Goal: Task Accomplishment & Management: Use online tool/utility

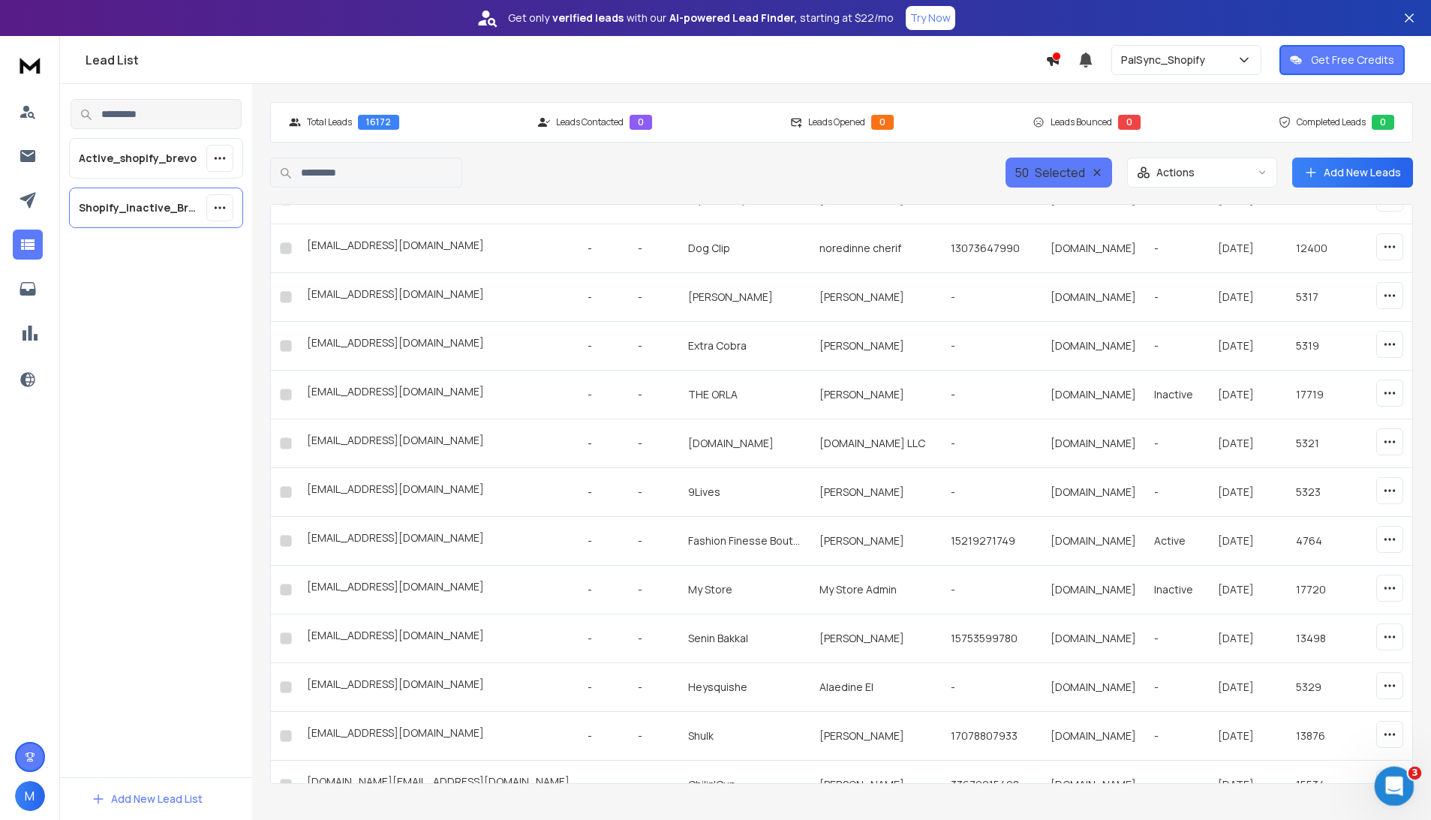
scroll to position [1733, 0]
click at [1400, 792] on div "Open Intercom Messenger" at bounding box center [1392, 784] width 50 height 50
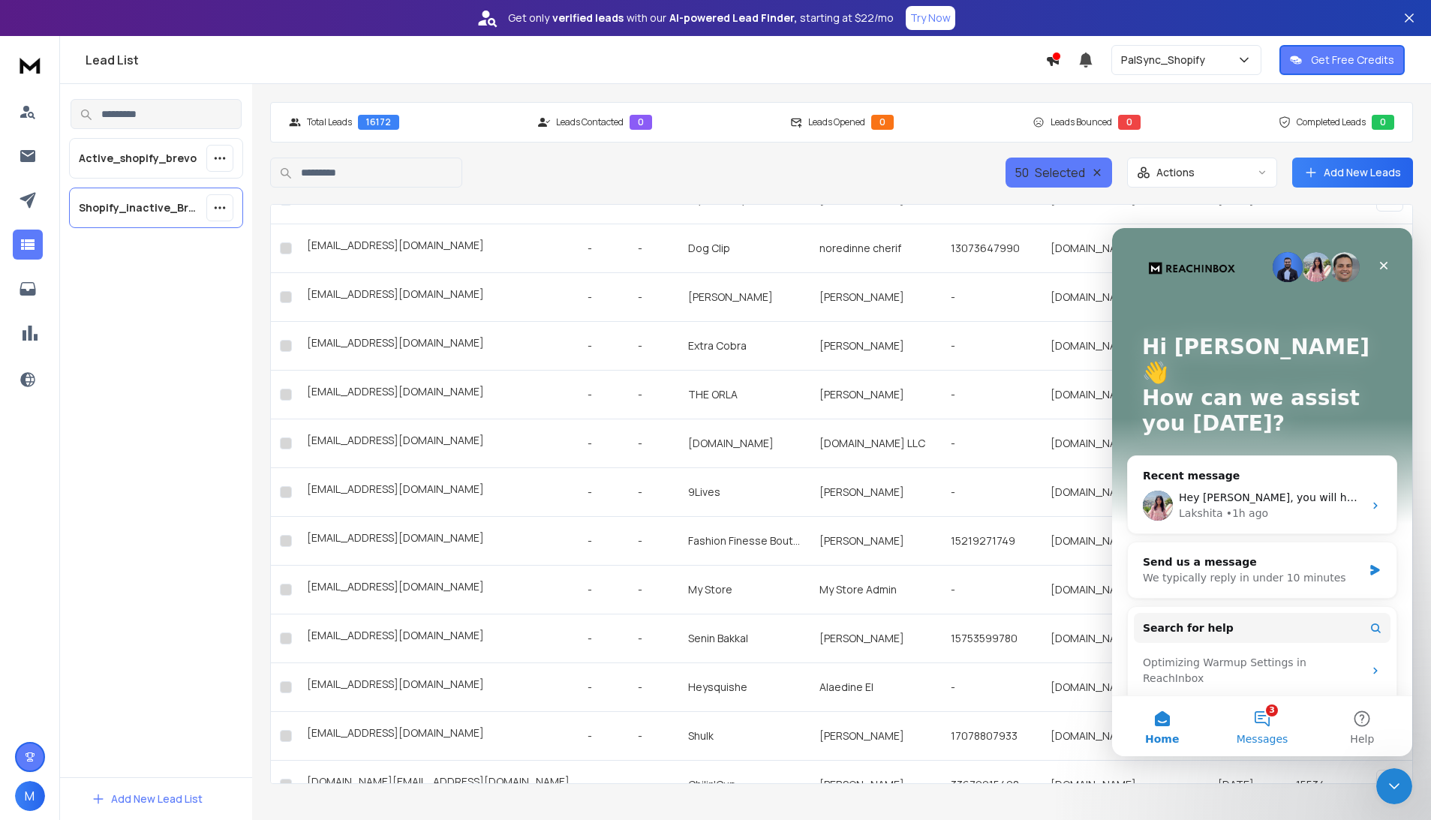
click at [1275, 713] on button "3 Messages" at bounding box center [1262, 726] width 100 height 60
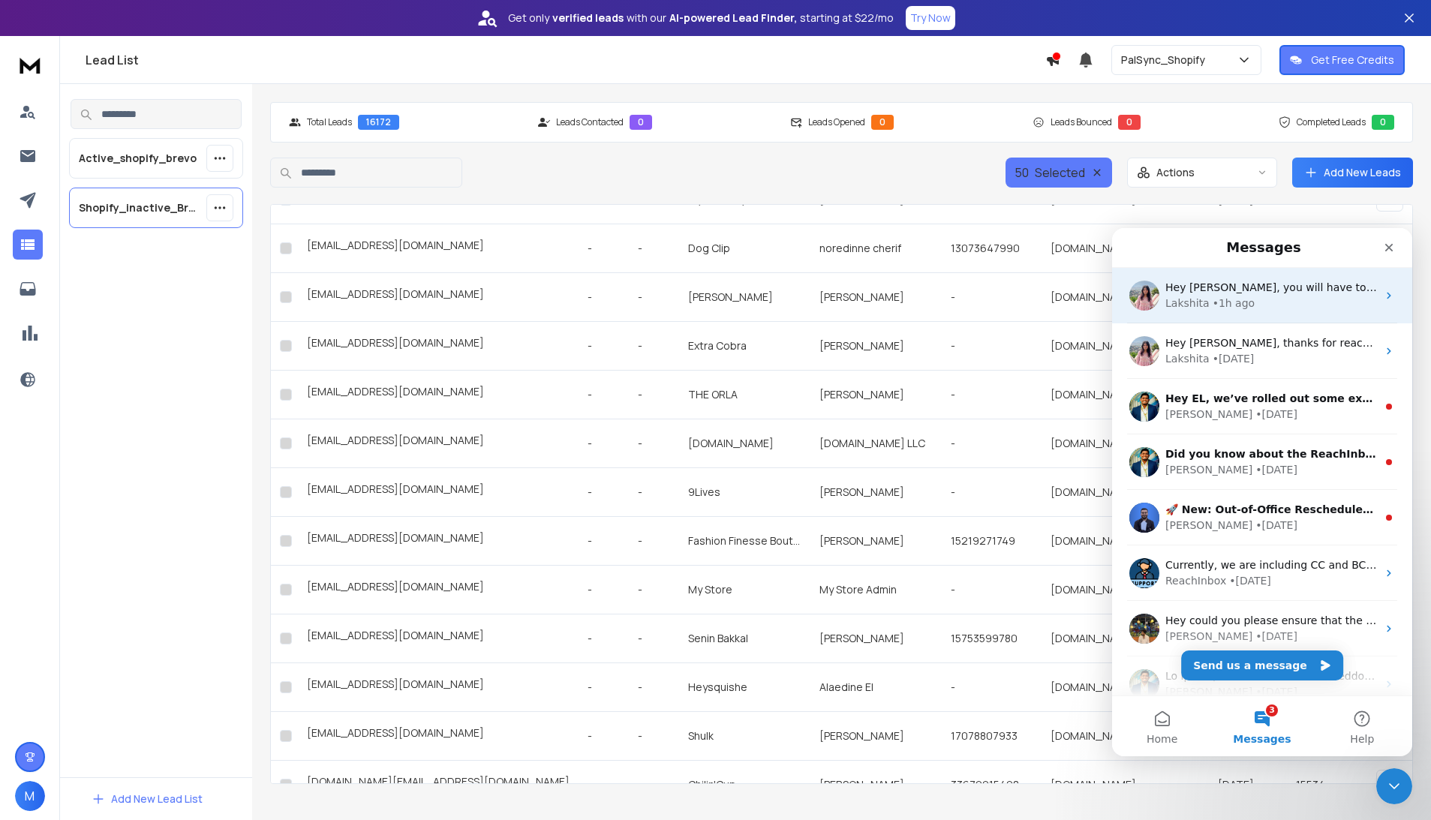
click at [1258, 301] on div "[PERSON_NAME] • 1h ago" at bounding box center [1271, 304] width 212 height 16
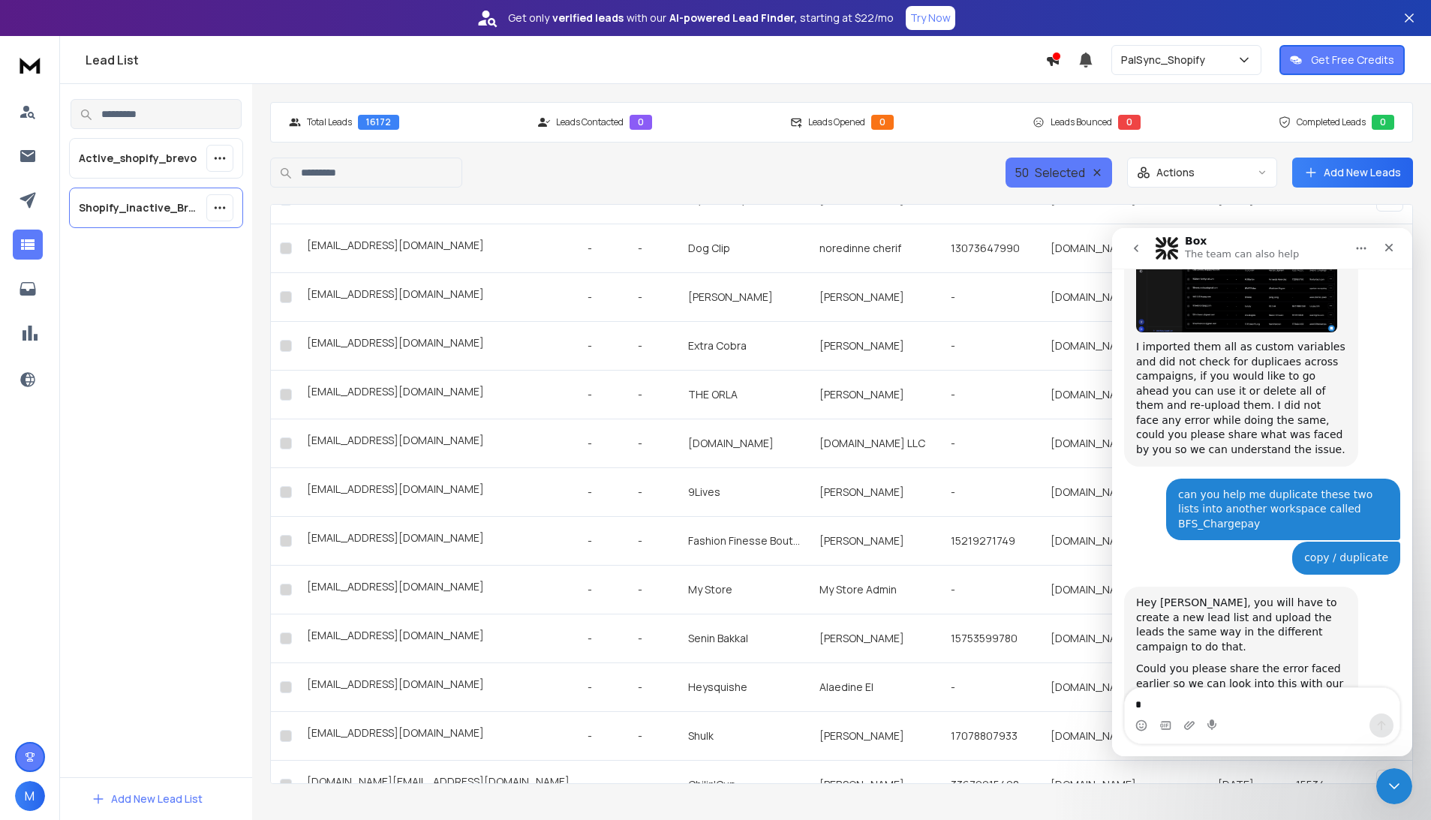
click at [1261, 714] on div "Intercom messenger" at bounding box center [1262, 726] width 275 height 24
click at [1261, 708] on textarea "Message…" at bounding box center [1262, 701] width 275 height 26
click at [1386, 774] on div "Close Intercom Messenger" at bounding box center [1392, 784] width 36 height 36
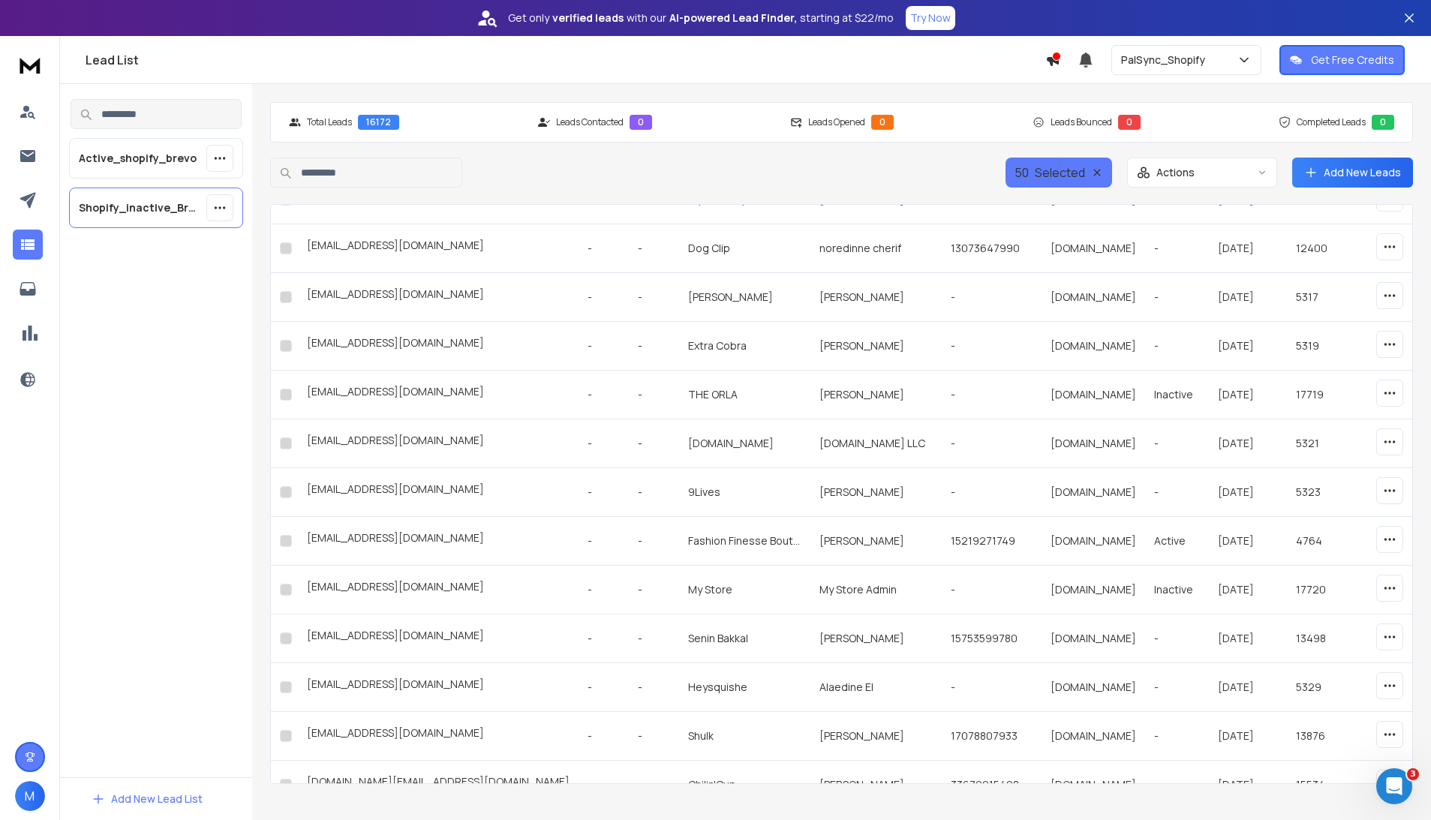
click at [147, 148] on div "Active_shopify_brevo" at bounding box center [156, 158] width 174 height 41
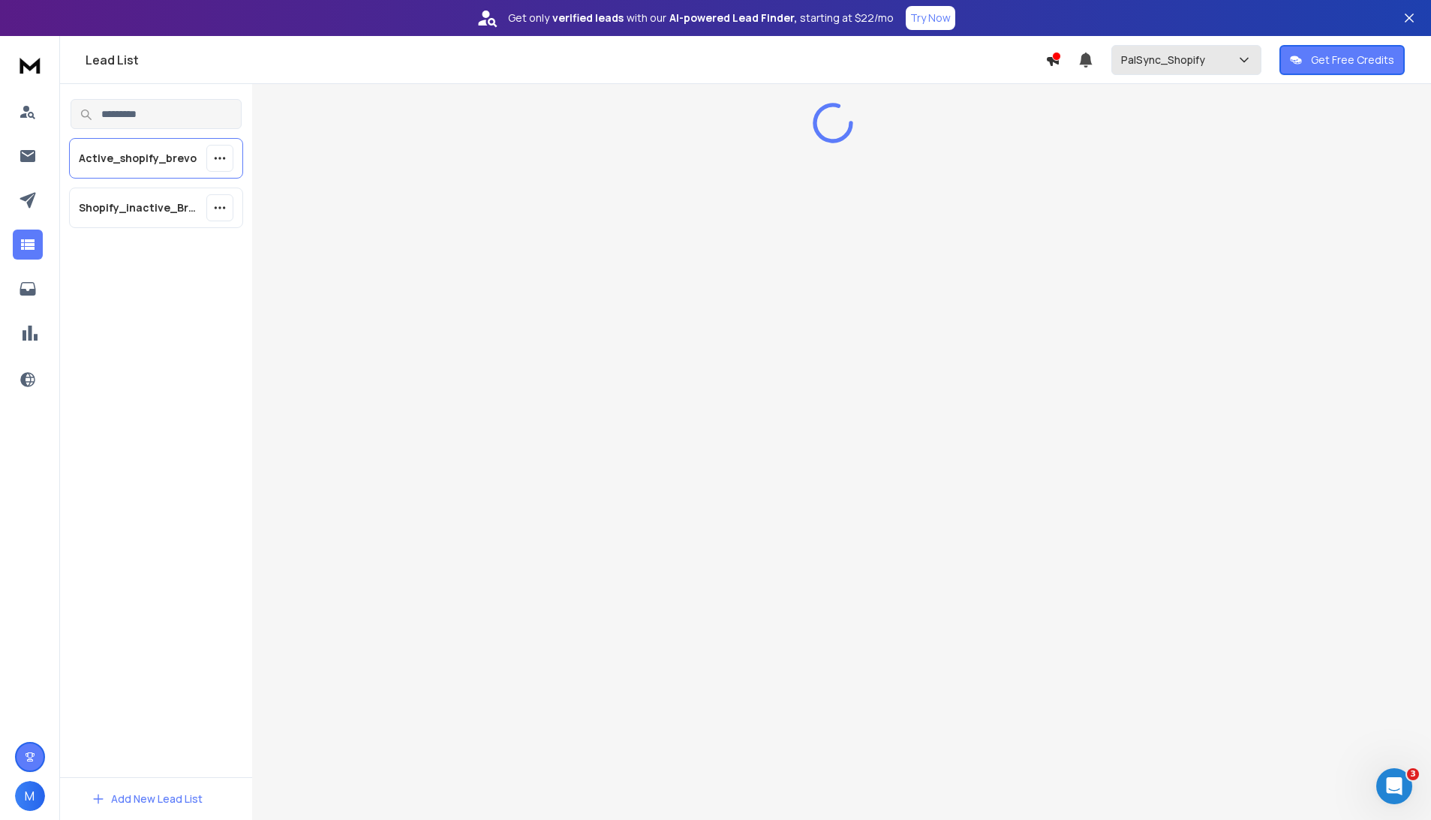
click at [1227, 68] on button "PalSync_Shopify" at bounding box center [1186, 60] width 150 height 30
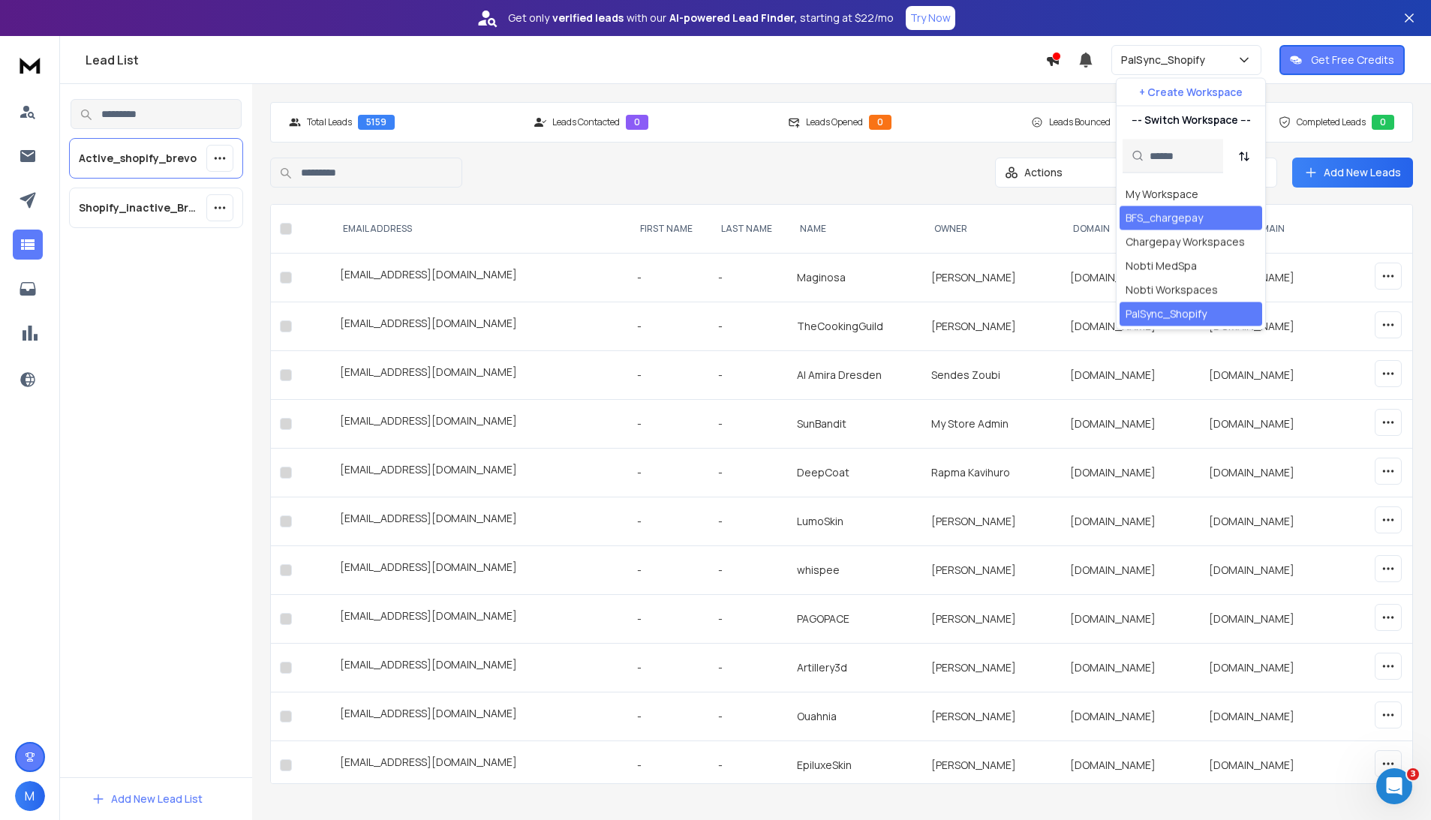
click at [1163, 219] on div "BFS_chargepay" at bounding box center [1164, 218] width 77 height 15
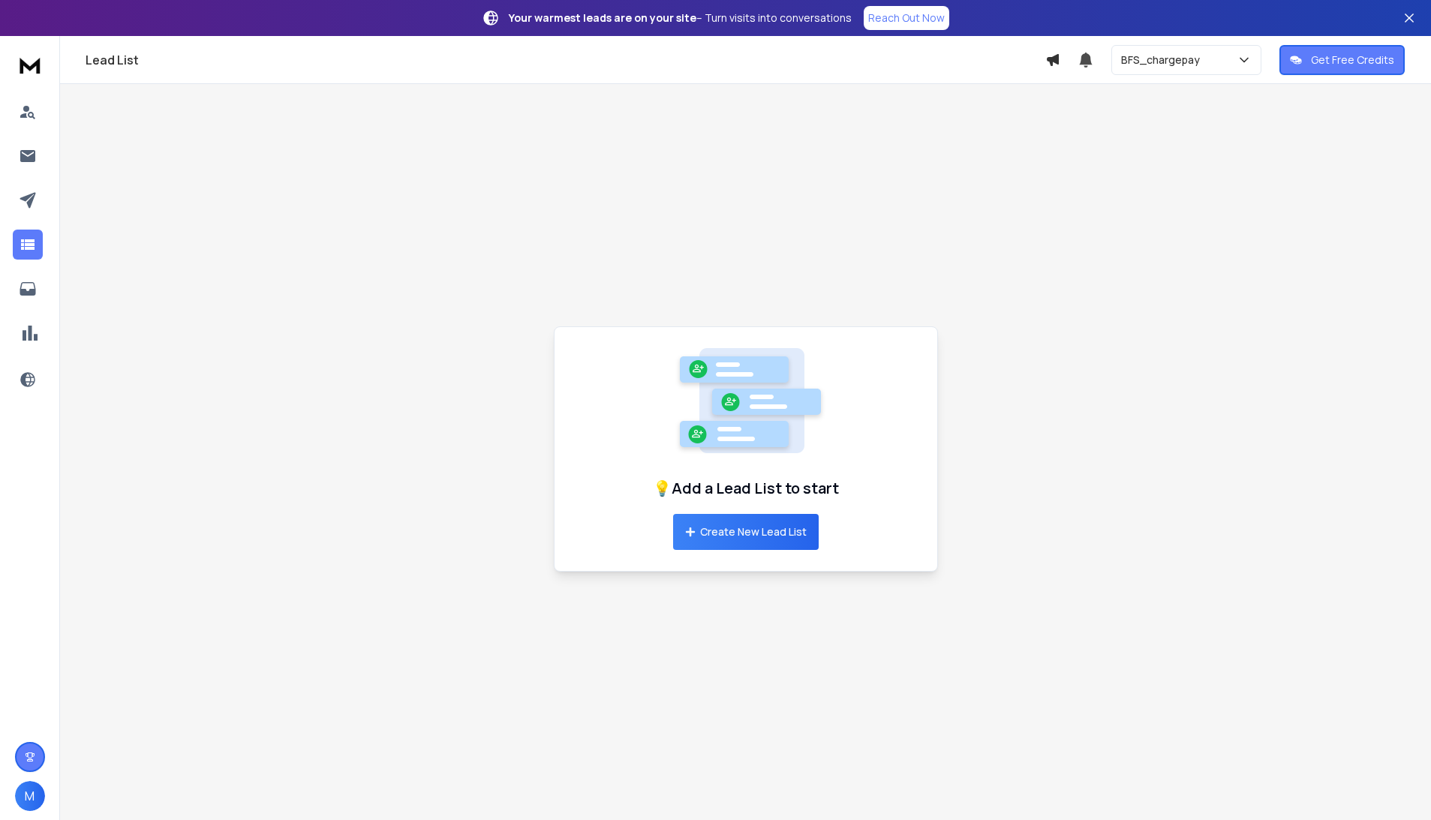
click at [787, 535] on button "Create New Lead List" at bounding box center [746, 532] width 146 height 36
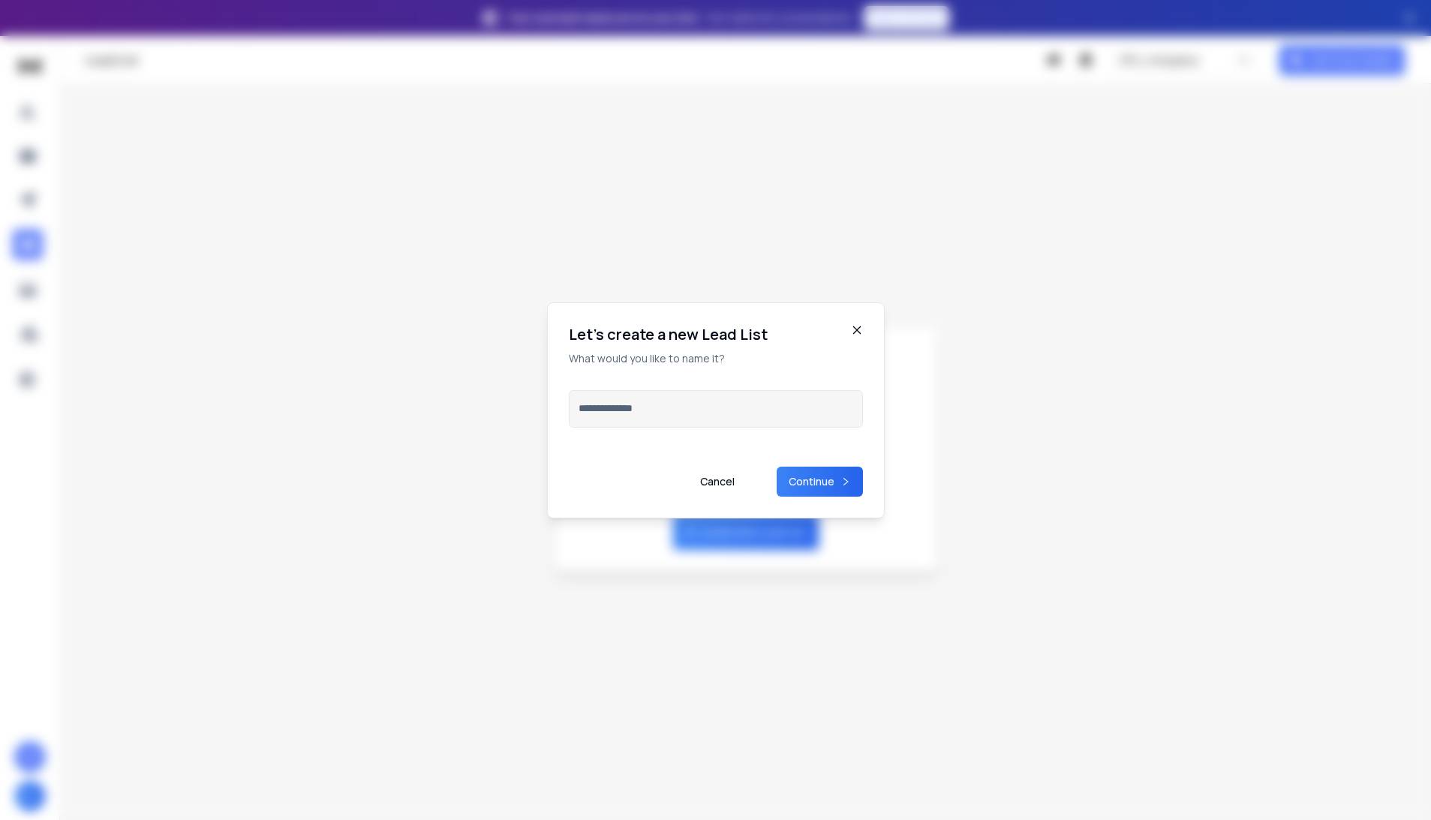
click at [654, 410] on input at bounding box center [716, 409] width 294 height 38
type input "**********"
click at [799, 486] on button "Continue" at bounding box center [820, 482] width 86 height 30
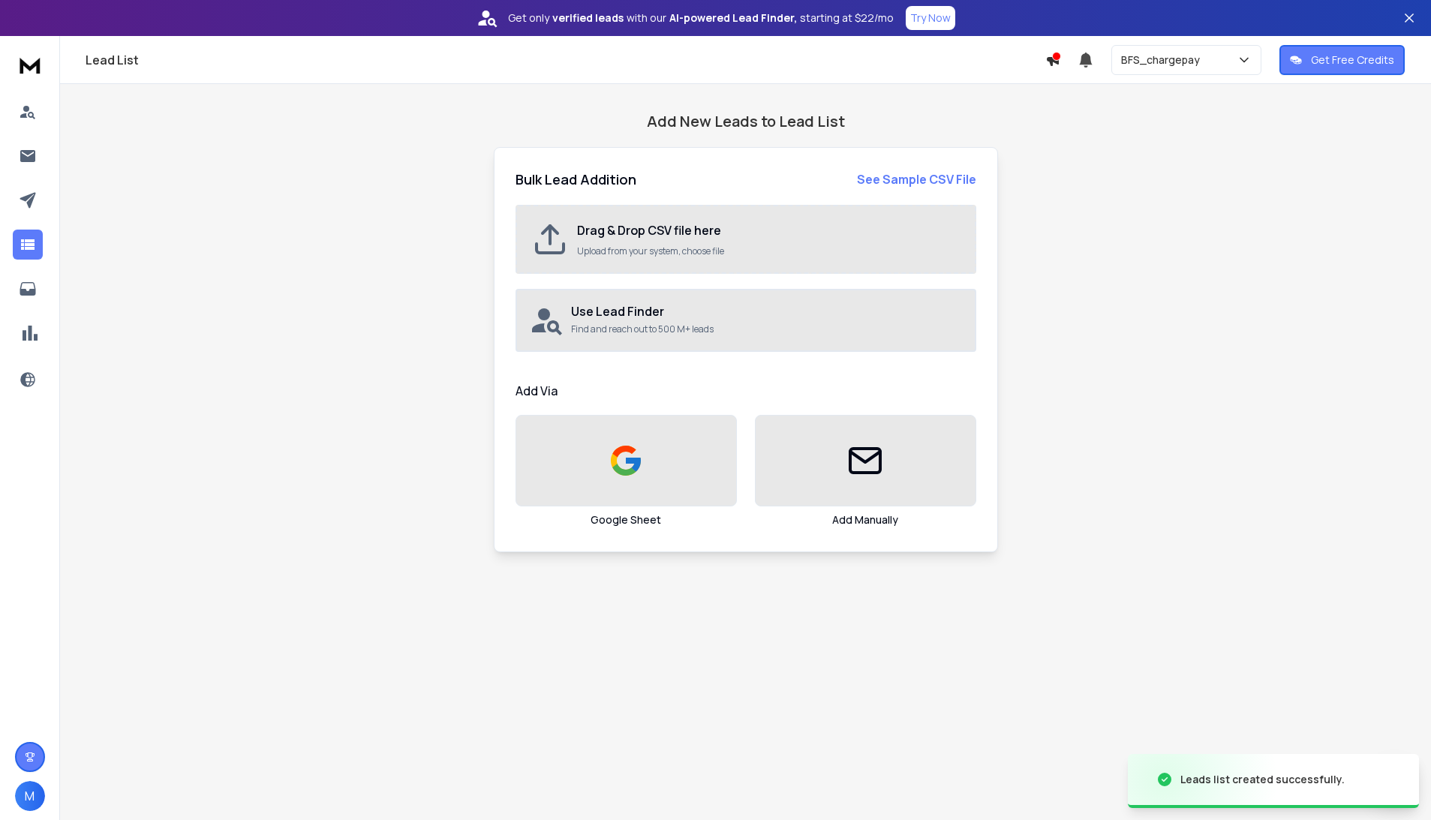
click at [661, 224] on h2 "Drag & Drop CSV file here" at bounding box center [768, 230] width 383 height 18
type input "**********"
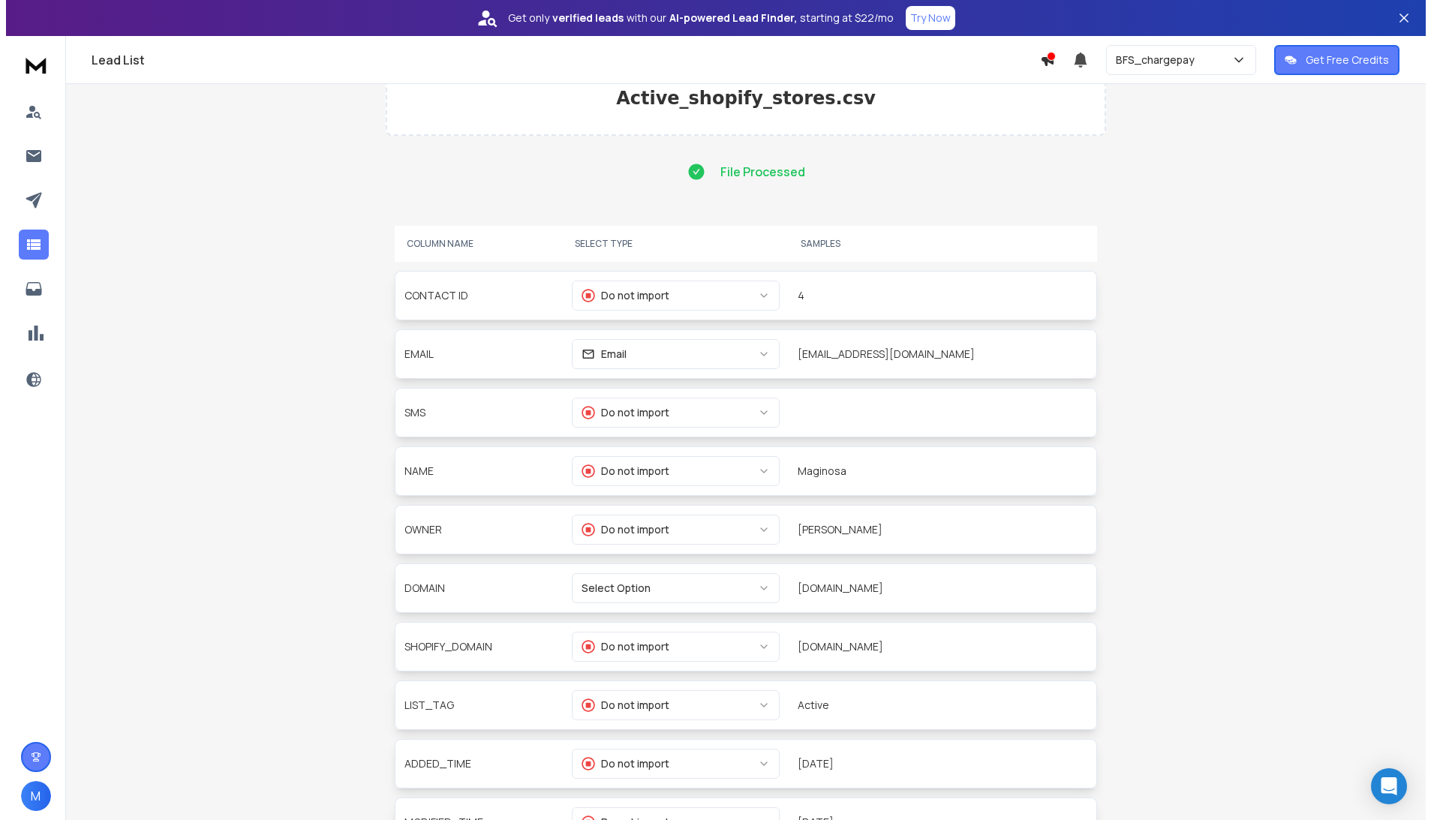
scroll to position [281, 0]
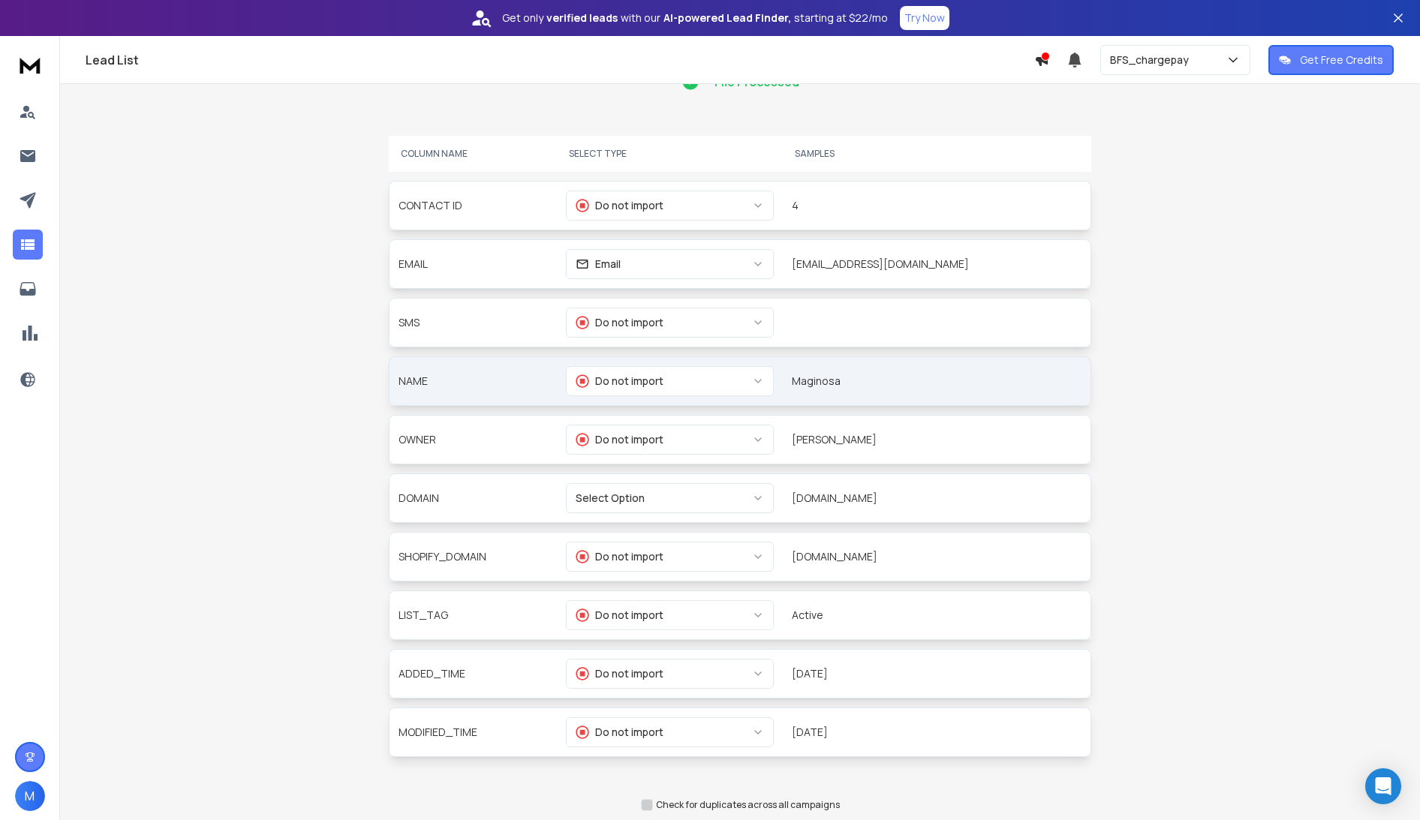
click at [740, 389] on button "Do not import" at bounding box center [670, 381] width 208 height 30
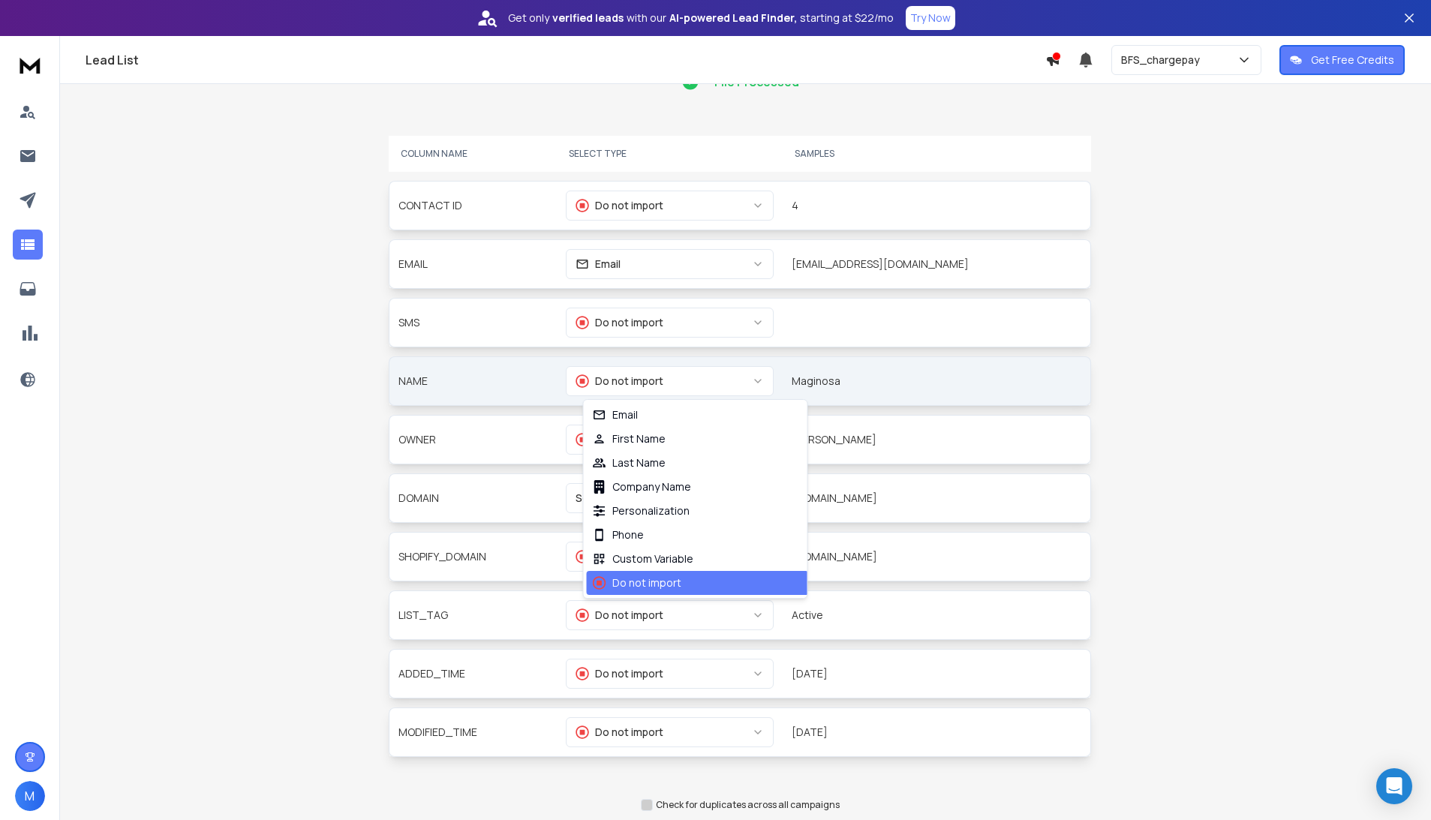
scroll to position [0, 2]
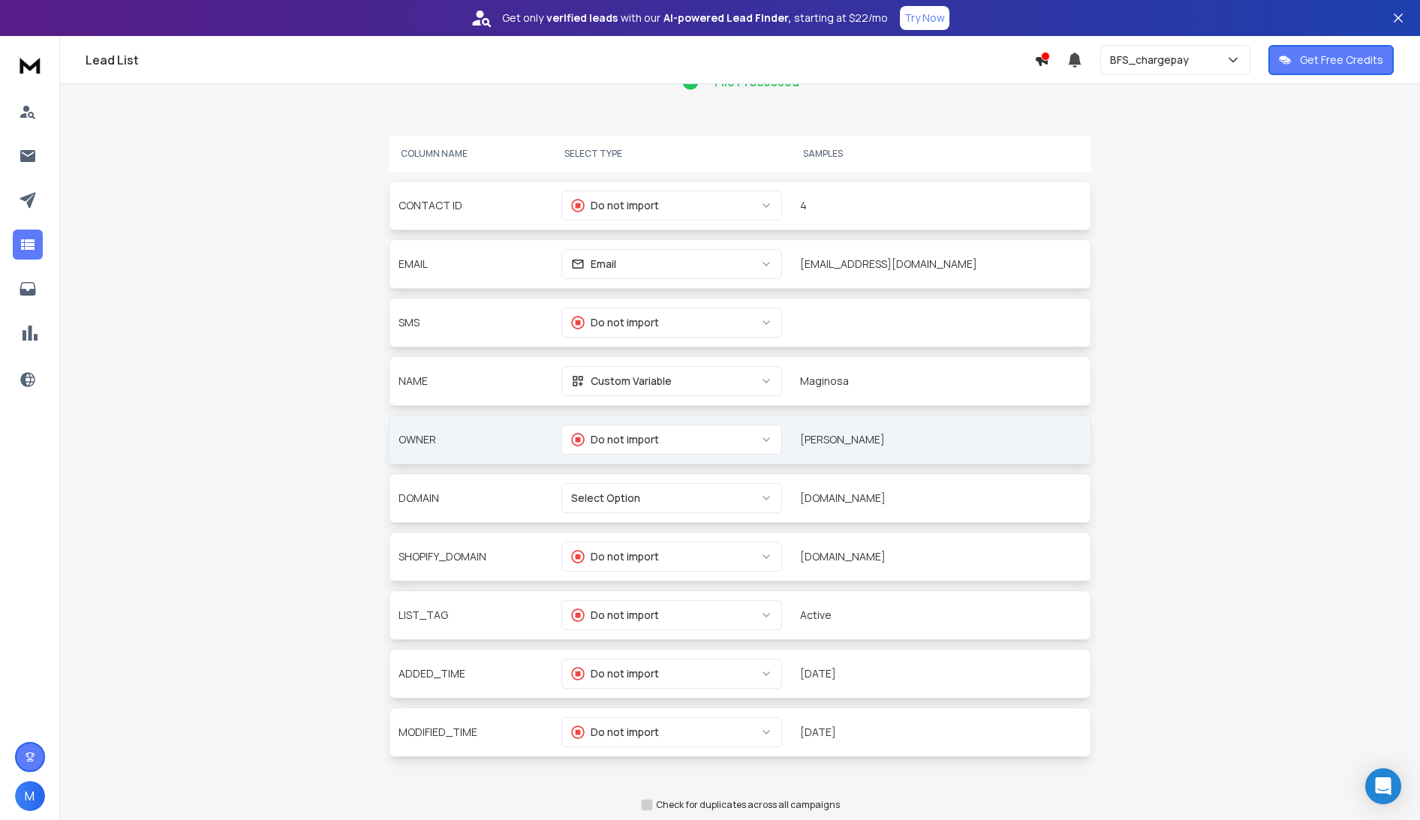
click at [711, 451] on button "Do not import" at bounding box center [671, 440] width 221 height 30
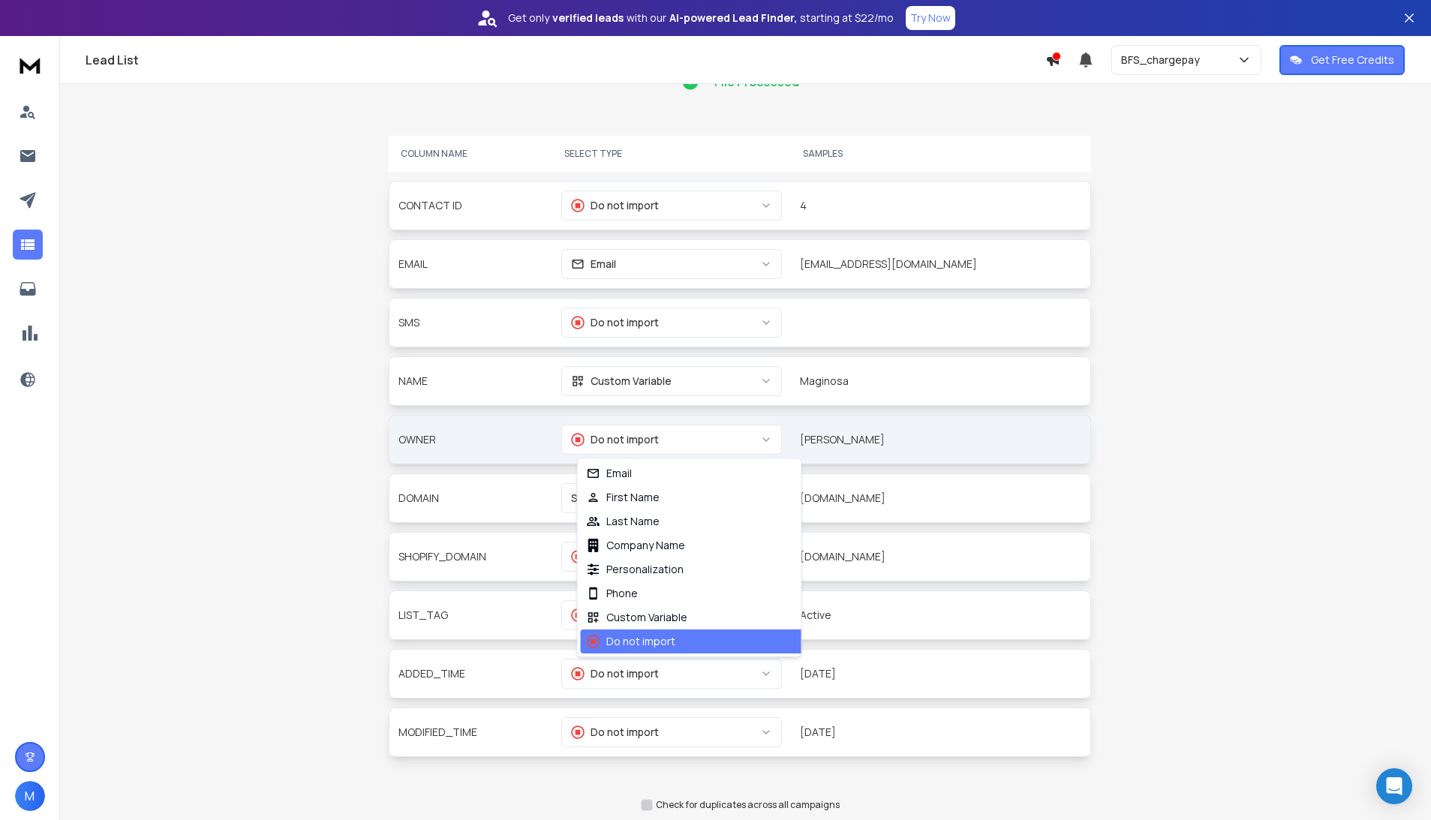
scroll to position [0, 3]
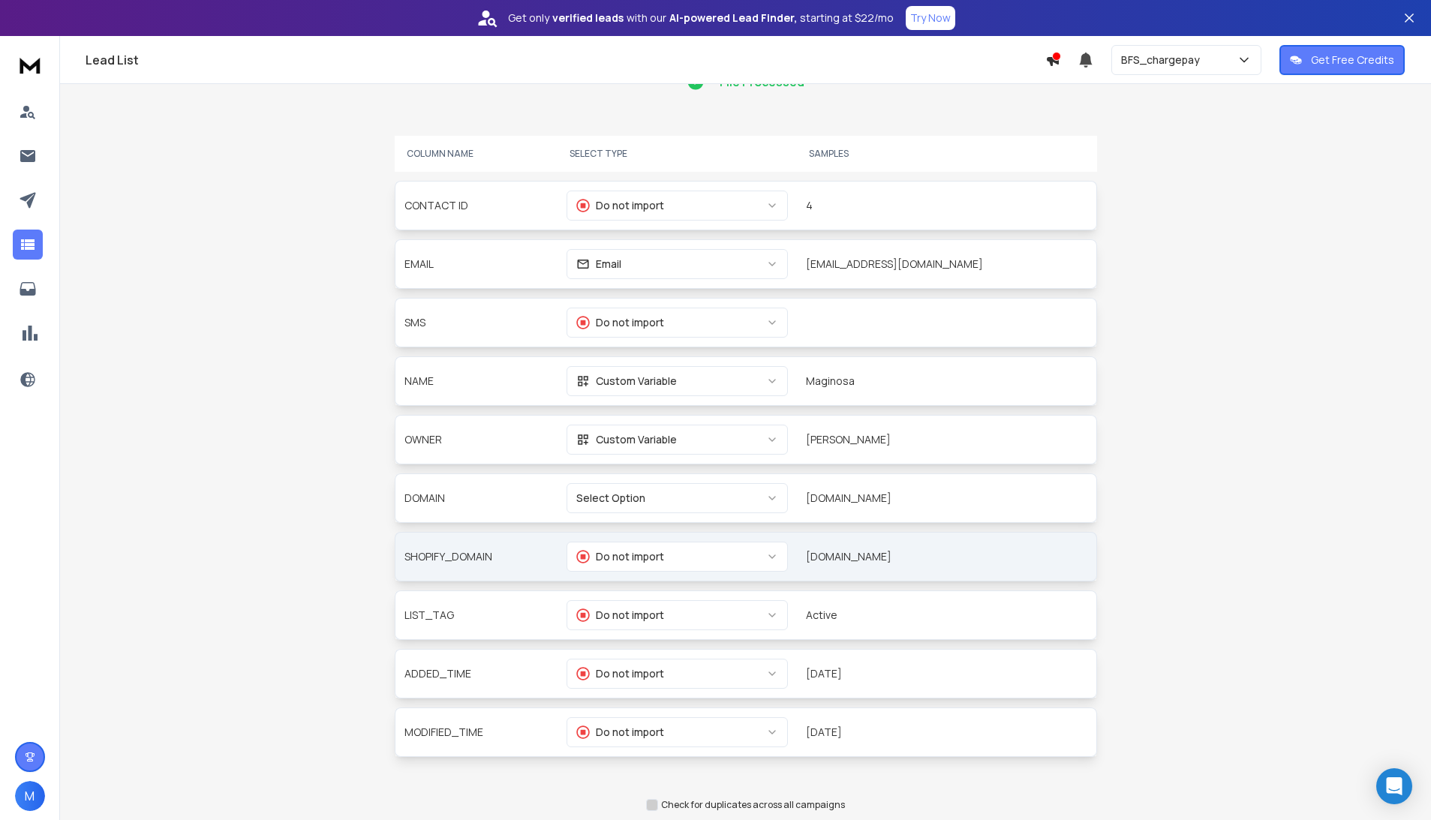
click at [762, 555] on button "Do not import" at bounding box center [677, 557] width 221 height 30
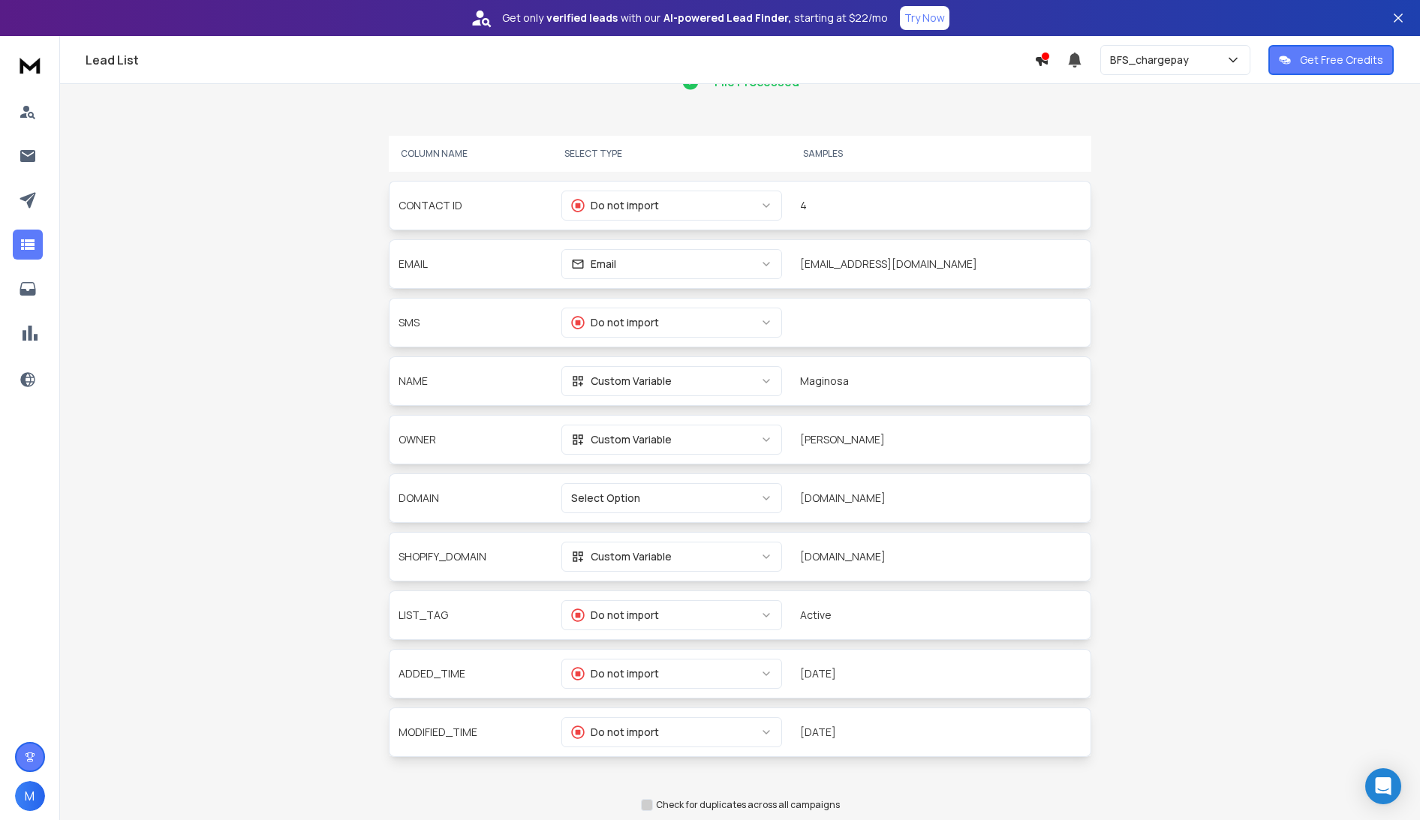
click at [1178, 567] on div "Add New Leads to Lead List Add Leads in Bulk See Sample CSV file Active_shopify…" at bounding box center [710, 351] width 1420 height 1192
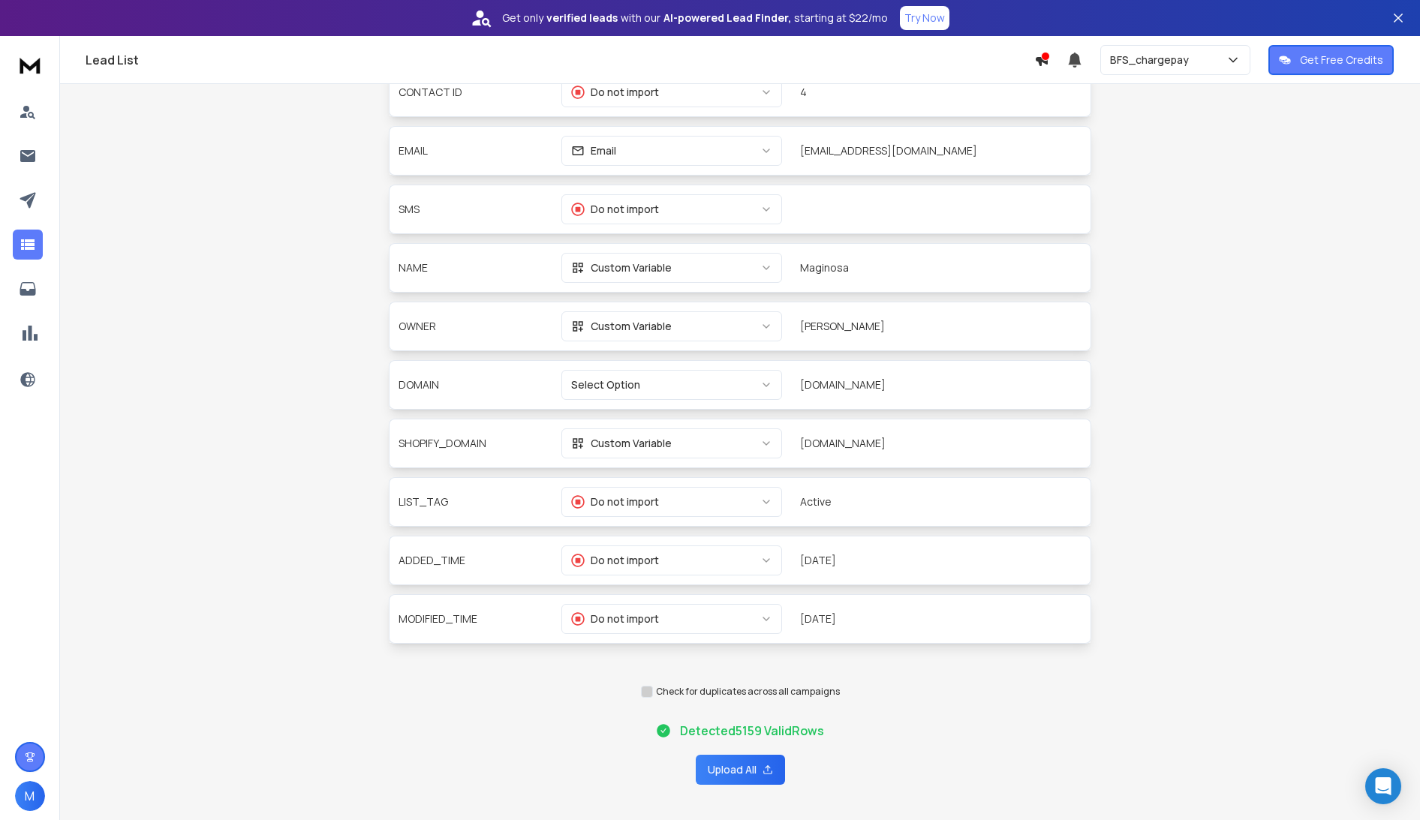
scroll to position [407, 0]
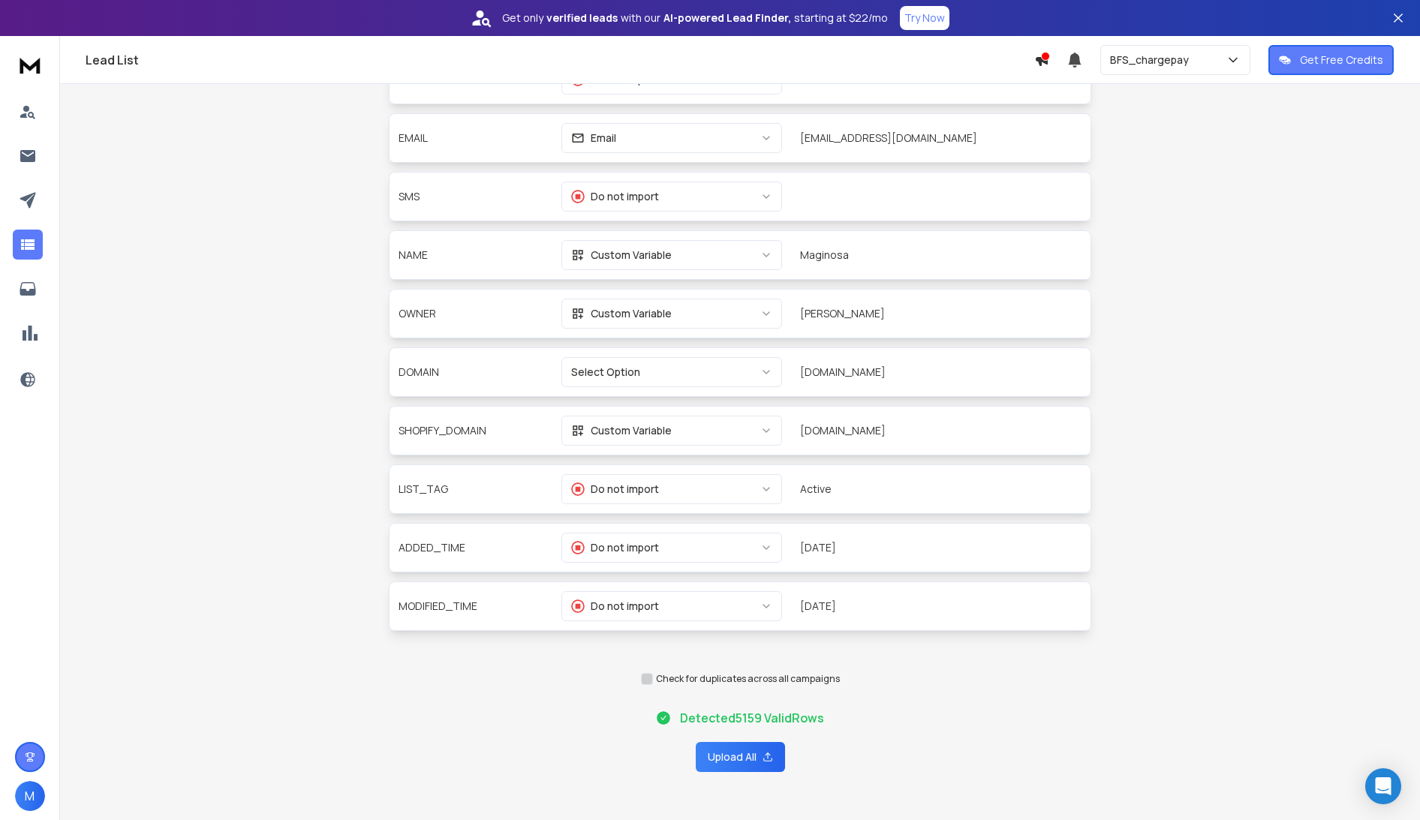
click at [749, 764] on button "Upload All" at bounding box center [740, 757] width 89 height 30
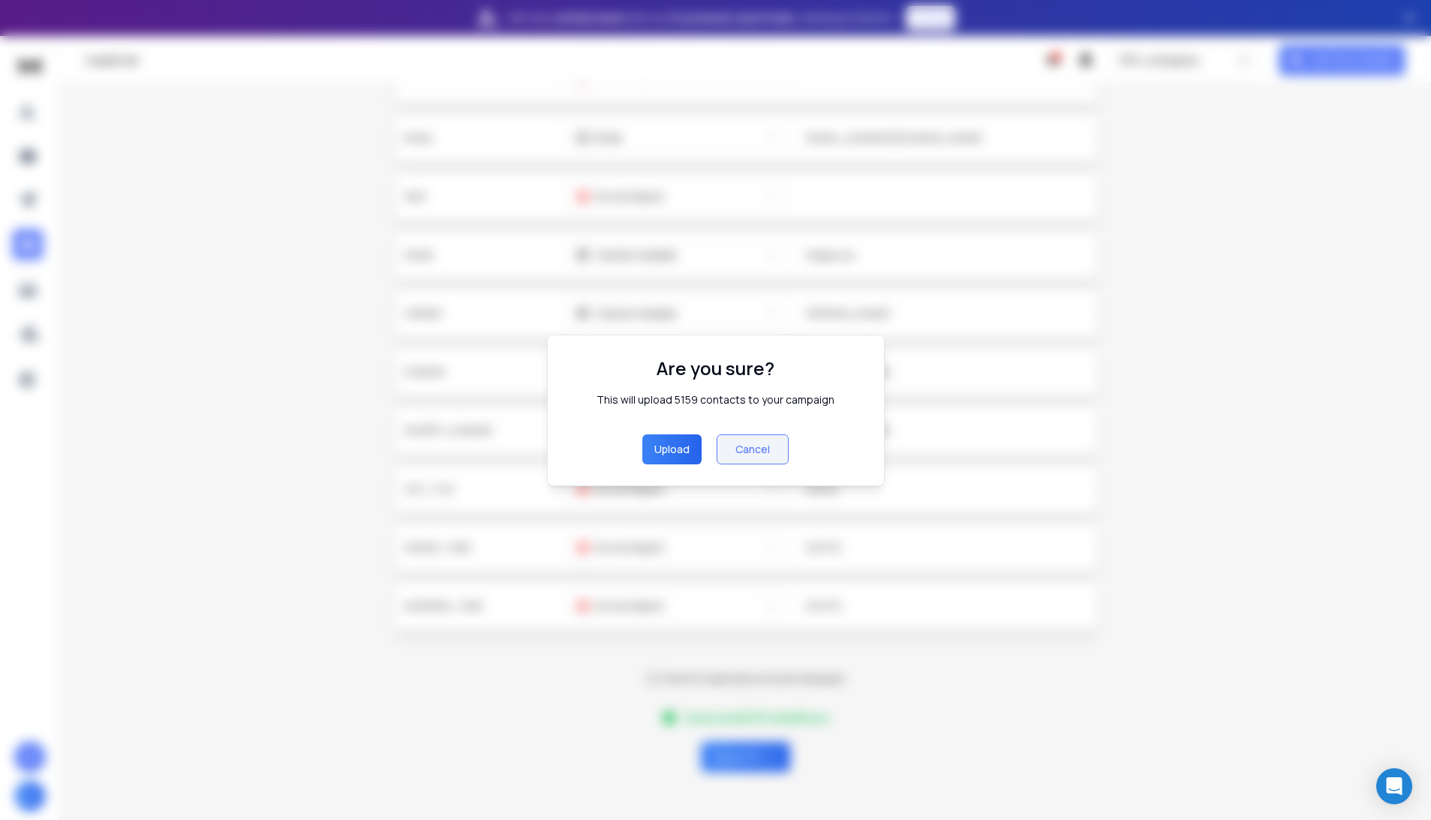
click at [666, 459] on button "Upload" at bounding box center [671, 449] width 59 height 30
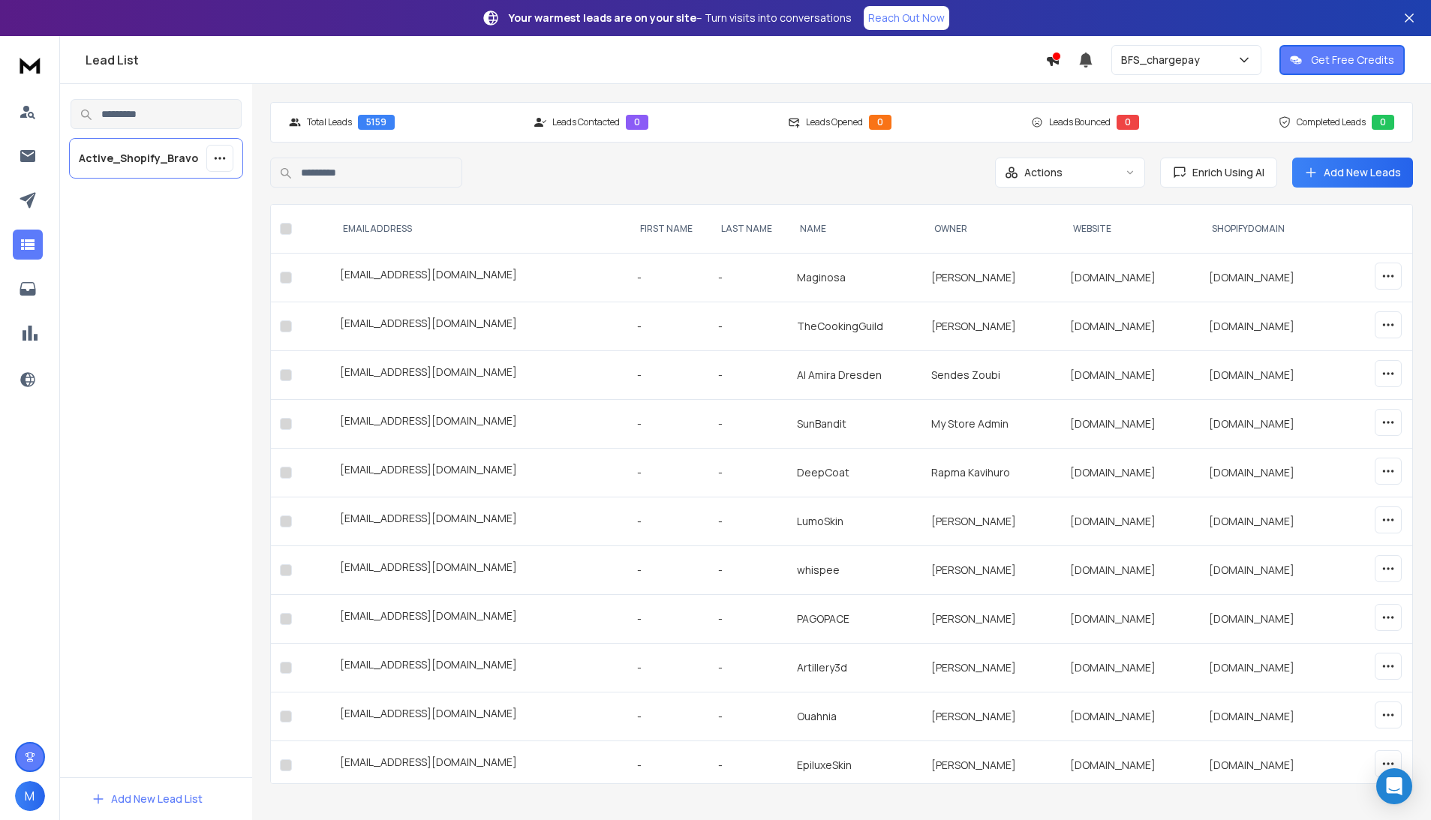
click at [164, 792] on button "Add New Lead List" at bounding box center [147, 799] width 135 height 30
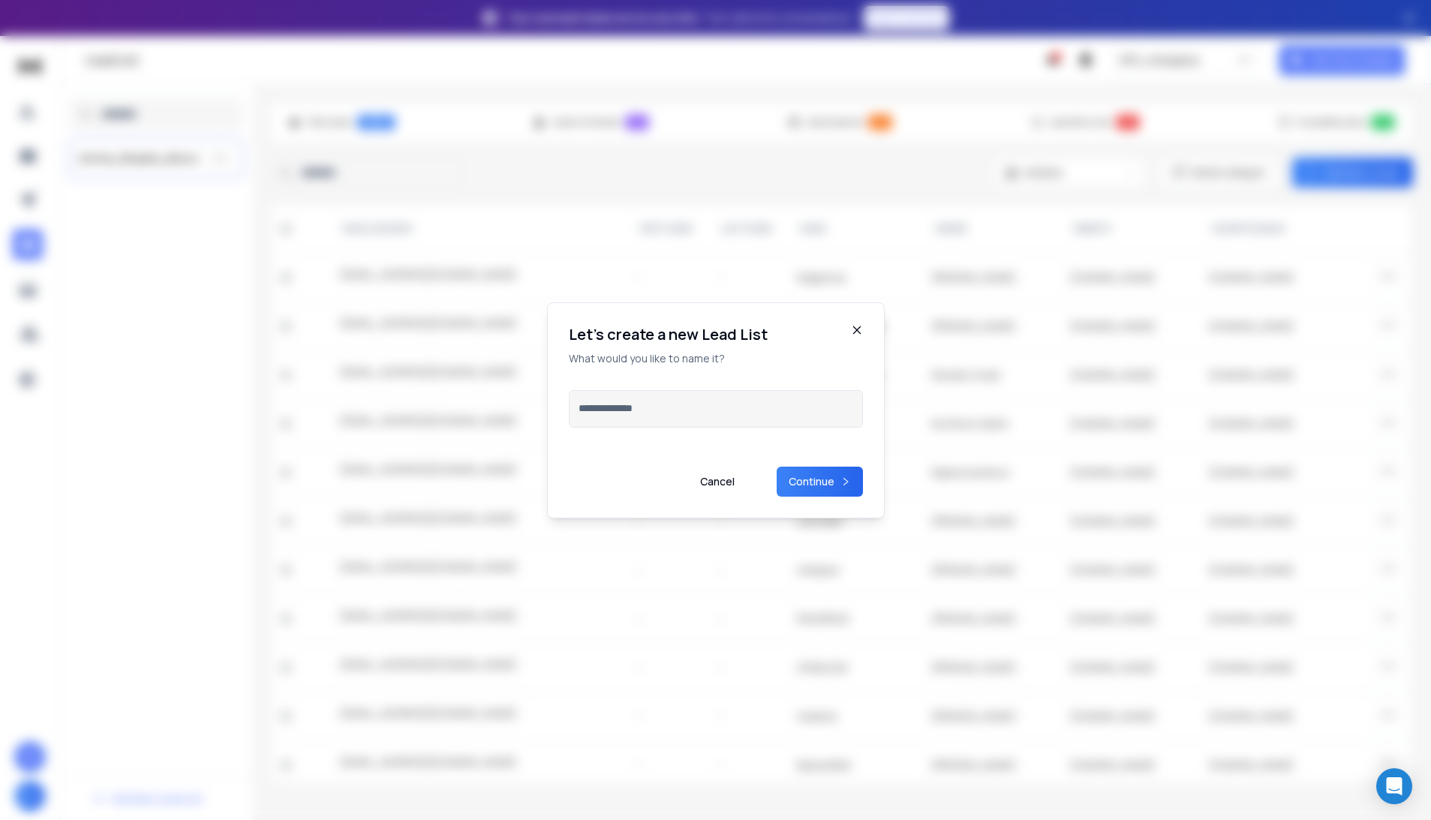
click at [646, 410] on input at bounding box center [716, 409] width 294 height 38
type input "*"
type input "**********"
click at [852, 488] on button "Continue" at bounding box center [820, 482] width 86 height 30
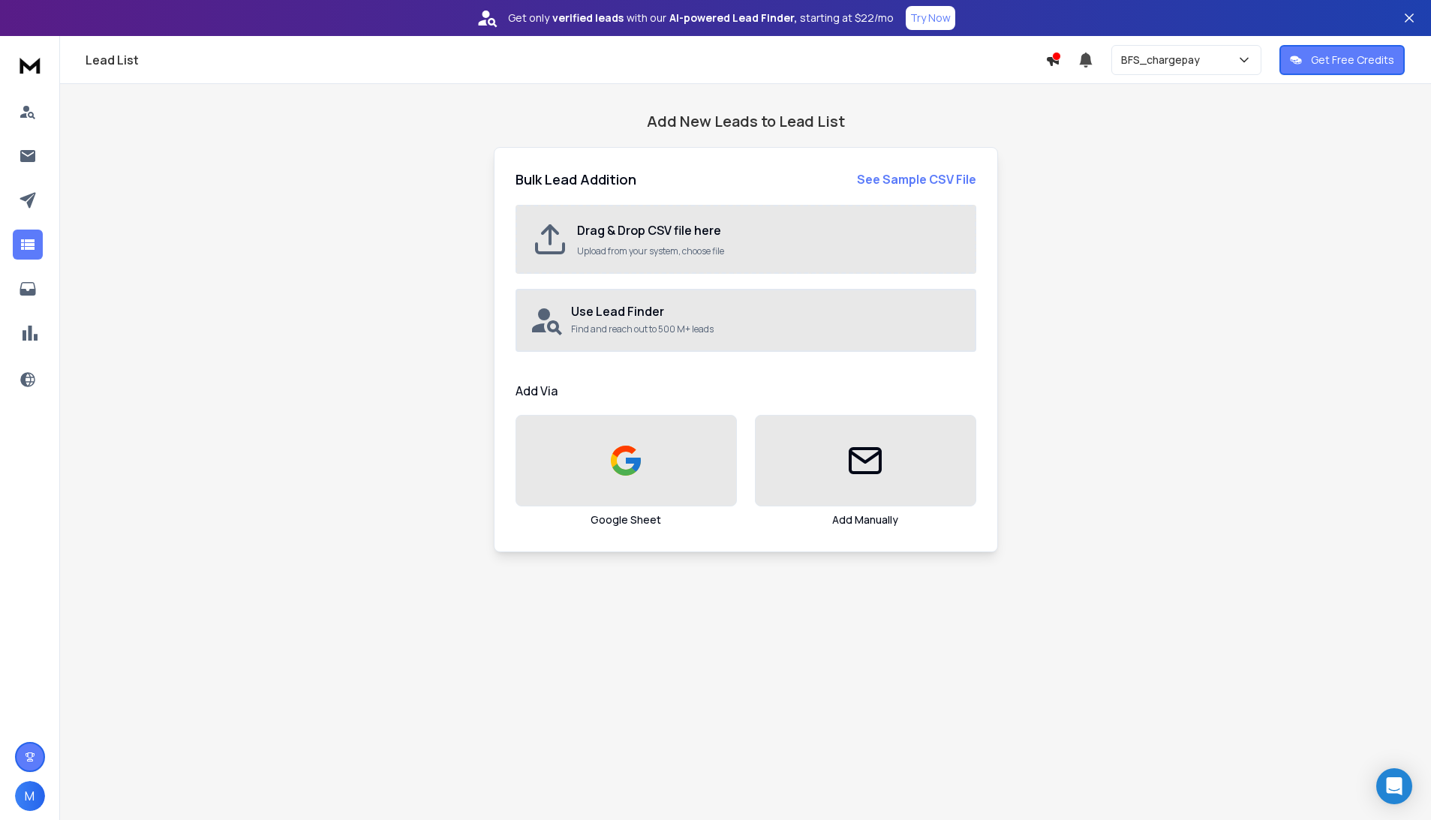
click at [764, 251] on p "Upload from your system, choose file" at bounding box center [768, 251] width 383 height 12
type input "**********"
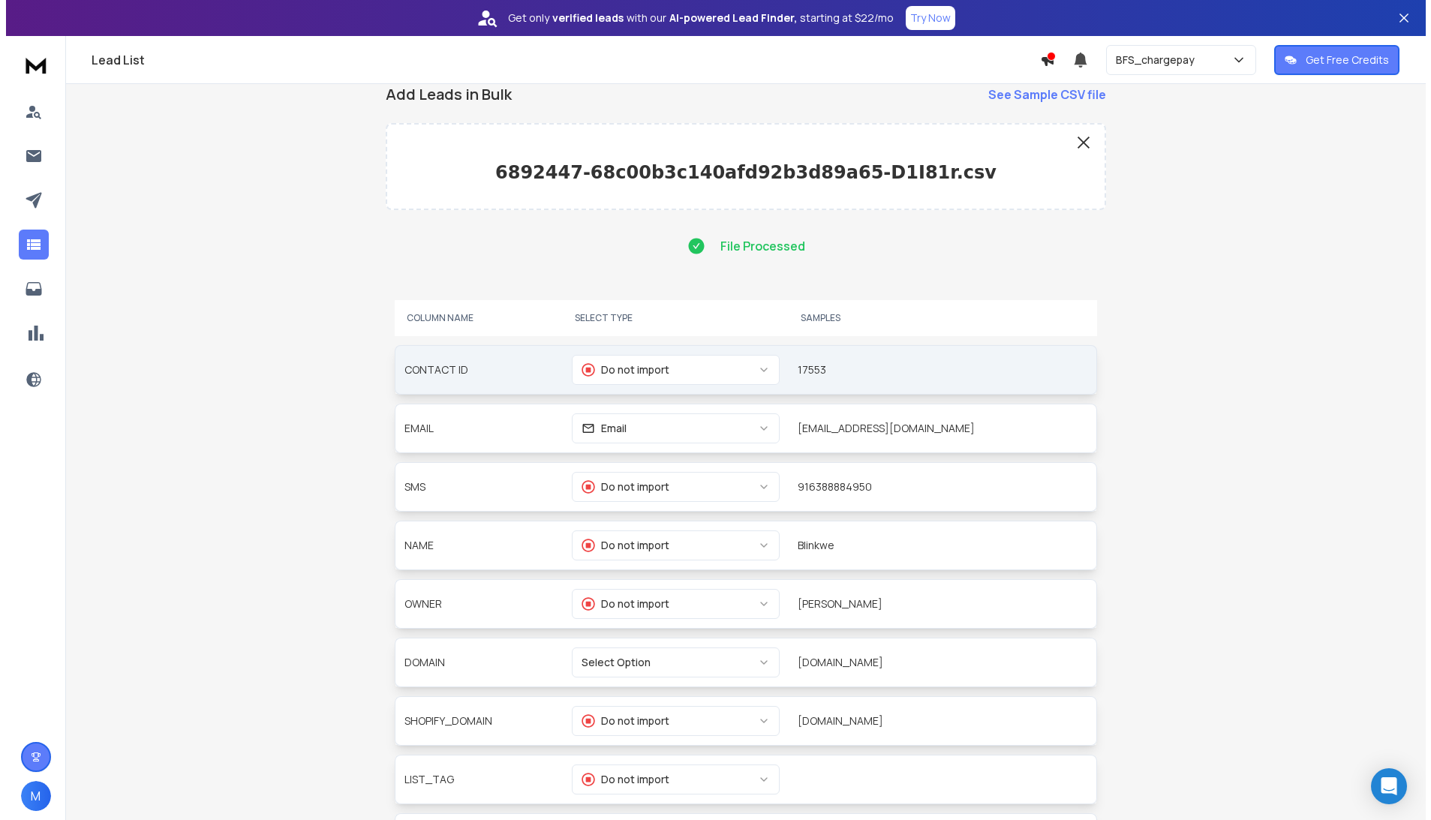
scroll to position [118, 0]
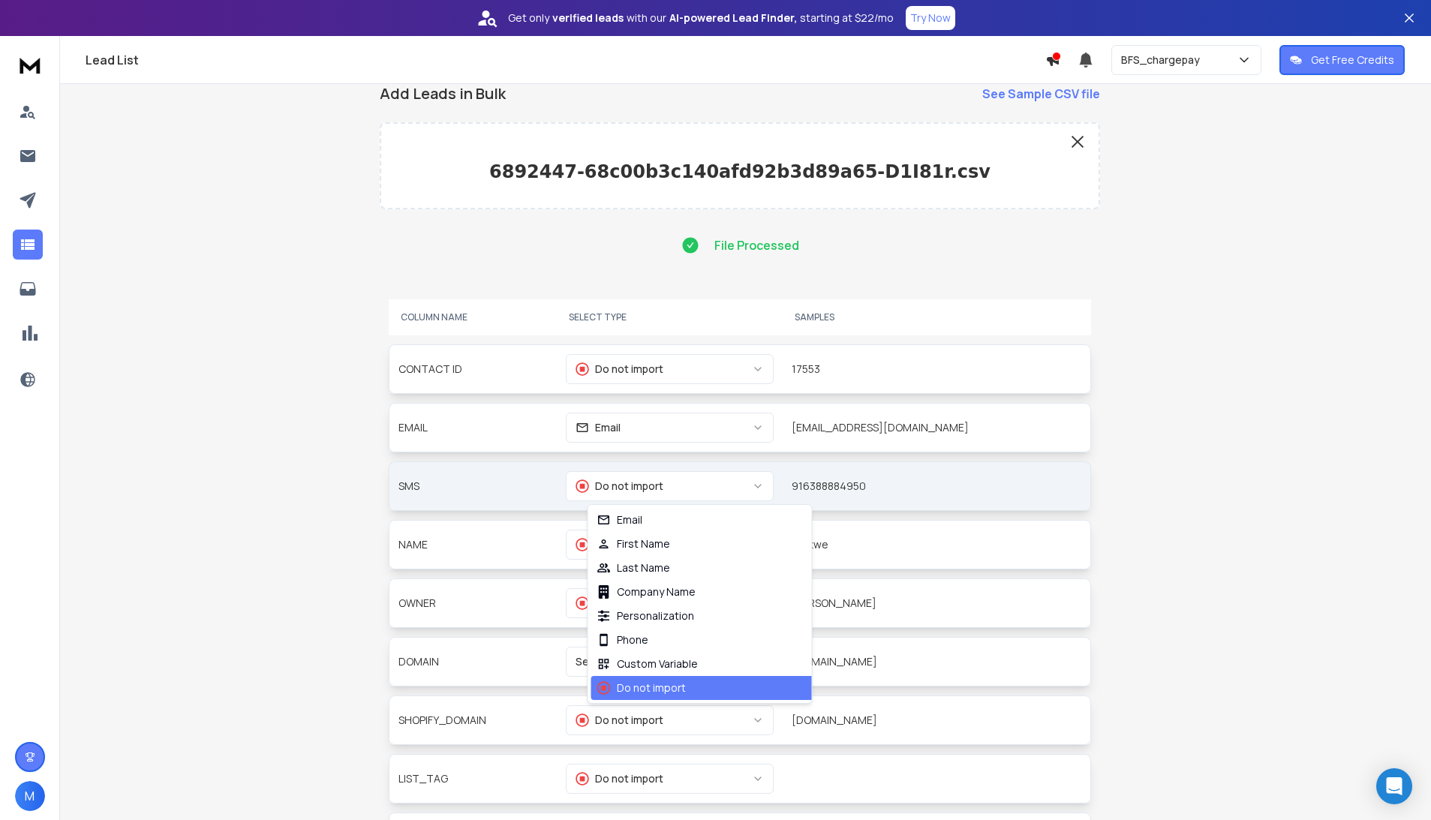
click at [770, 487] on button "Do not import" at bounding box center [670, 486] width 208 height 30
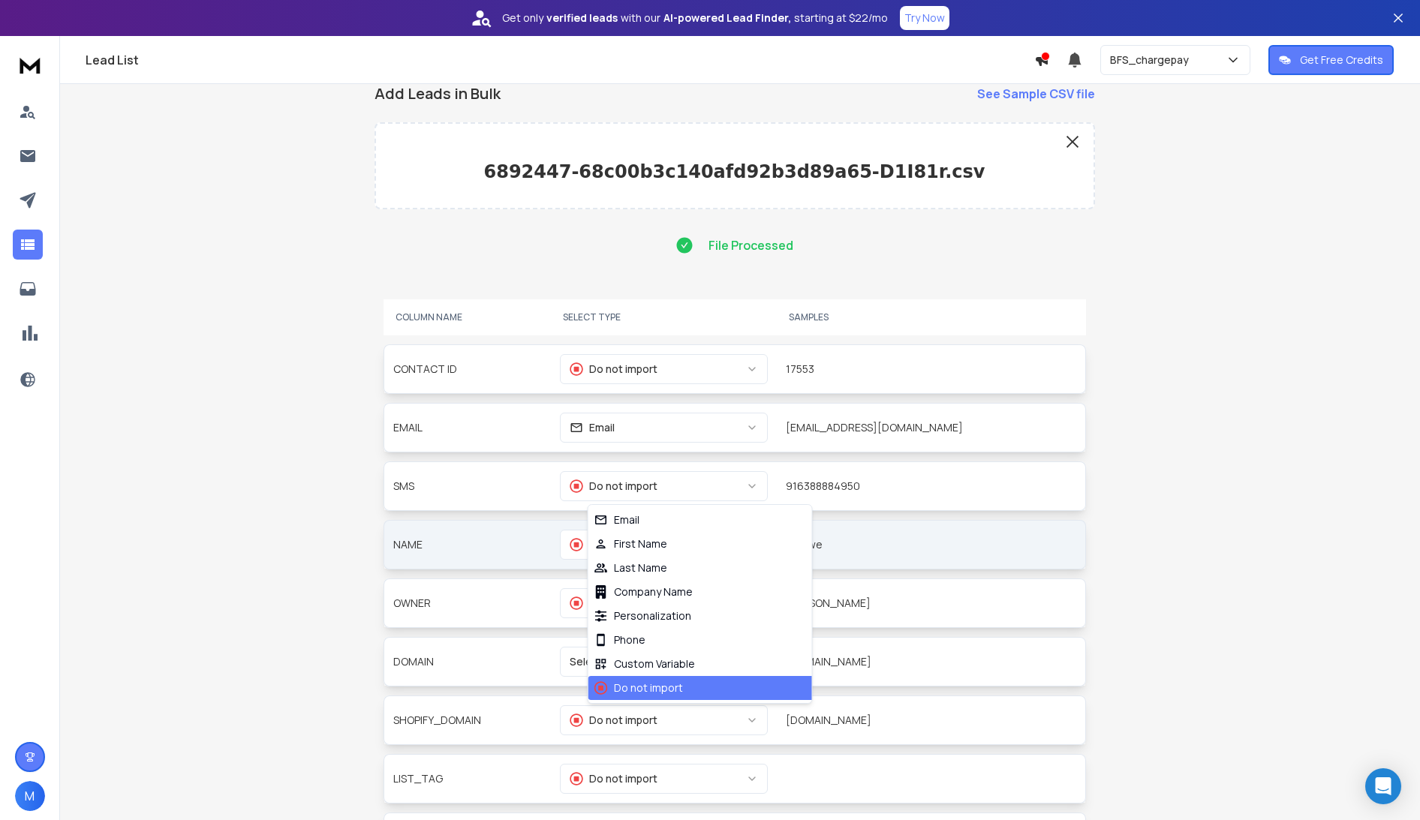
click at [1084, 528] on td "Blinkwe" at bounding box center [931, 545] width 308 height 50
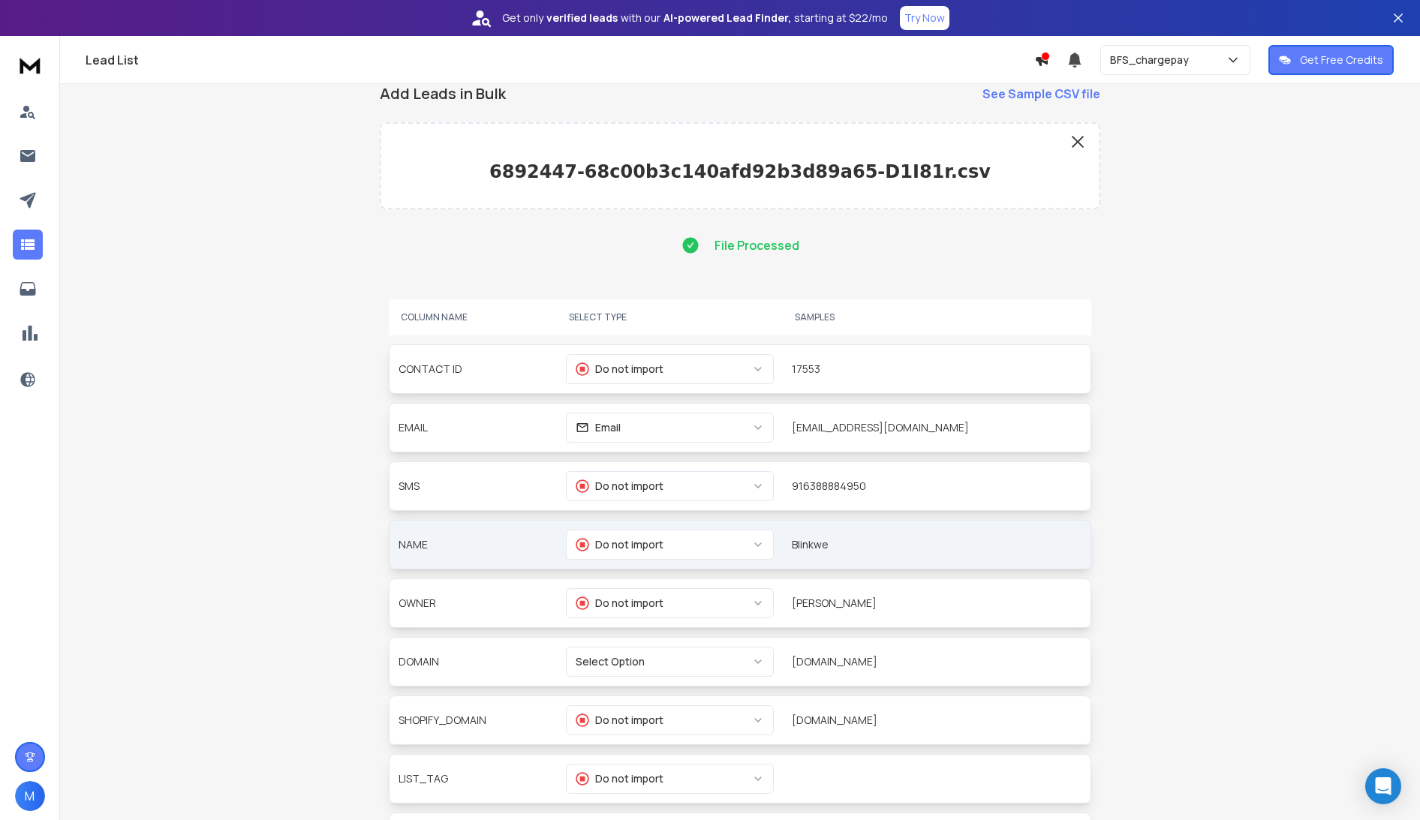
click at [648, 537] on div "Do not import" at bounding box center [620, 544] width 88 height 15
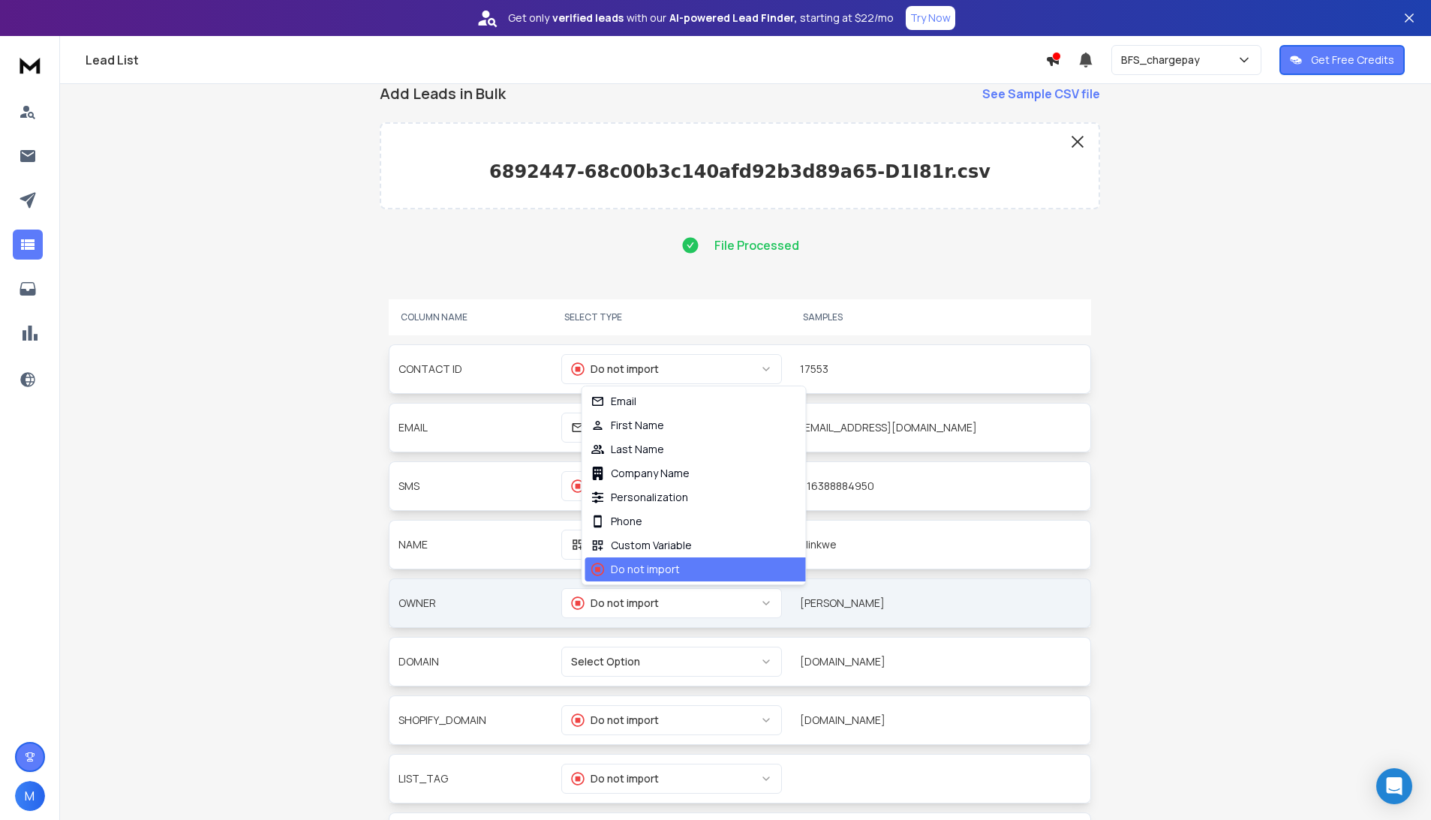
click at [682, 599] on button "Do not import" at bounding box center [671, 603] width 221 height 30
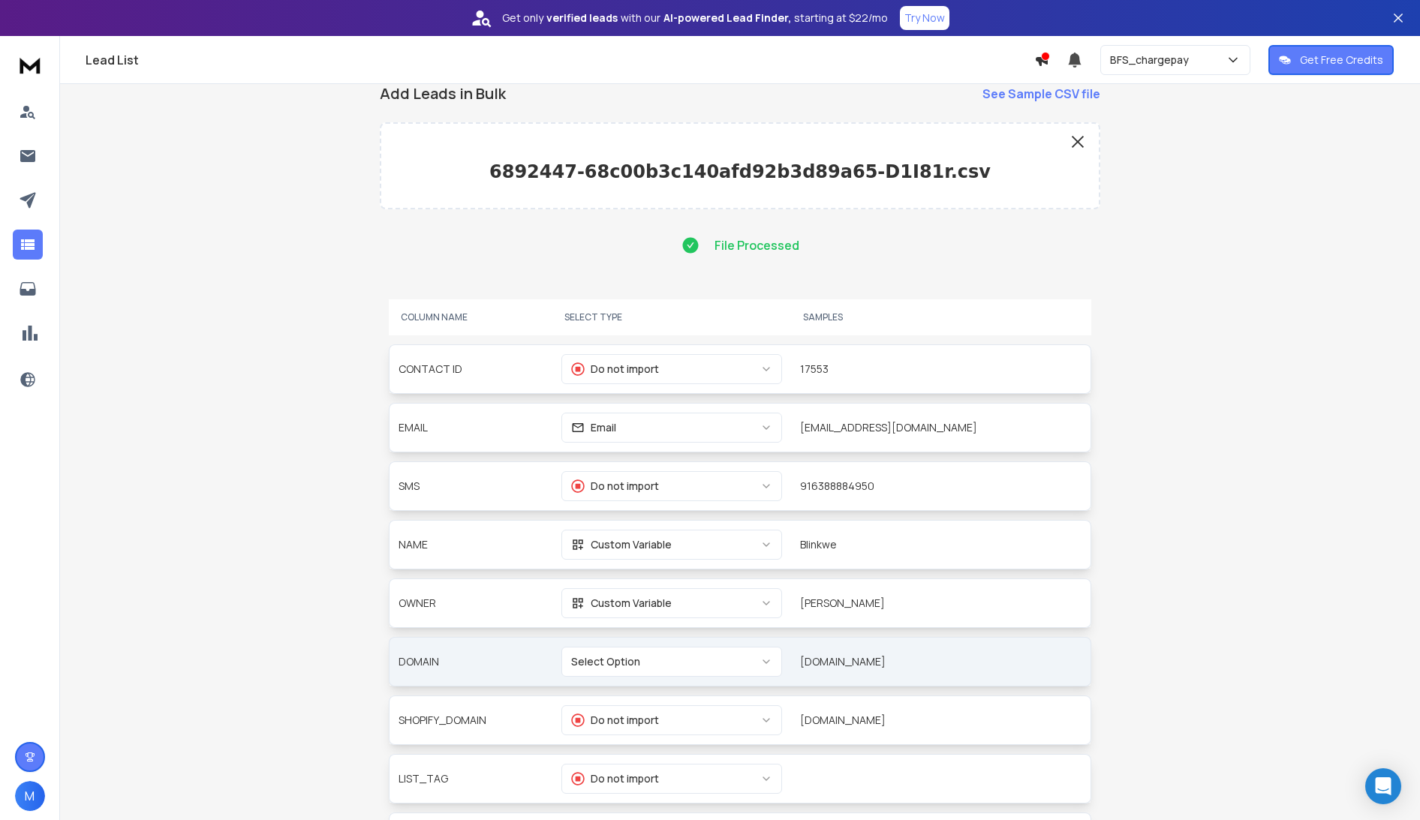
click at [668, 660] on button "Select Option" at bounding box center [671, 662] width 221 height 30
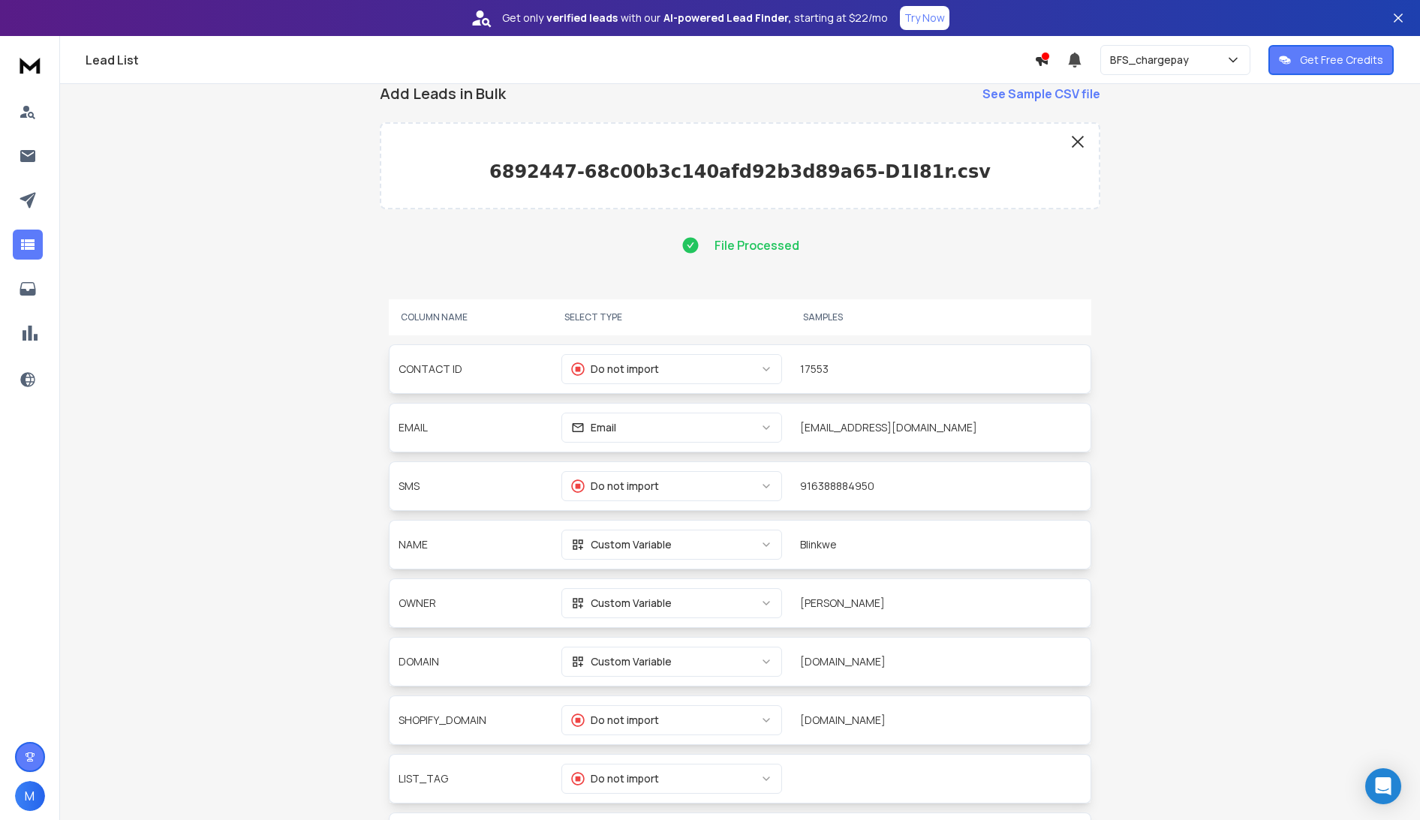
click at [1263, 443] on div "Add New Leads to Lead List Add Leads in Bulk See Sample CSV file 6892447-68c00b…" at bounding box center [710, 514] width 1420 height 1192
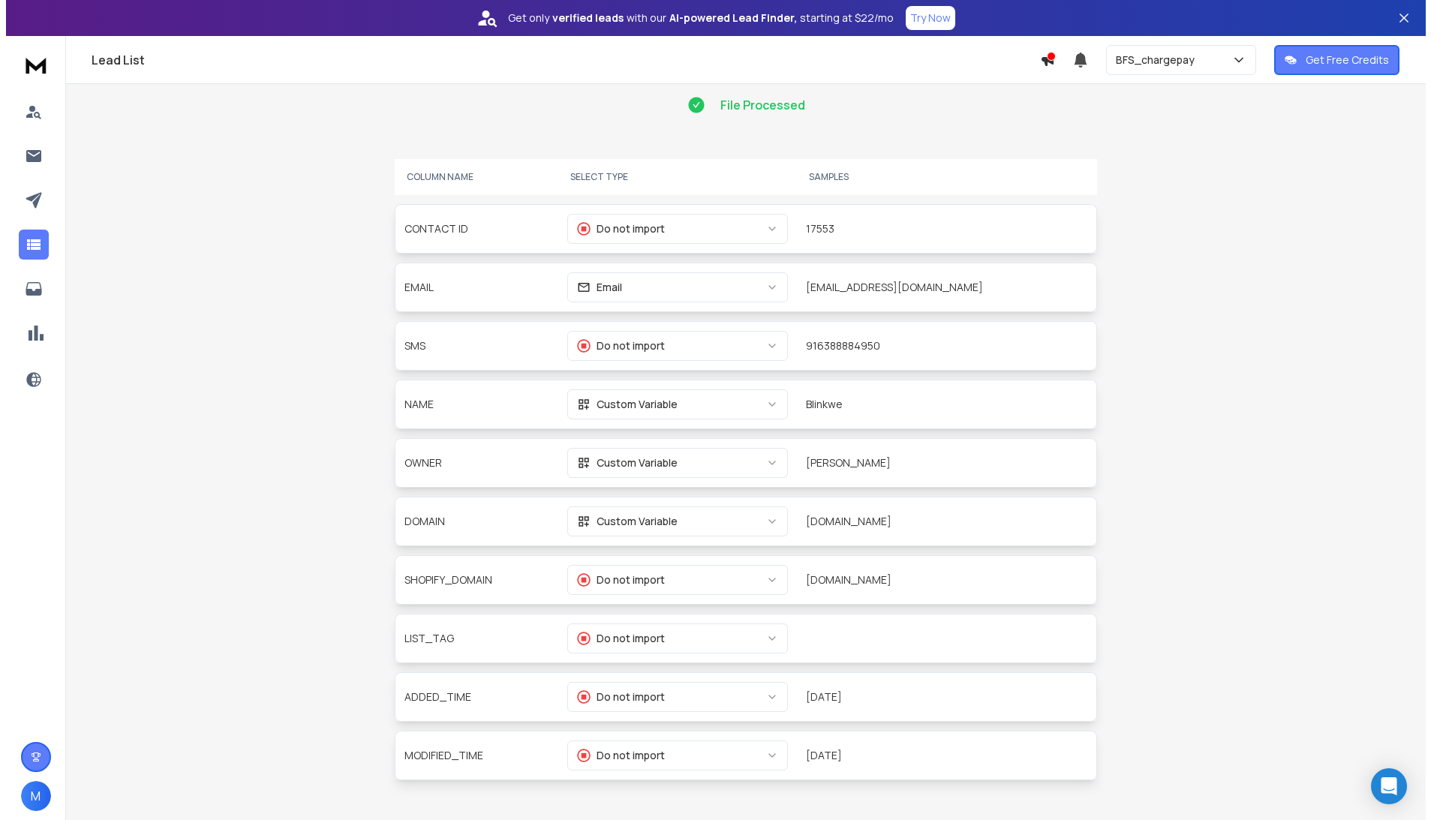
scroll to position [266, 0]
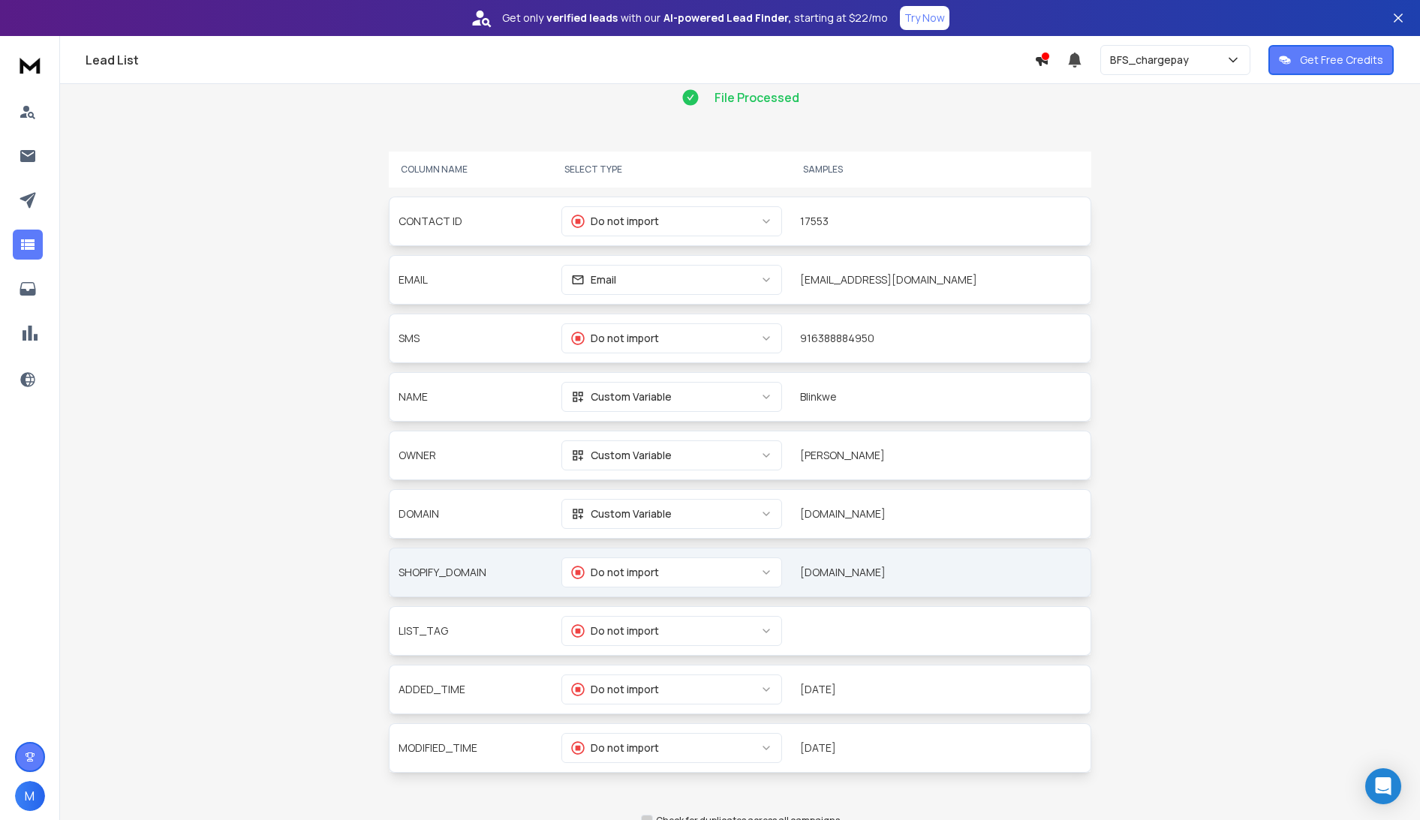
click at [738, 576] on button "Do not import" at bounding box center [671, 573] width 221 height 30
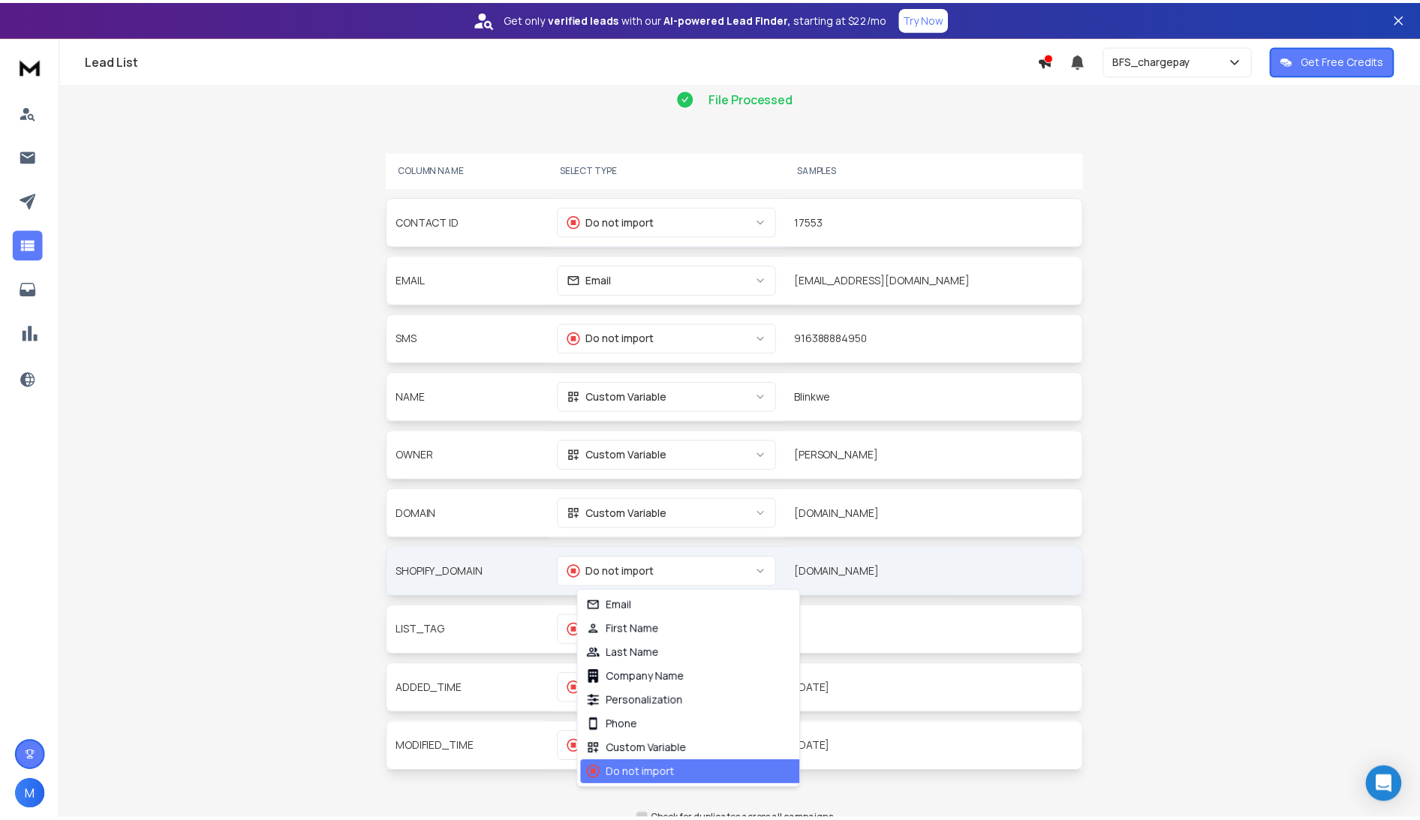
scroll to position [0, 3]
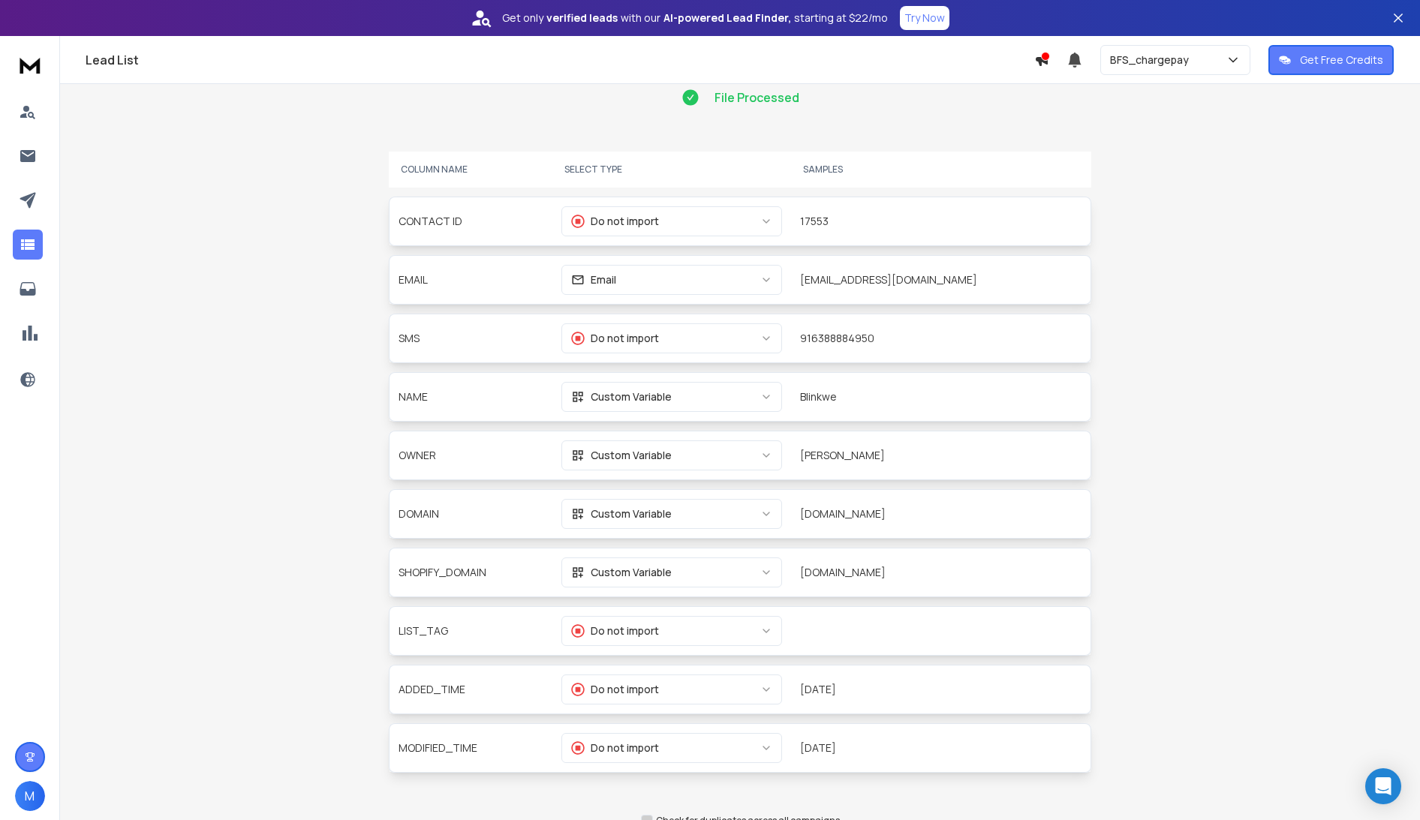
click at [1231, 572] on div "Add New Leads to Lead List Add Leads in Bulk See Sample CSV file 6892447-68c00b…" at bounding box center [710, 366] width 1420 height 1192
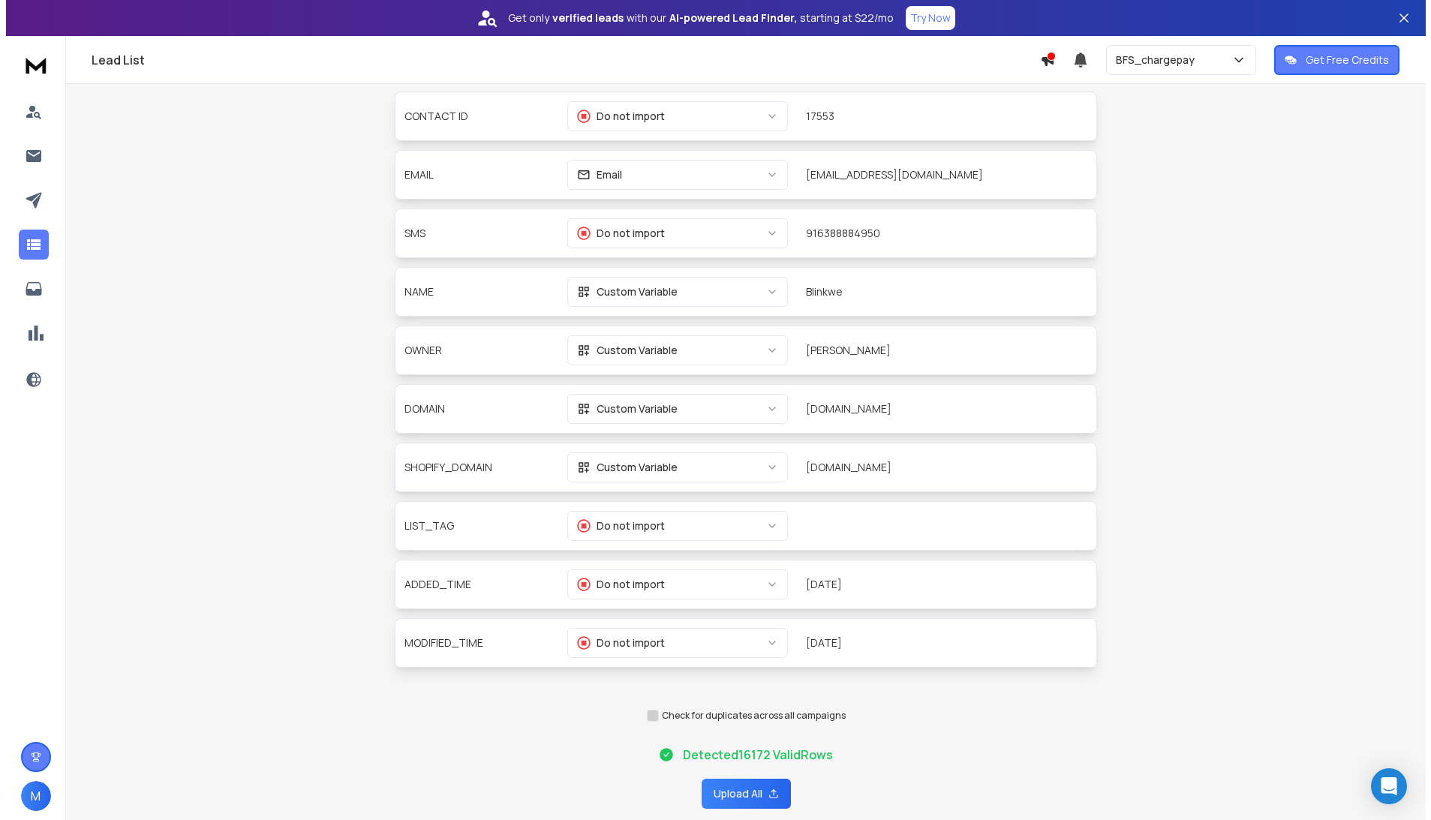
scroll to position [407, 0]
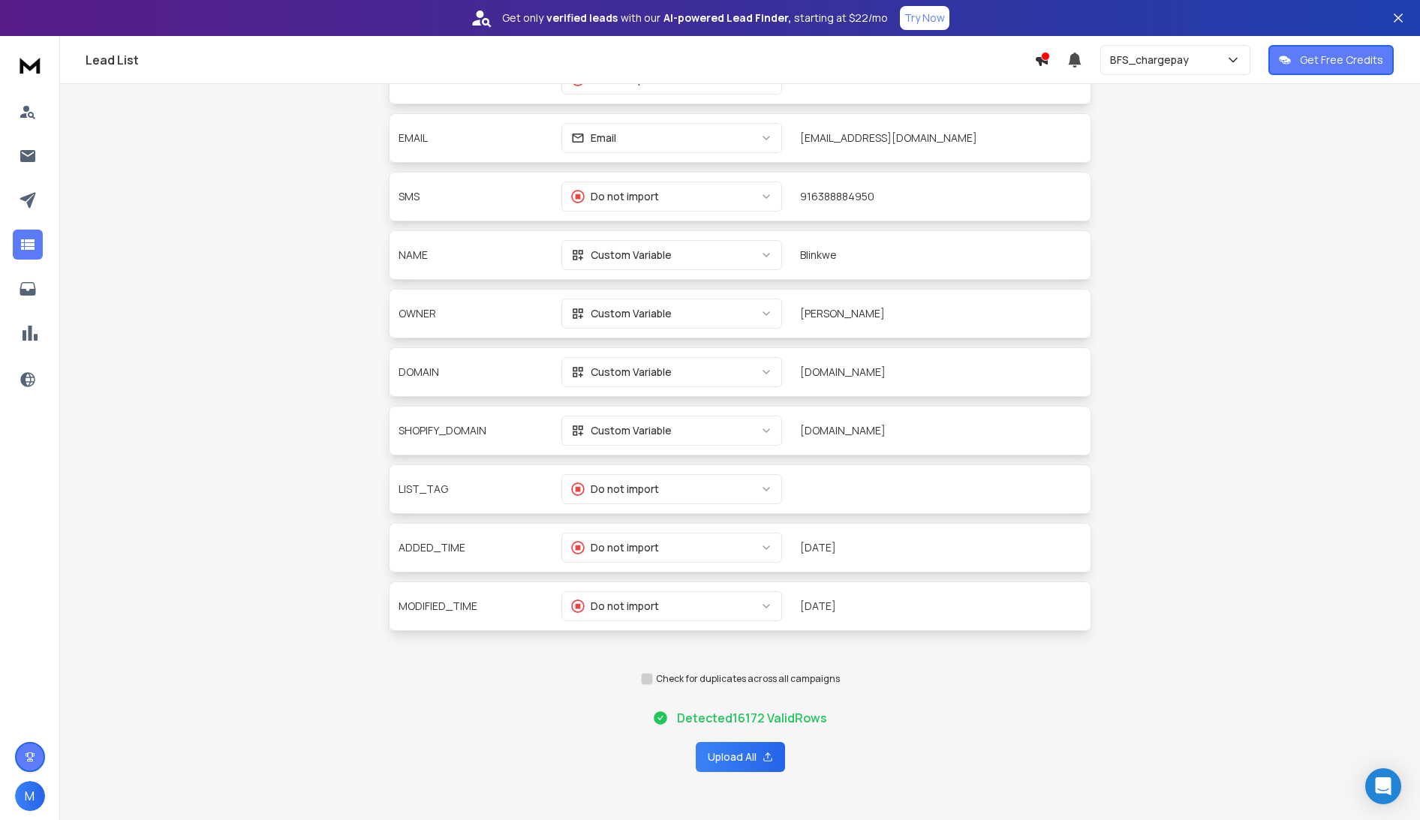
click at [721, 761] on button "Upload All" at bounding box center [740, 757] width 89 height 30
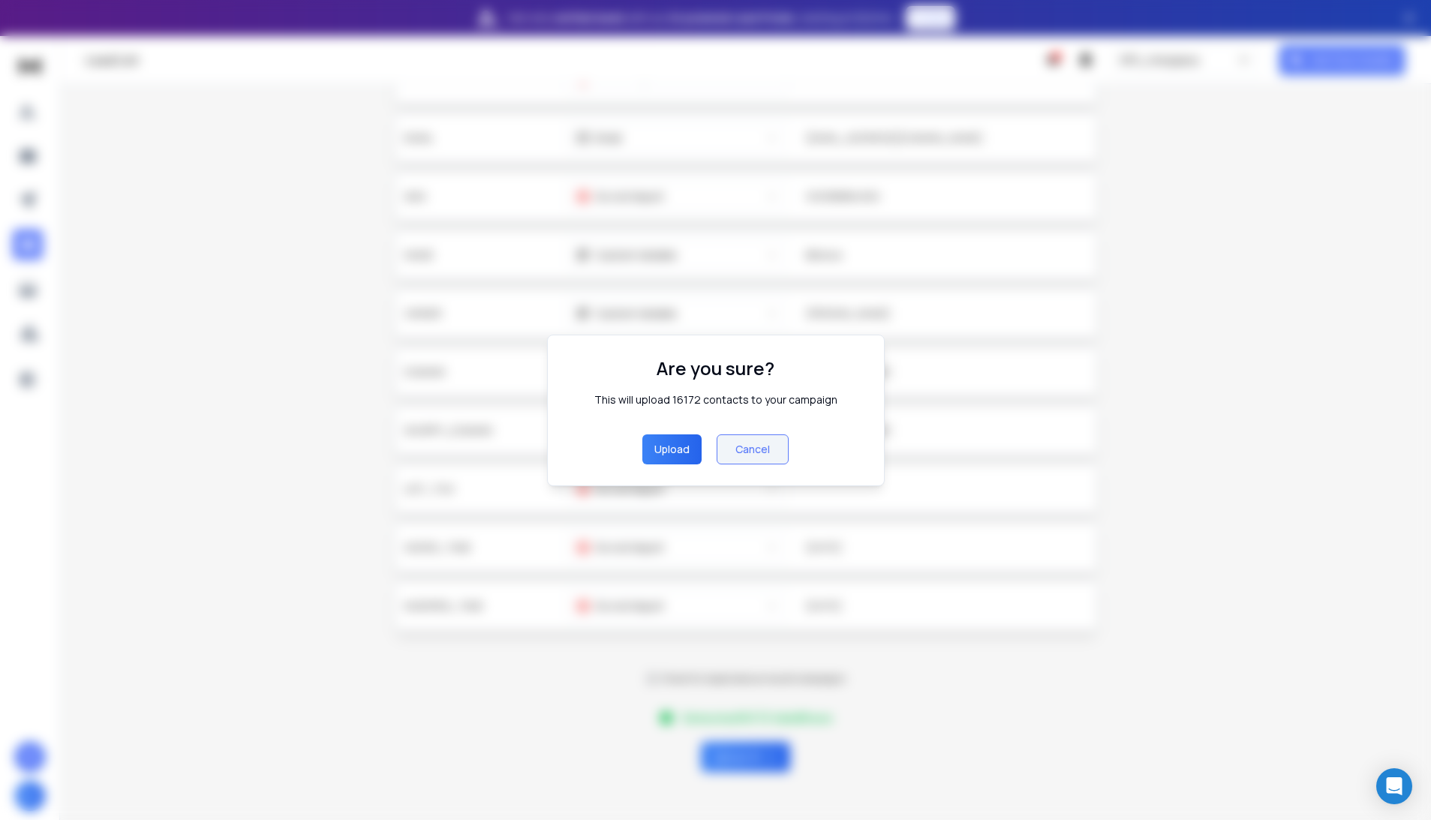
click at [677, 452] on button "Upload" at bounding box center [671, 449] width 59 height 30
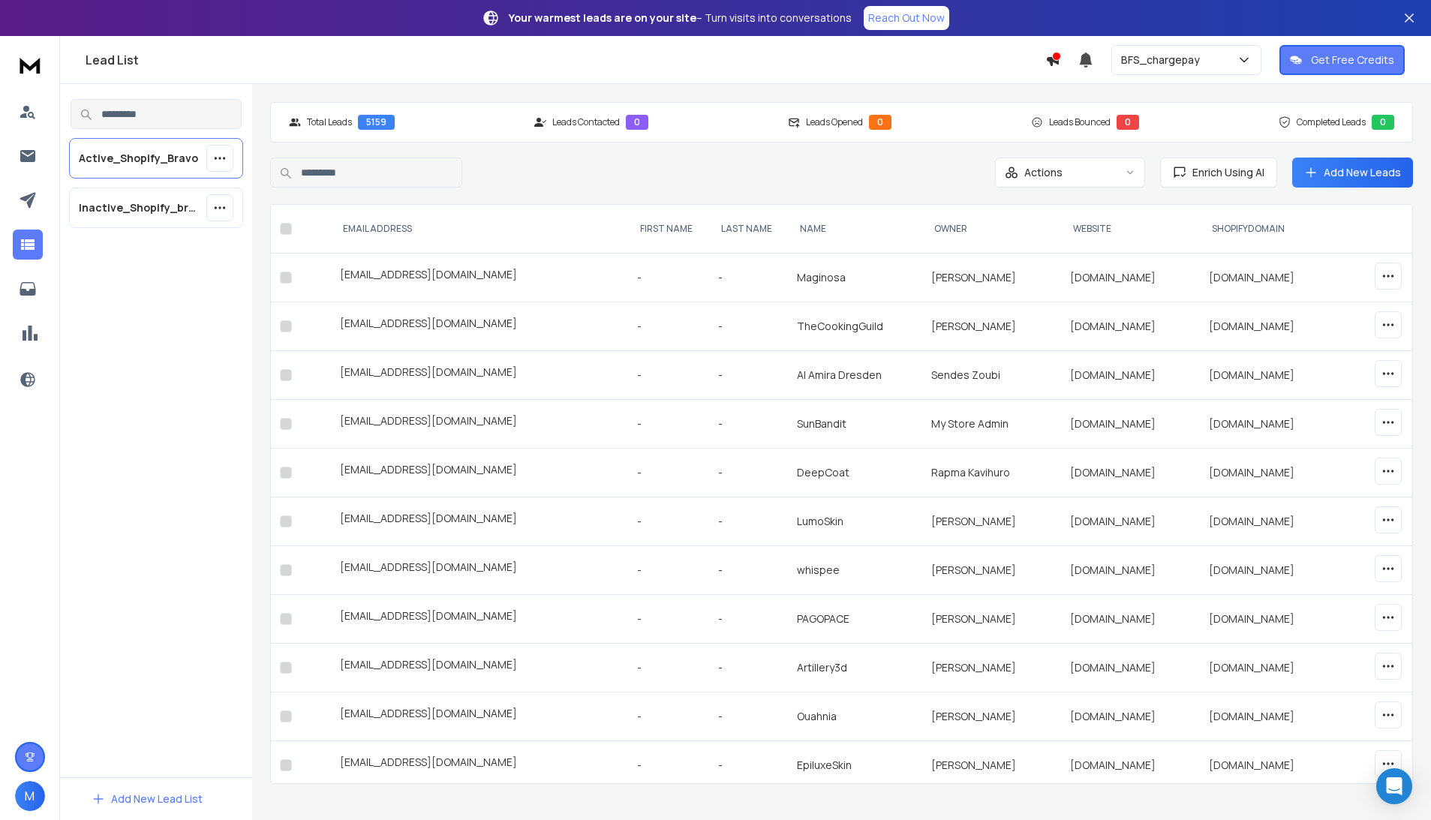
click at [114, 205] on p "Inactive_Shopify_bravo" at bounding box center [140, 207] width 122 height 15
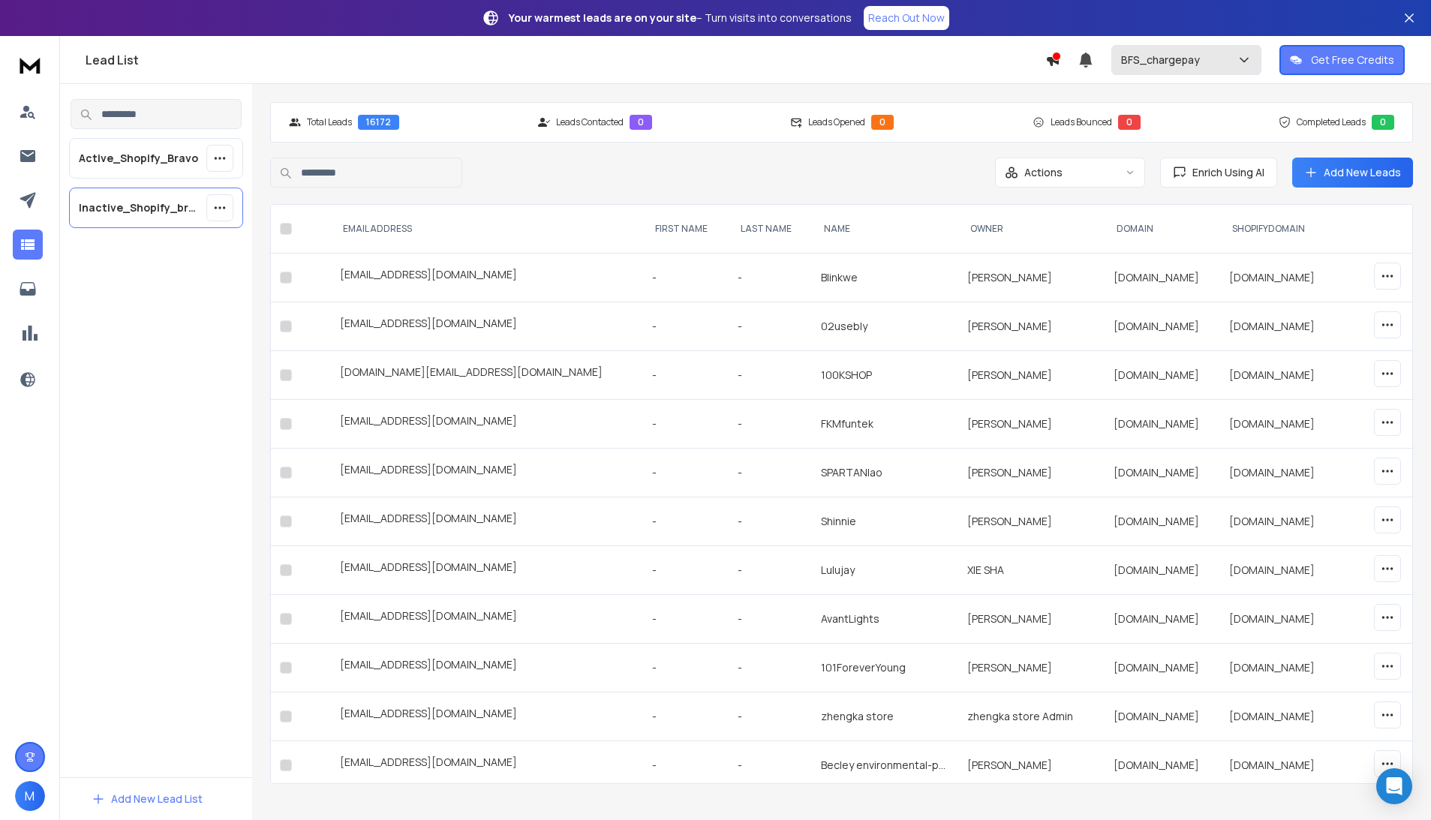
click at [1178, 49] on button "BFS_chargepay" at bounding box center [1186, 60] width 150 height 30
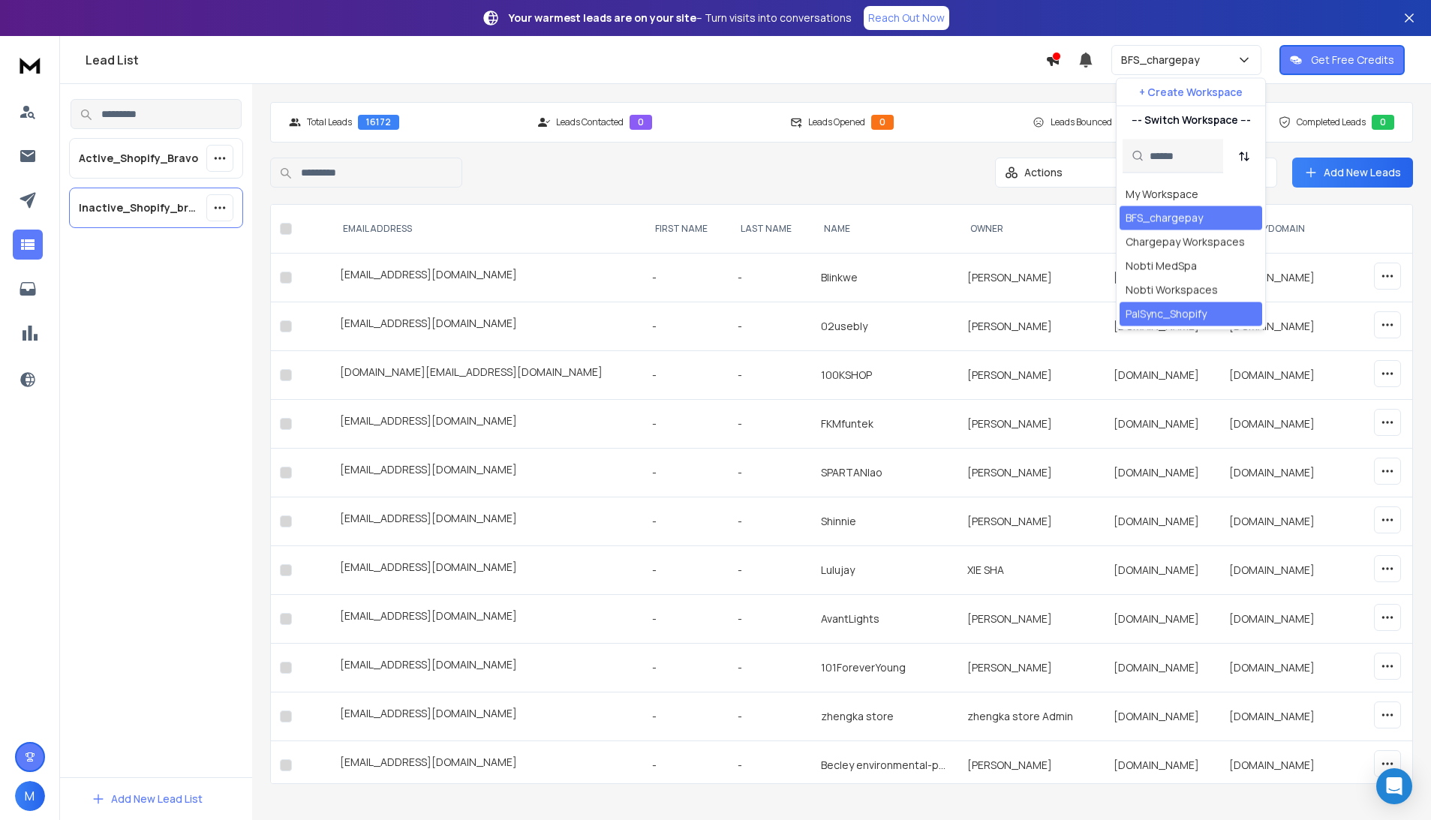
click at [1155, 308] on div "PalSync_Shopify" at bounding box center [1166, 314] width 81 height 15
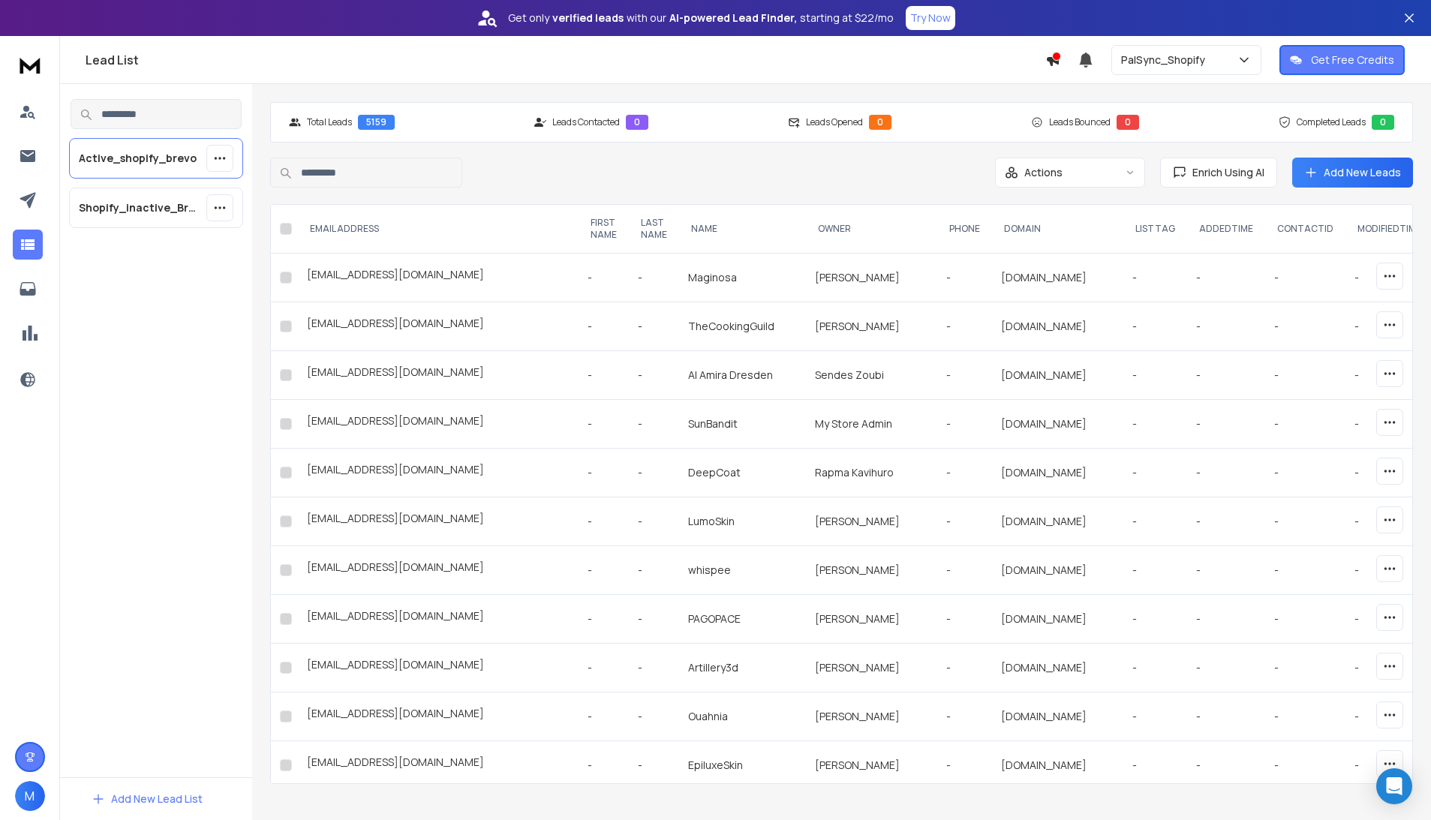
click at [120, 161] on p "Active_shopify_brevo" at bounding box center [138, 158] width 118 height 15
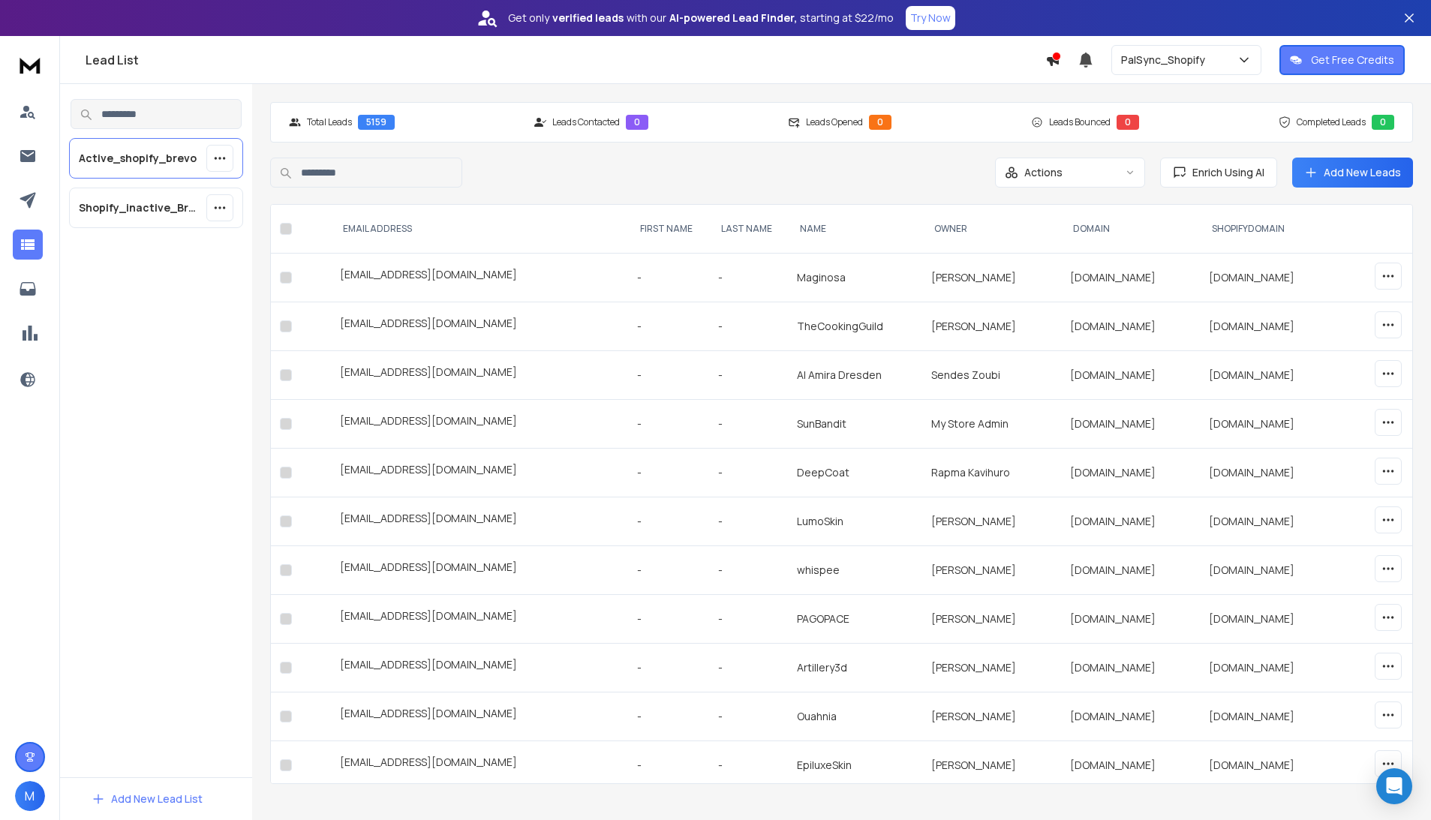
click at [122, 215] on p "Shopify_inactive_Brevo" at bounding box center [140, 207] width 122 height 15
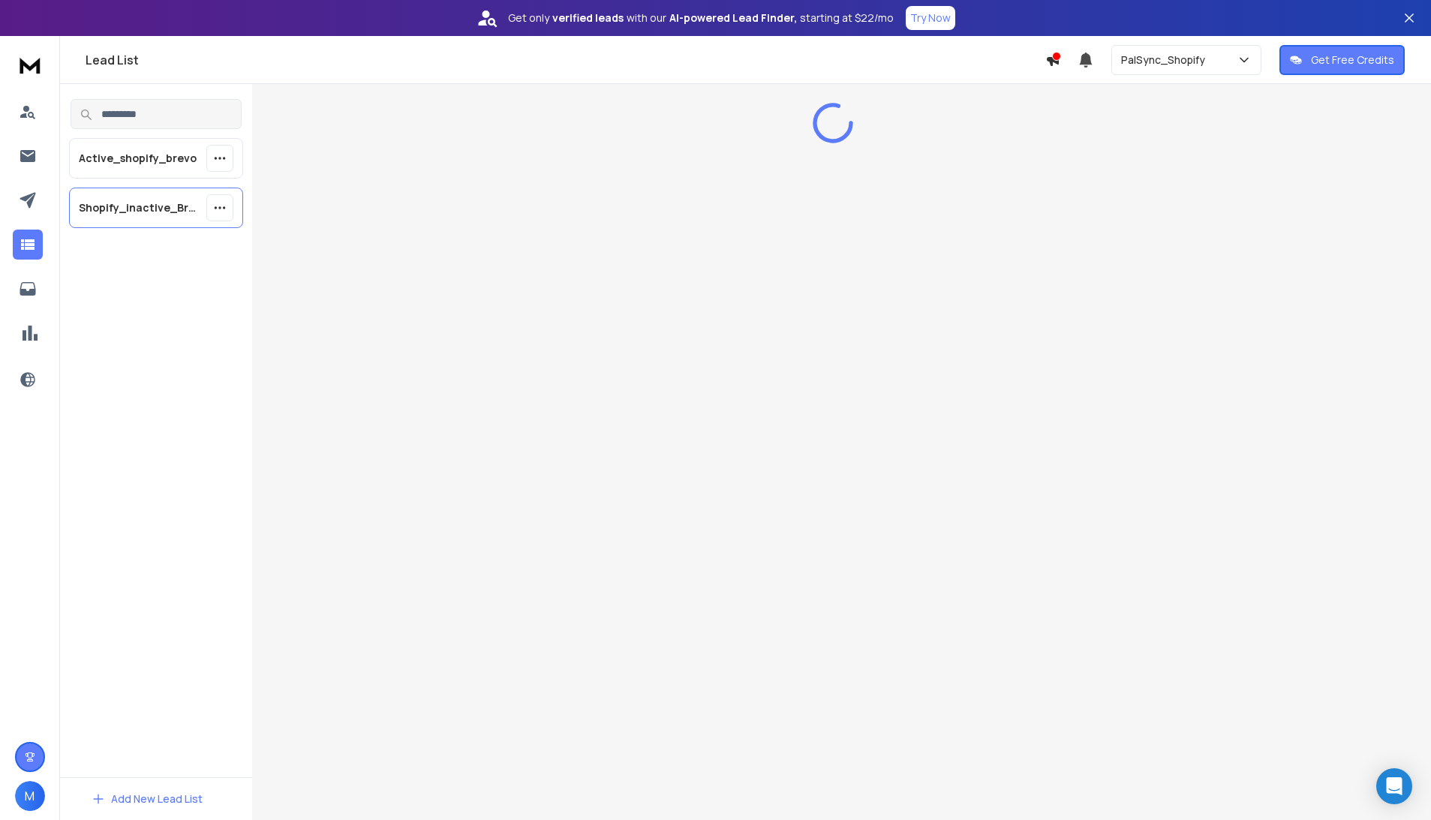
click at [225, 213] on icon "button" at bounding box center [220, 208] width 14 height 14
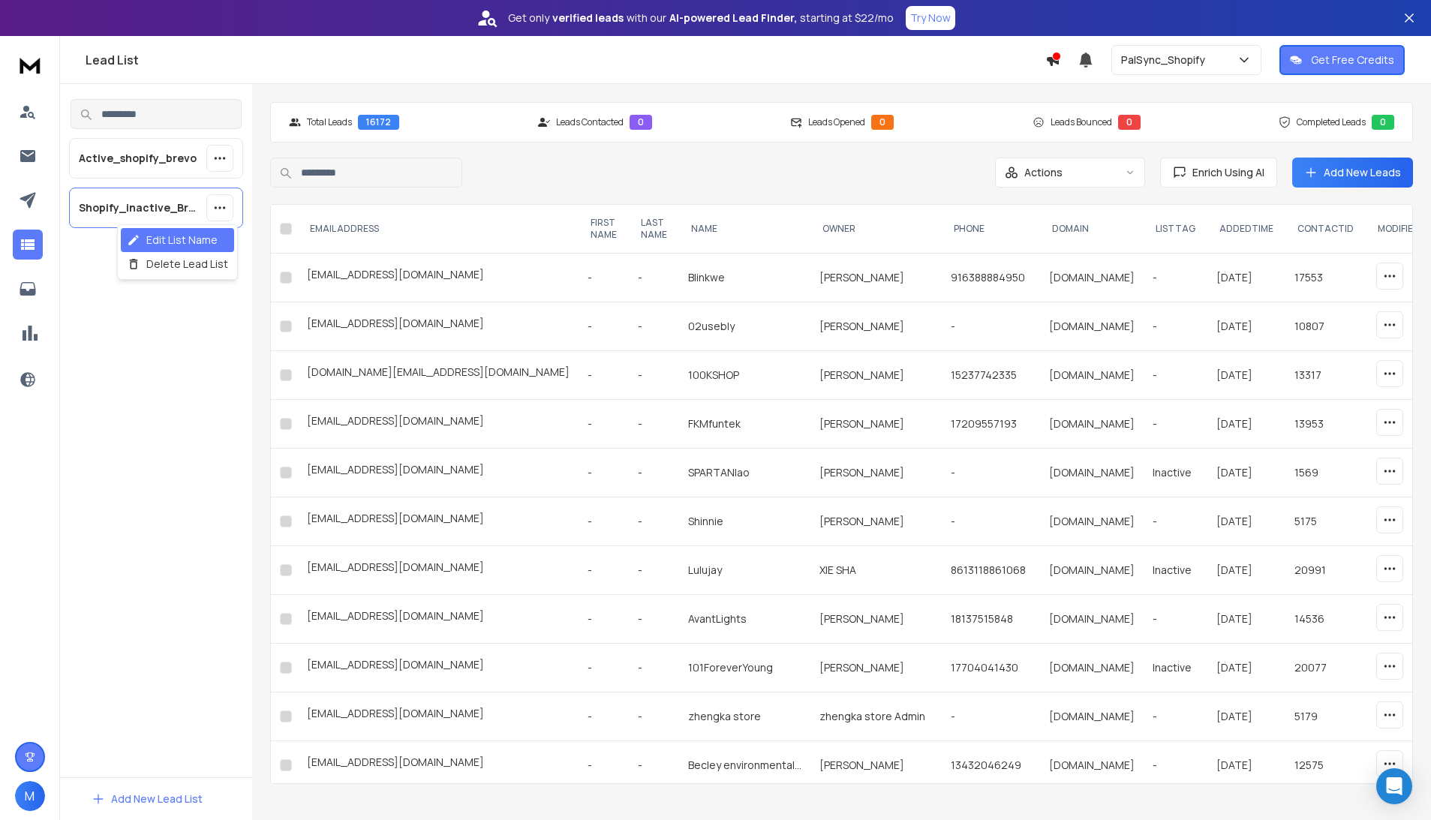
click at [214, 239] on p "Edit List Name" at bounding box center [181, 240] width 71 height 15
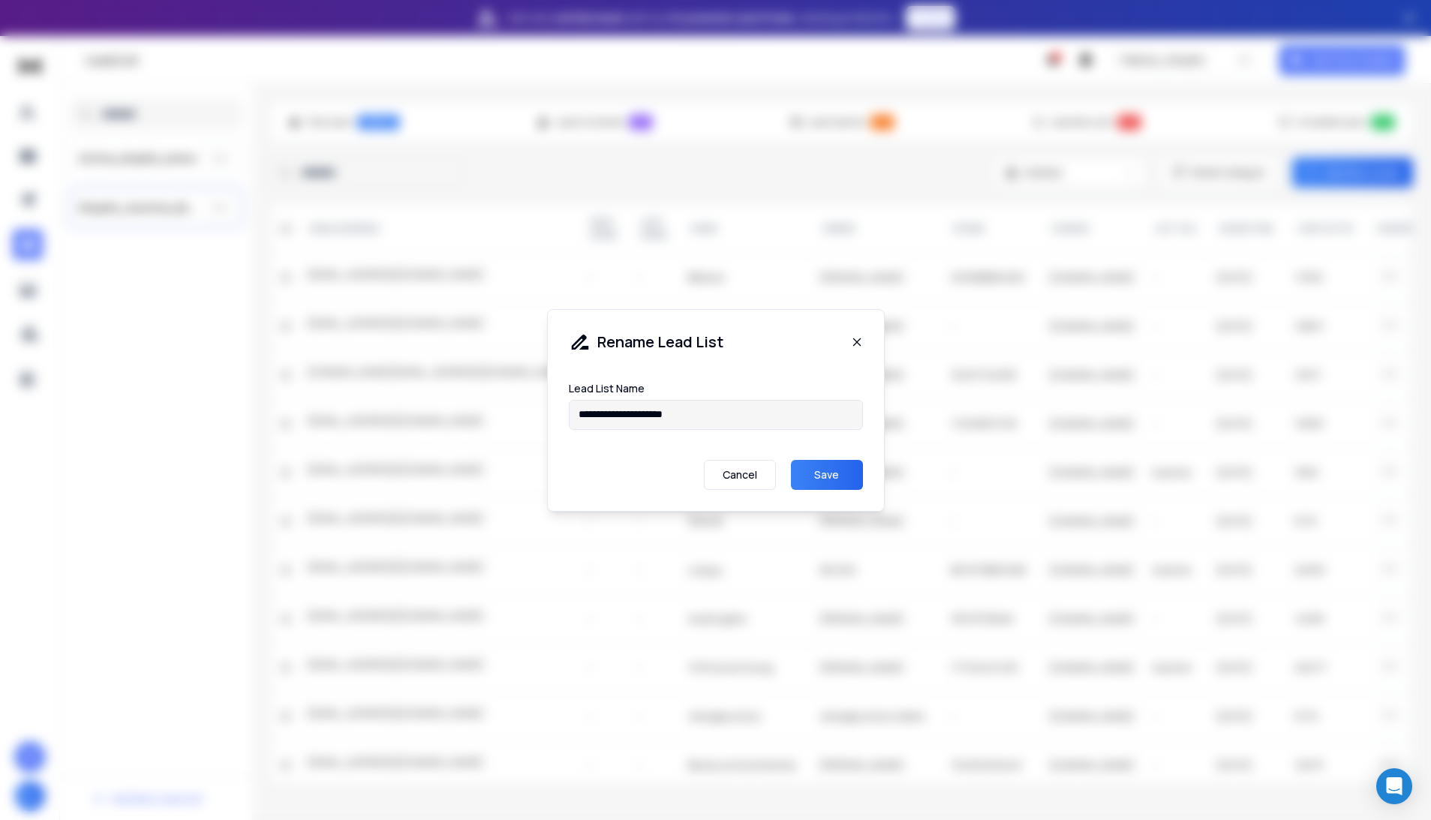
click at [642, 416] on input "**********" at bounding box center [716, 415] width 294 height 30
click at [660, 412] on input "**********" at bounding box center [716, 415] width 294 height 30
drag, startPoint x: 660, startPoint y: 412, endPoint x: 621, endPoint y: 414, distance: 39.1
click at [621, 414] on input "**********" at bounding box center [716, 415] width 294 height 30
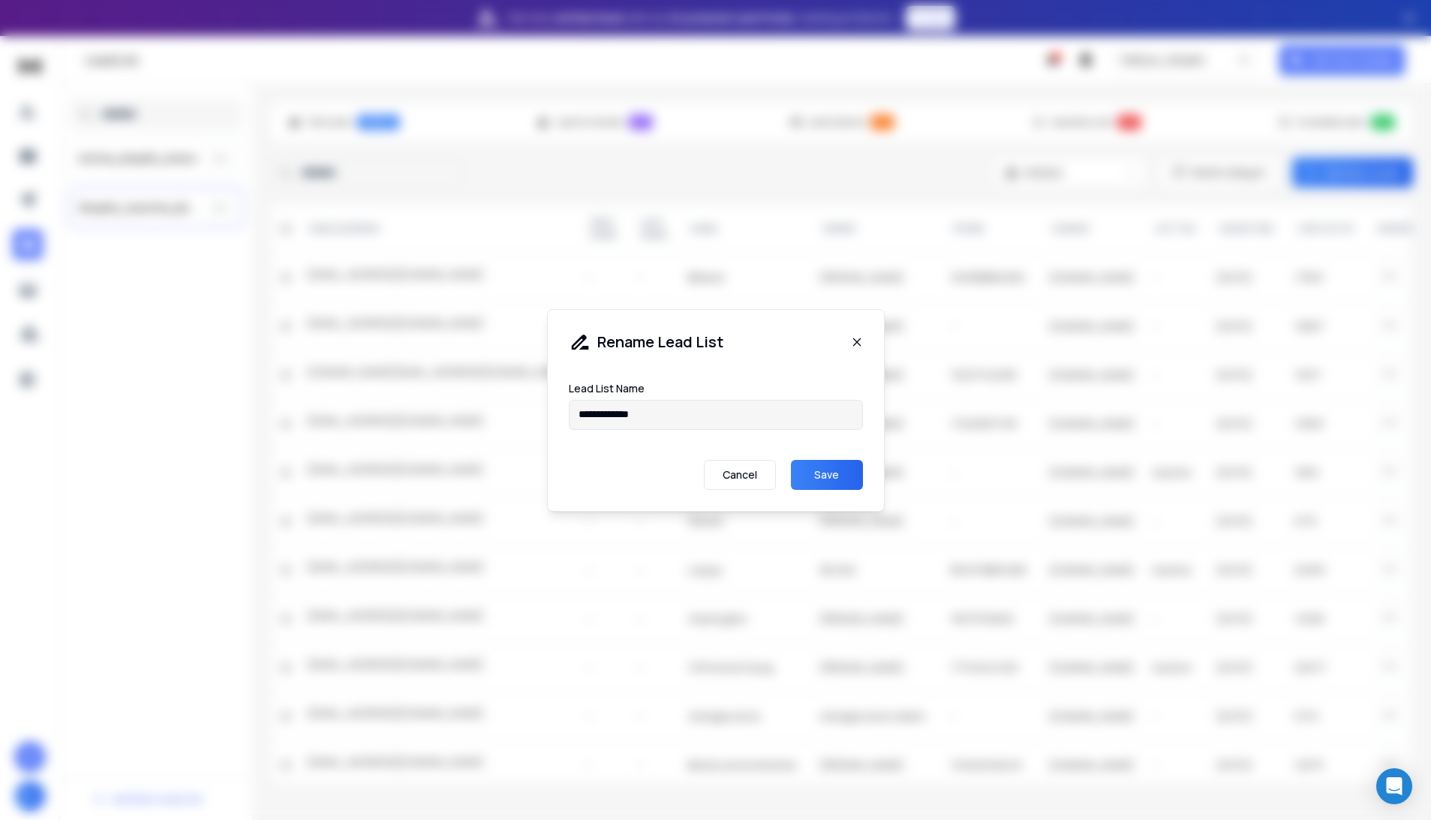
paste input "********"
type input "**********"
click at [791, 460] on button "Save" at bounding box center [827, 475] width 72 height 30
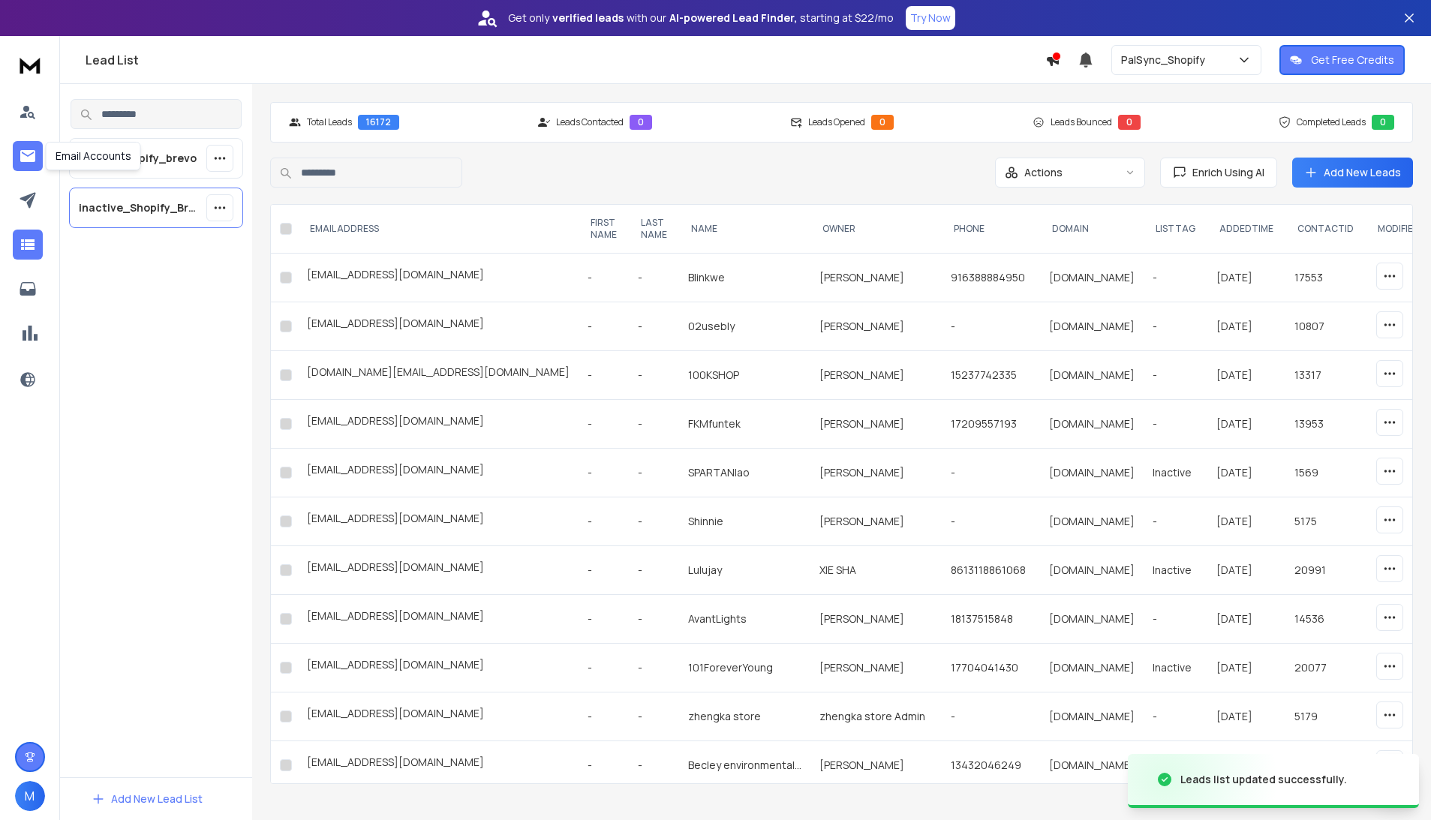
click at [35, 149] on icon at bounding box center [28, 156] width 18 height 18
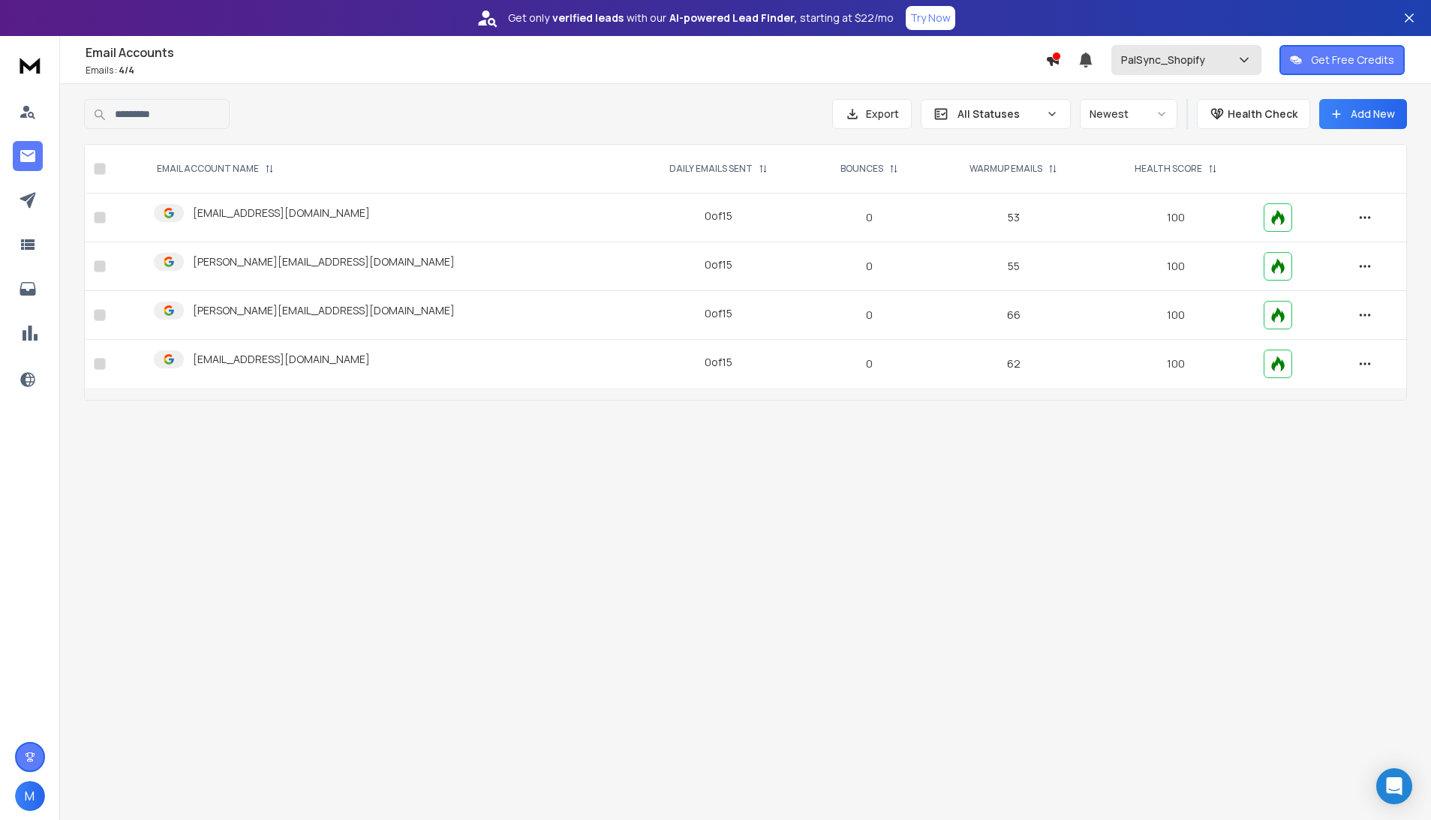
click at [1189, 63] on p "PalSync_Shopify" at bounding box center [1166, 60] width 90 height 15
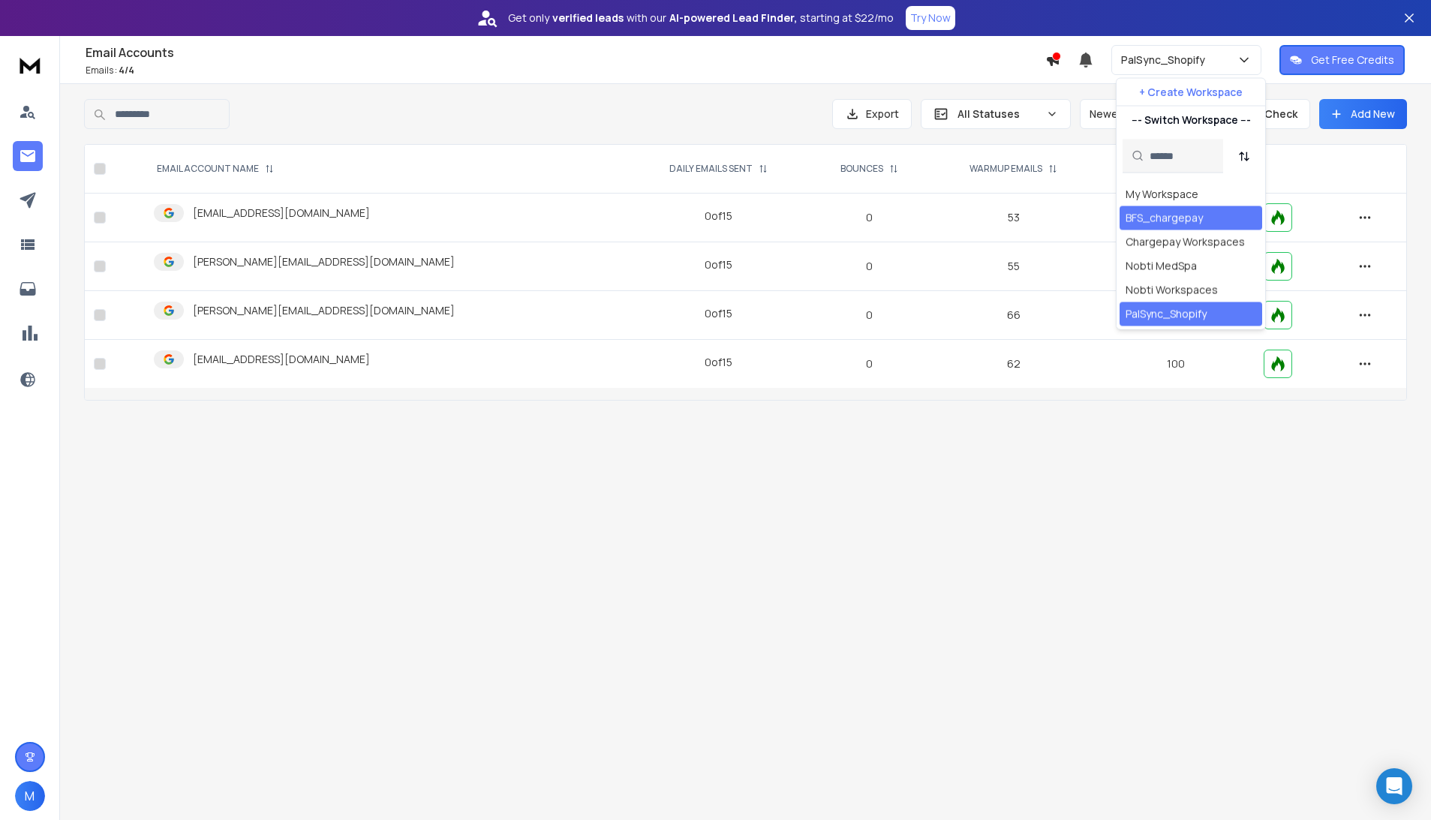
click at [1177, 215] on div "BFS_chargepay" at bounding box center [1164, 218] width 77 height 15
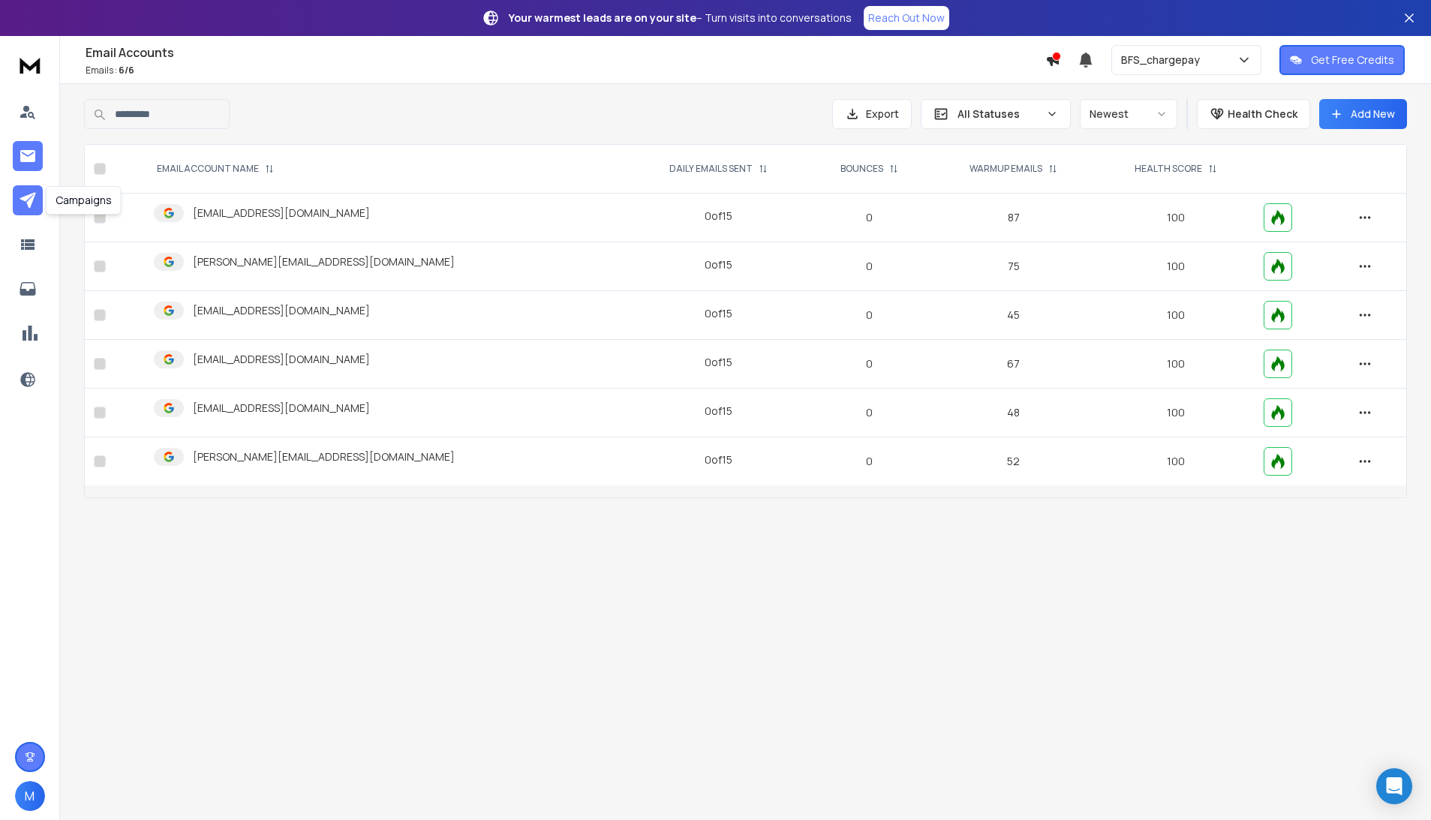
click at [26, 201] on icon at bounding box center [28, 200] width 18 height 18
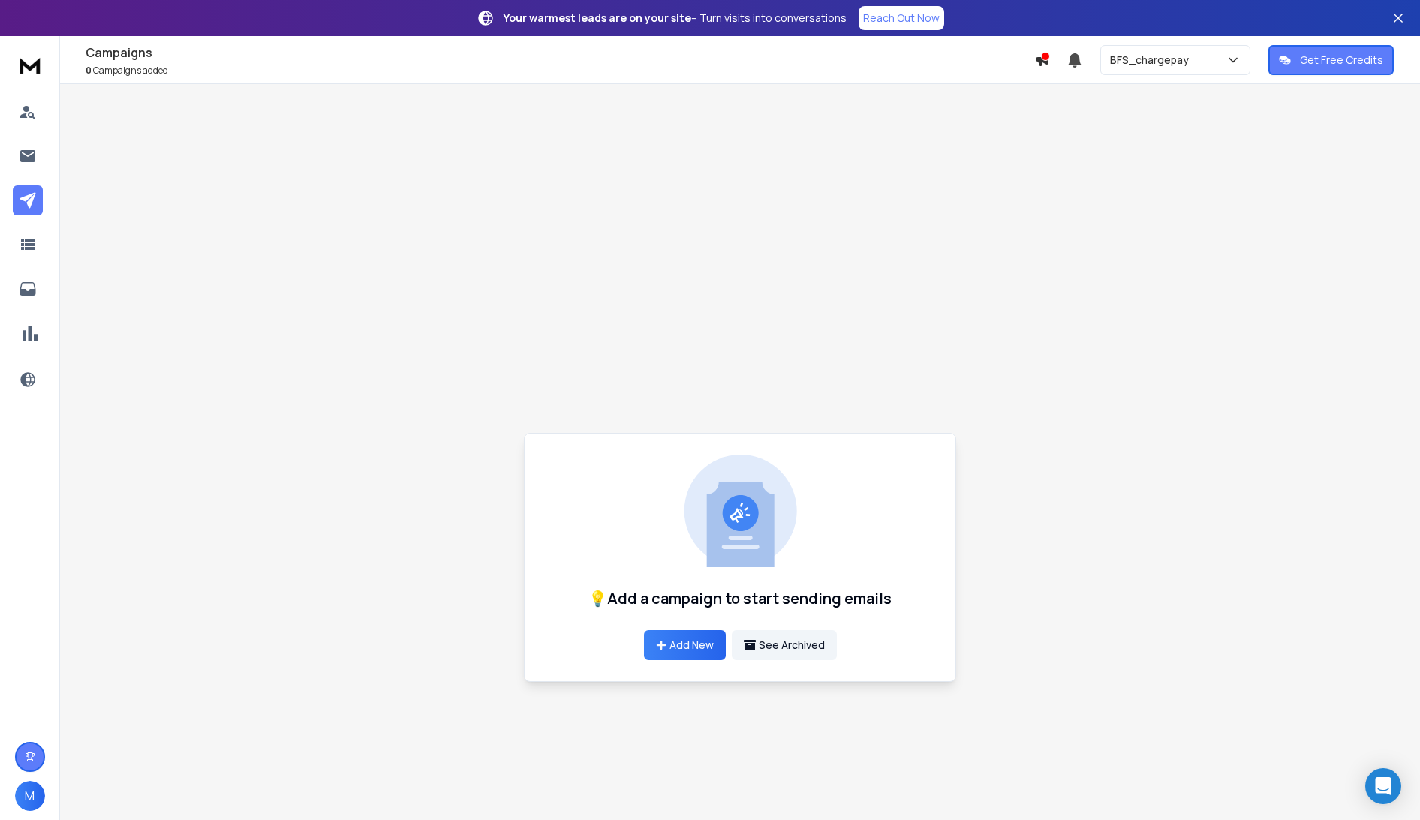
click at [34, 75] on img at bounding box center [30, 65] width 30 height 28
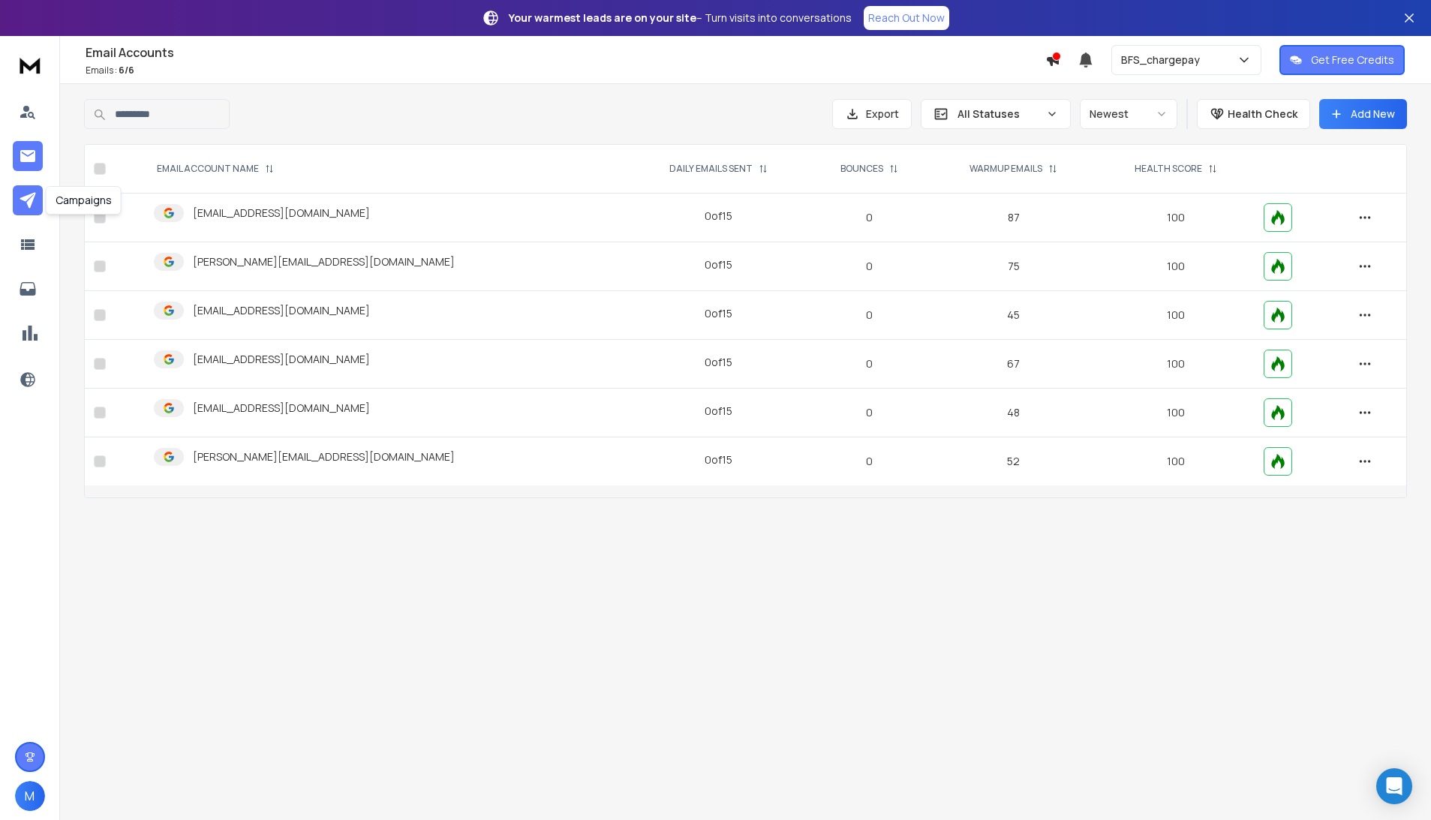
click at [26, 187] on link at bounding box center [28, 200] width 30 height 30
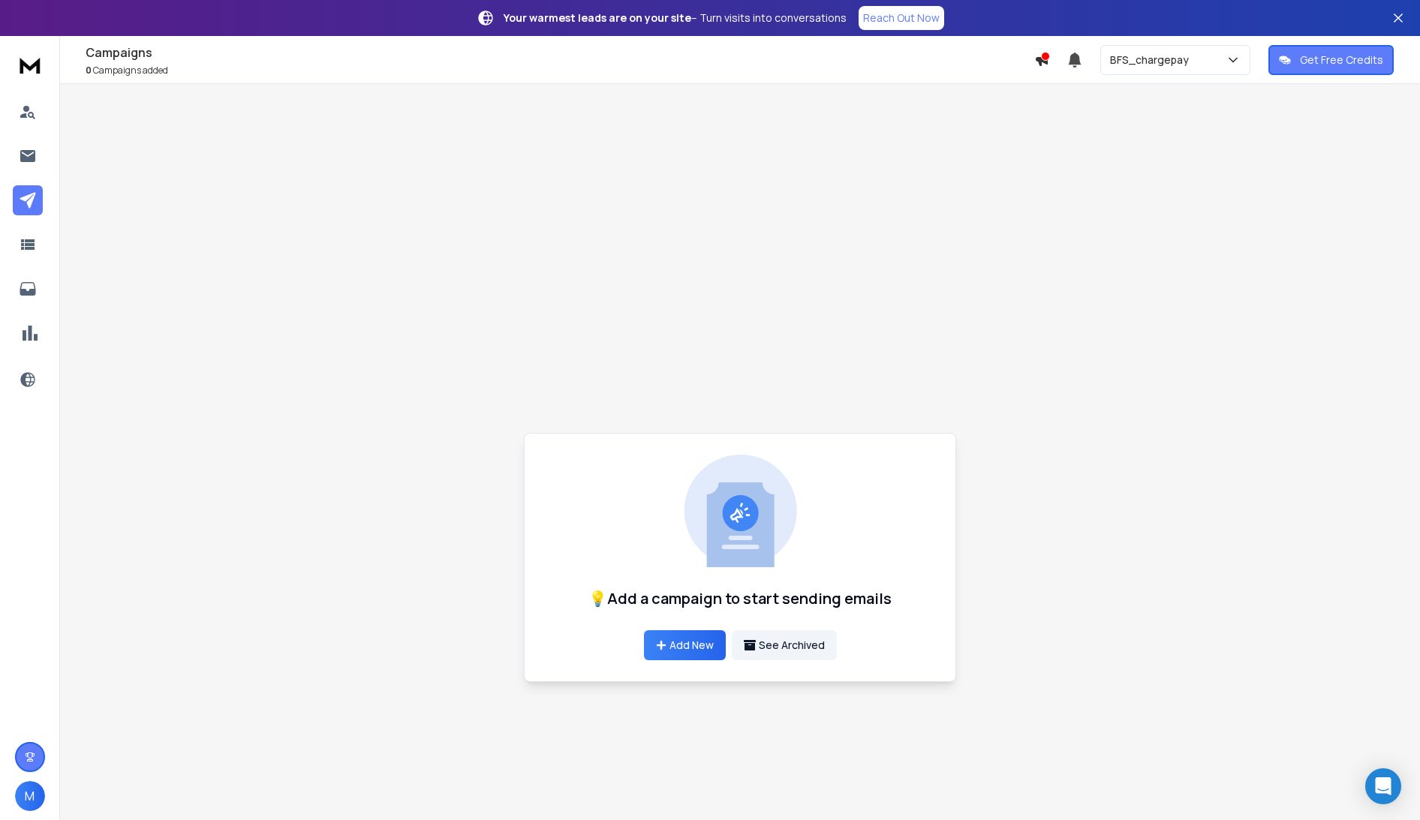
click at [694, 636] on link "Add New" at bounding box center [685, 645] width 82 height 30
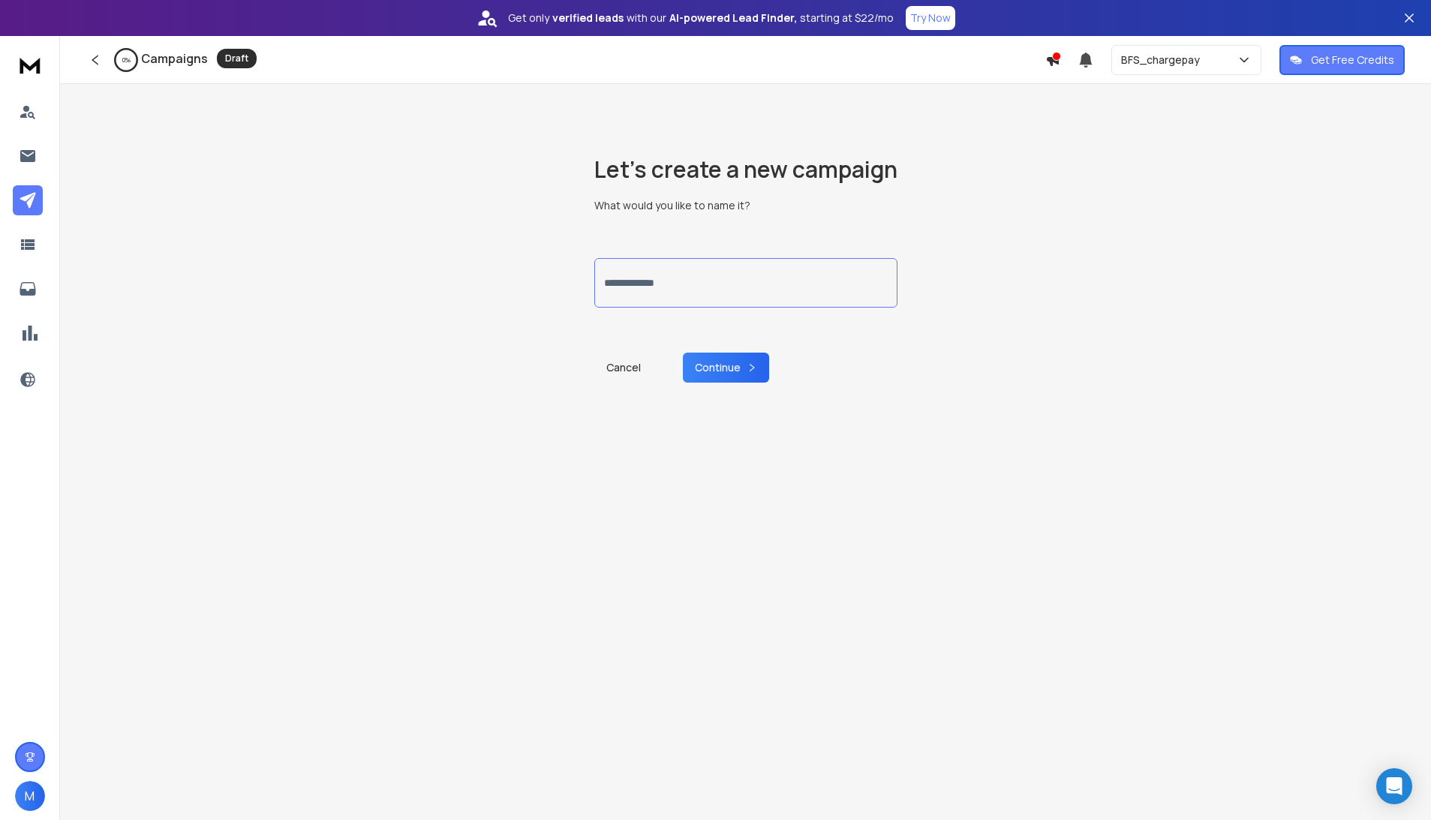
click at [716, 282] on input at bounding box center [745, 283] width 303 height 50
type input "********"
click at [766, 371] on button "Continue" at bounding box center [726, 368] width 86 height 30
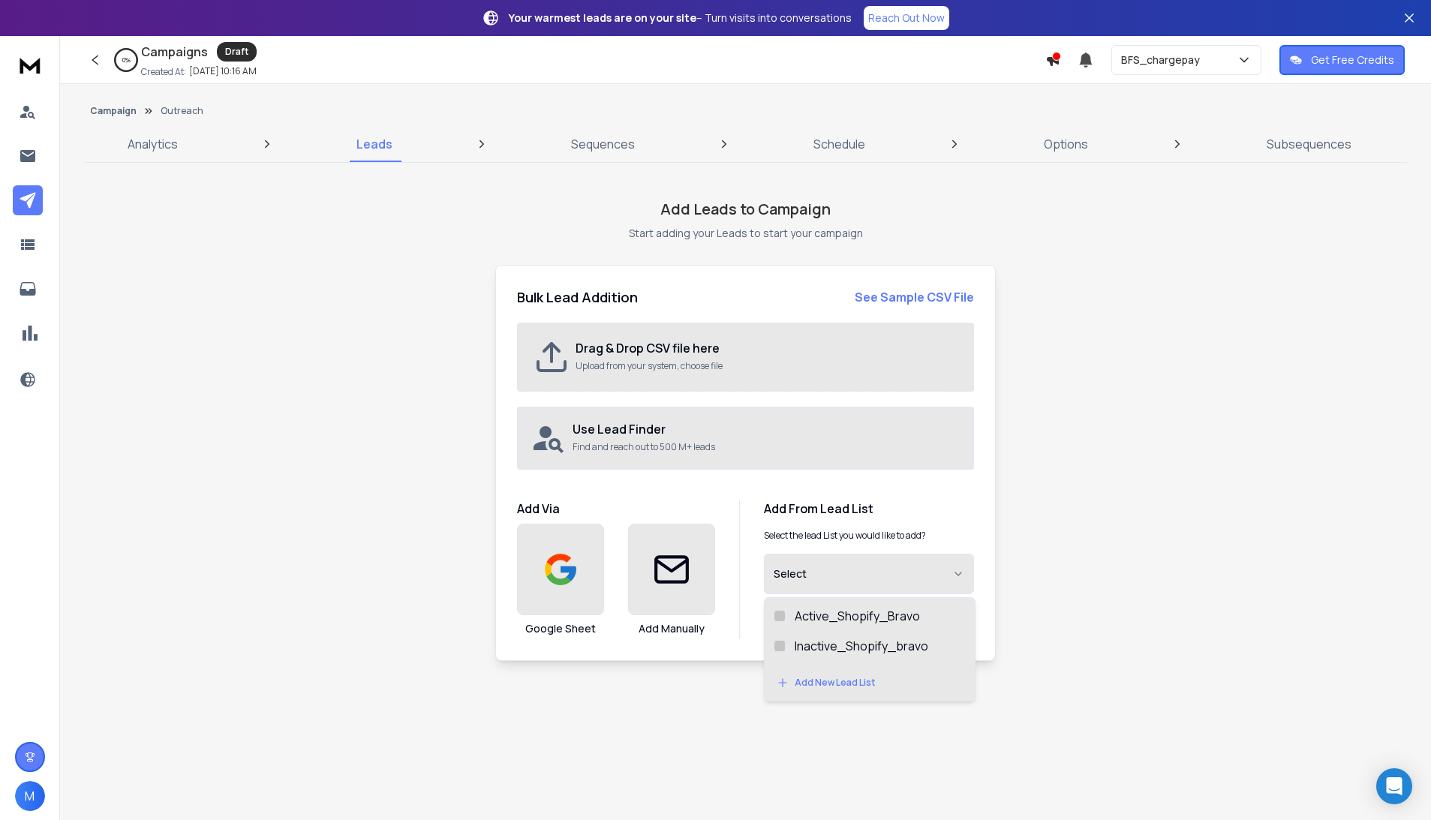
click at [818, 563] on button "Select" at bounding box center [869, 574] width 210 height 41
click at [824, 616] on div "Active_Shopify_Bravo" at bounding box center [857, 616] width 125 height 18
click at [1086, 588] on div "Add Leads to Campaign Start adding your Leads to start your campaign Bulk Lead …" at bounding box center [745, 422] width 1311 height 477
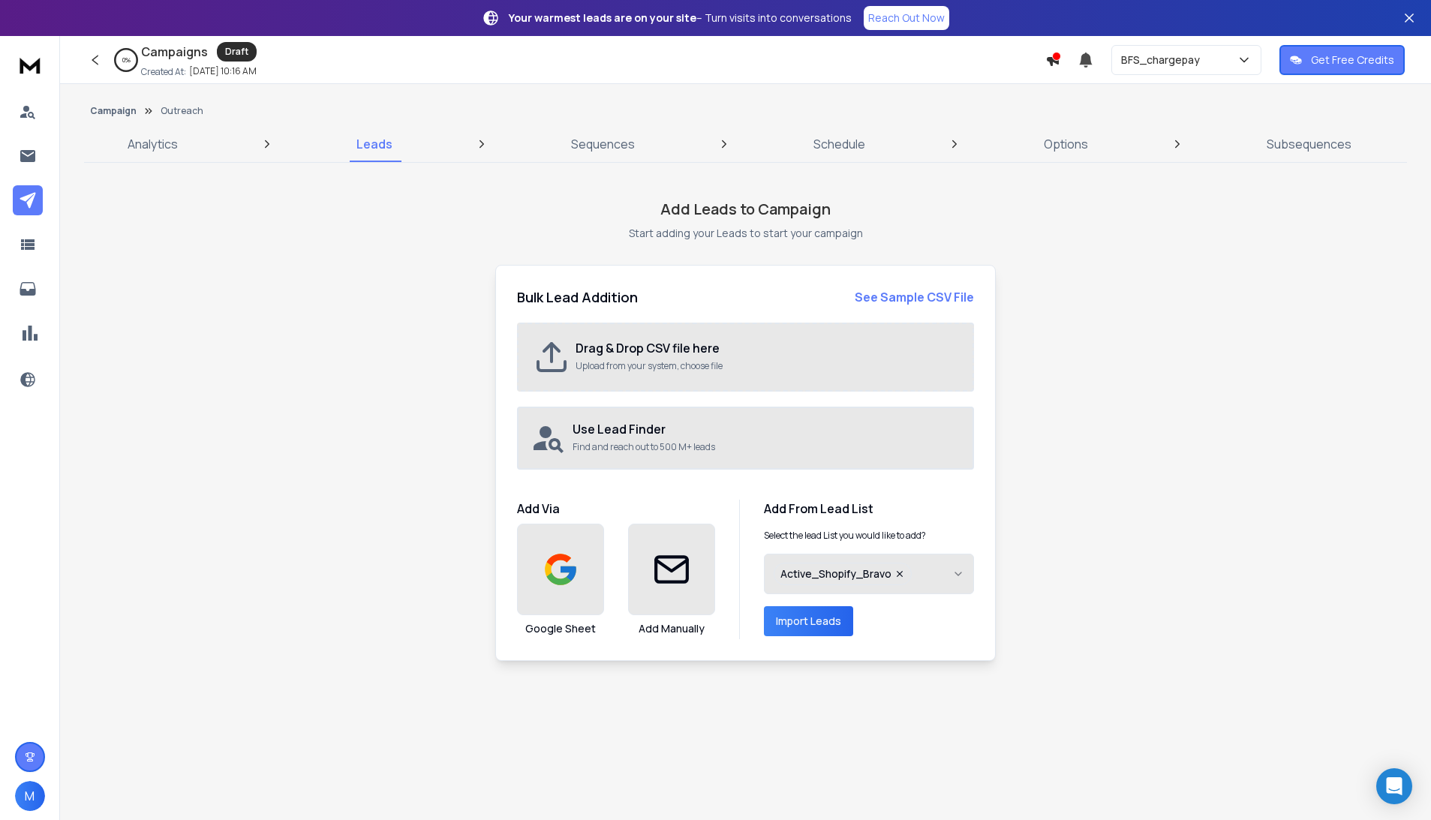
click at [814, 618] on button "Import Leads" at bounding box center [808, 621] width 89 height 30
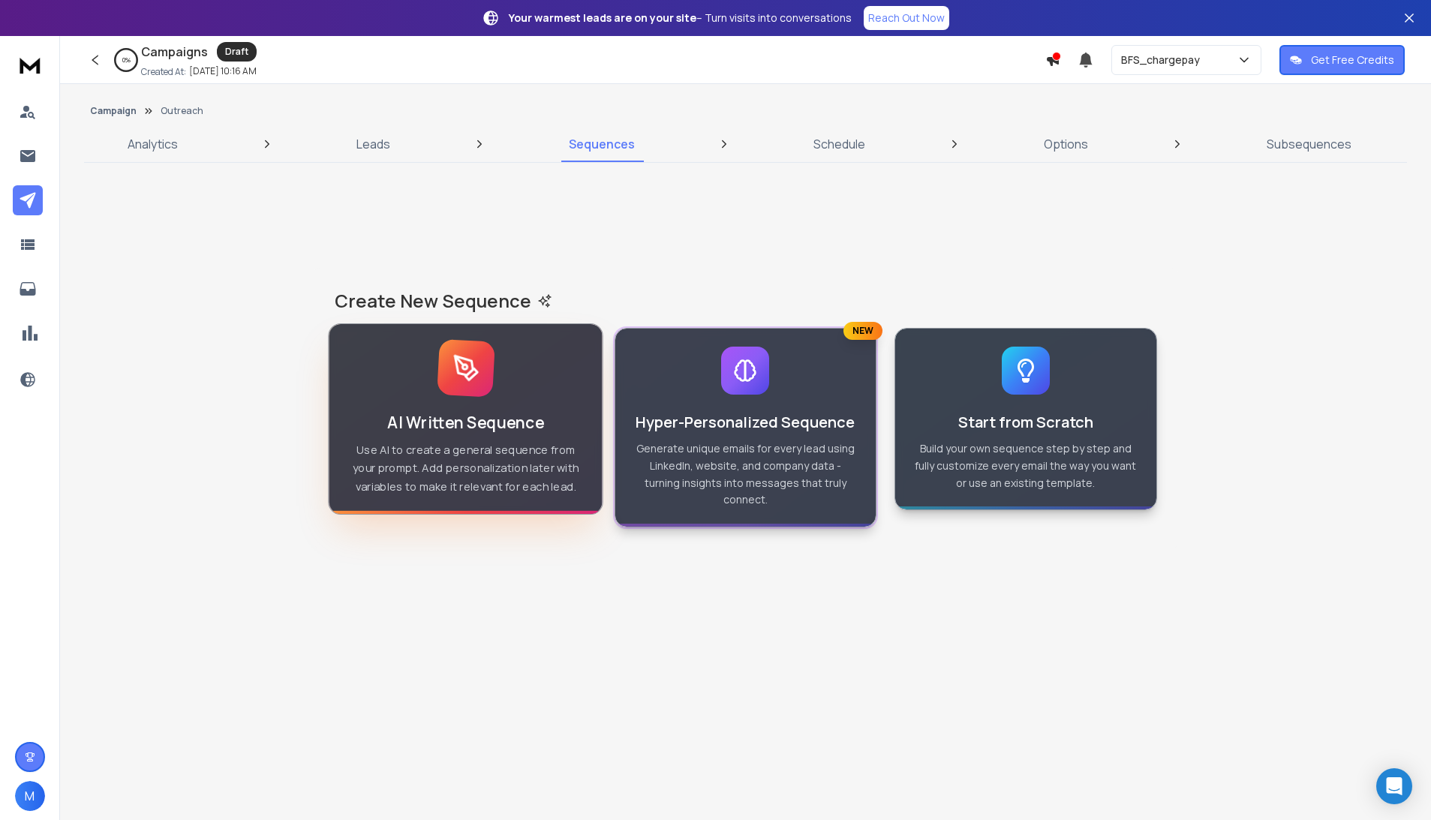
click at [531, 455] on p "Use AI to create a general sequence from your prompt. Add personalization later…" at bounding box center [465, 468] width 236 height 54
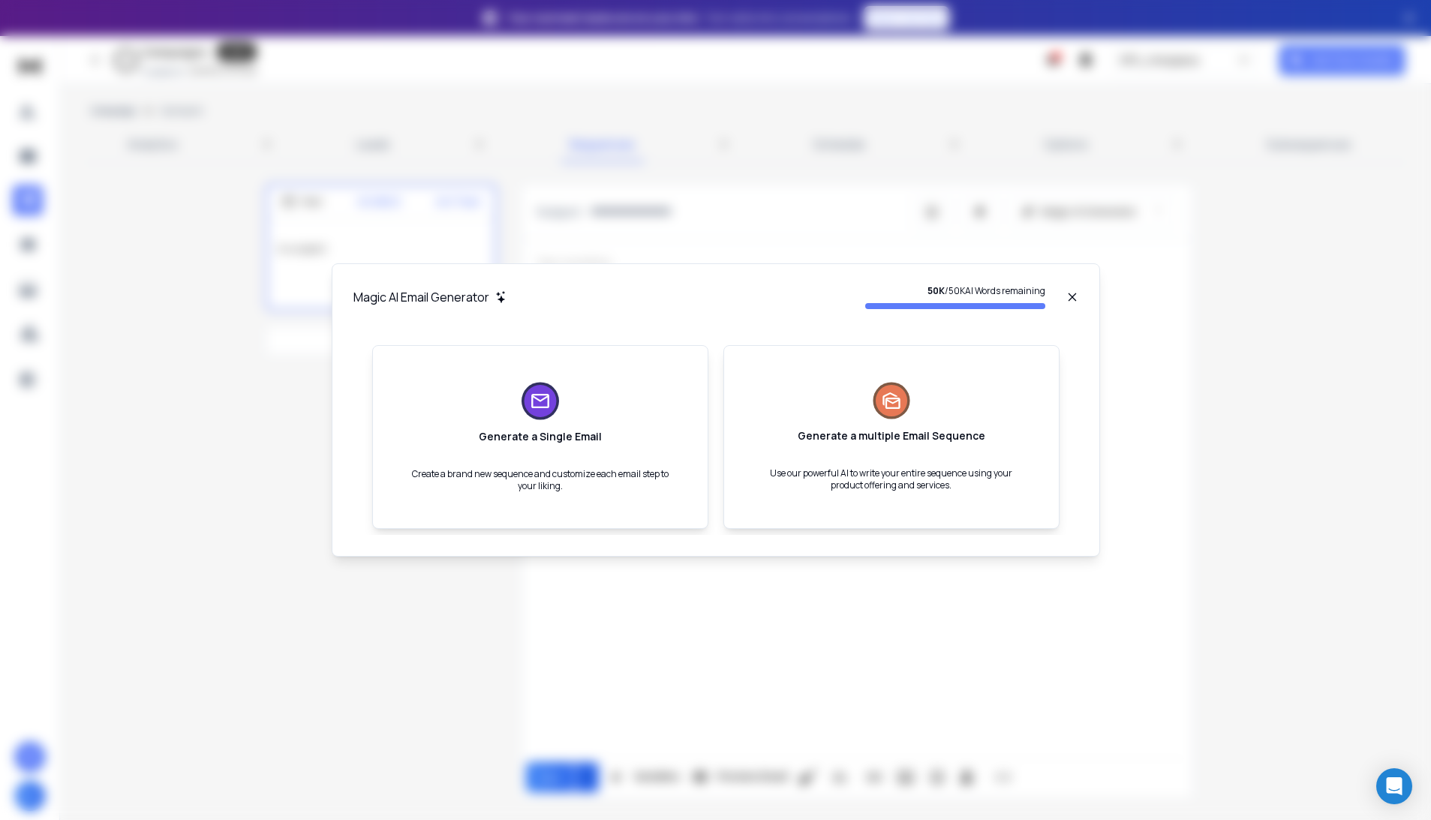
click at [573, 422] on div "Generate a Single Email" at bounding box center [540, 413] width 263 height 62
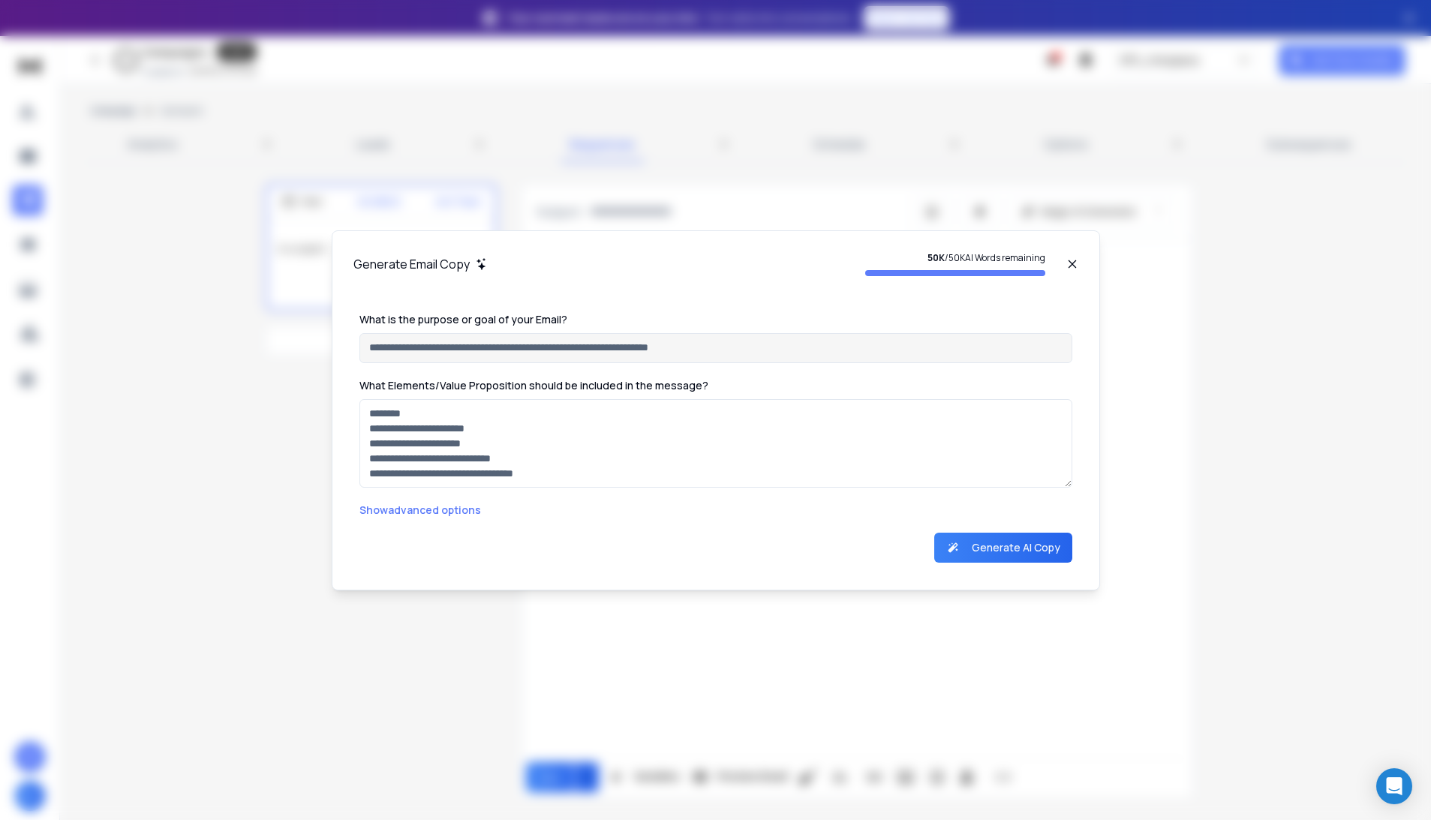
click at [509, 445] on textarea at bounding box center [715, 443] width 713 height 89
click at [464, 517] on p "Show advanced options" at bounding box center [715, 510] width 713 height 15
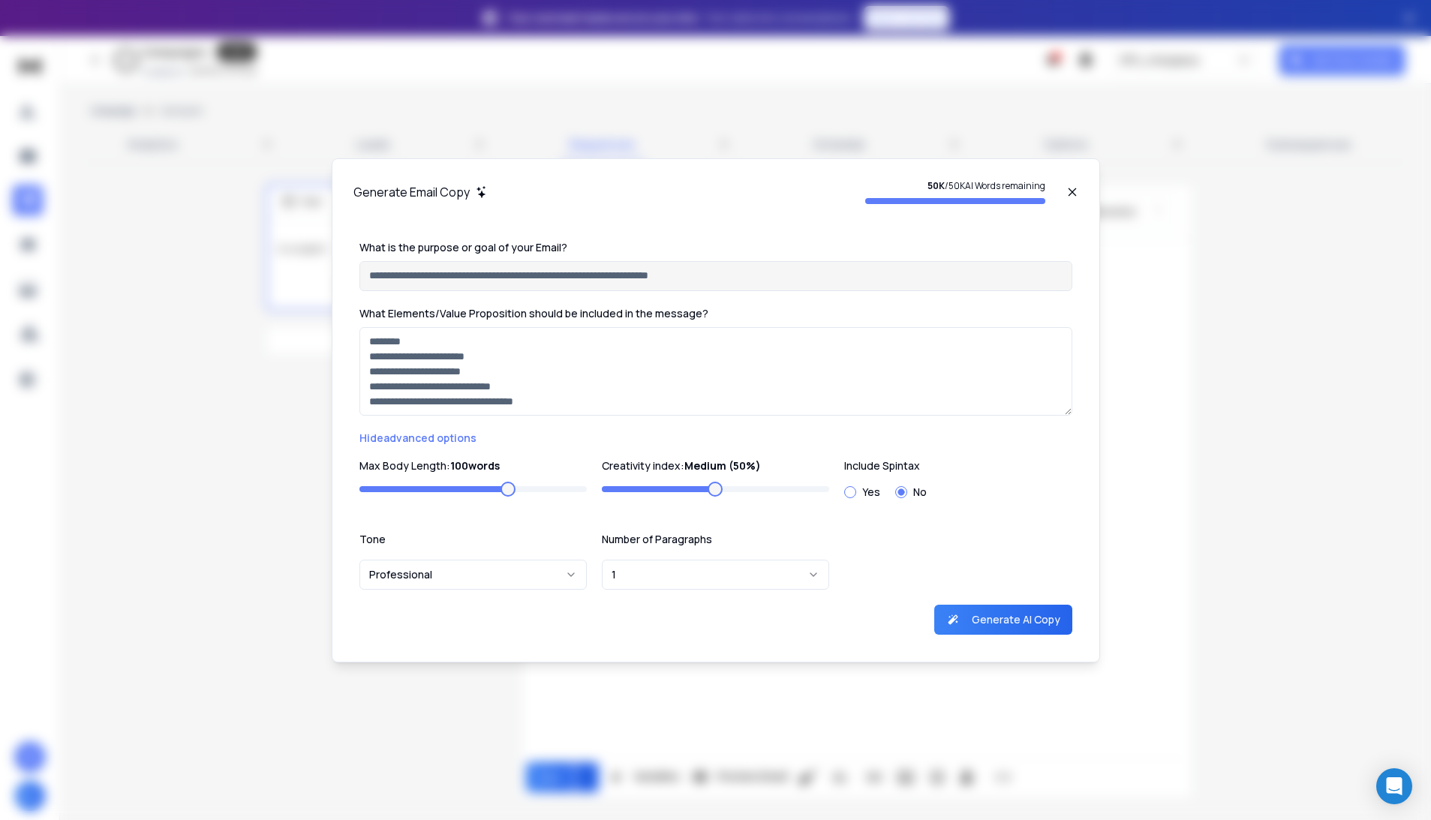
click at [1073, 190] on icon at bounding box center [1072, 192] width 12 height 12
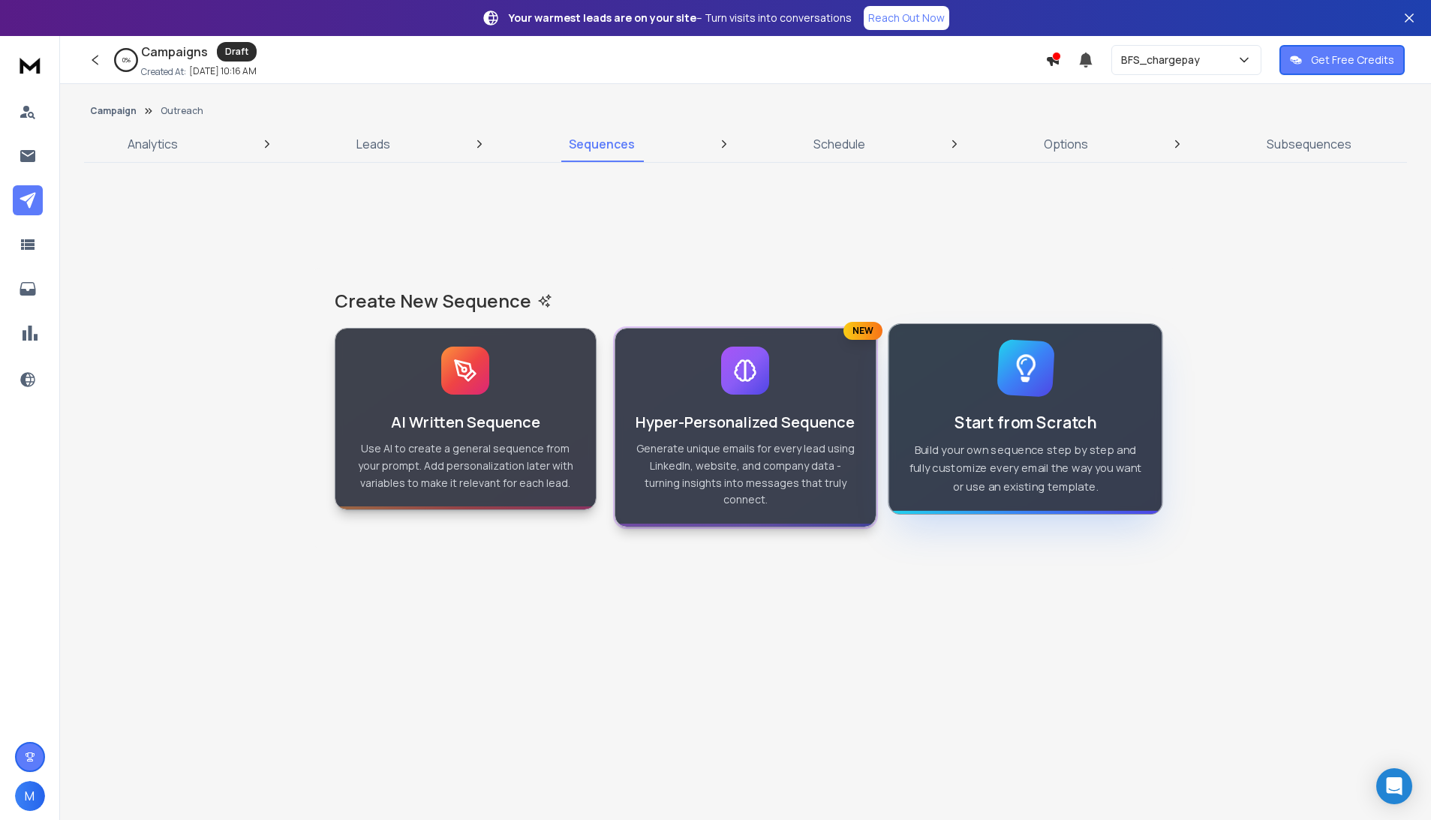
click at [972, 441] on p "Build your own sequence step by step and fully customize every email the way yo…" at bounding box center [1026, 468] width 236 height 54
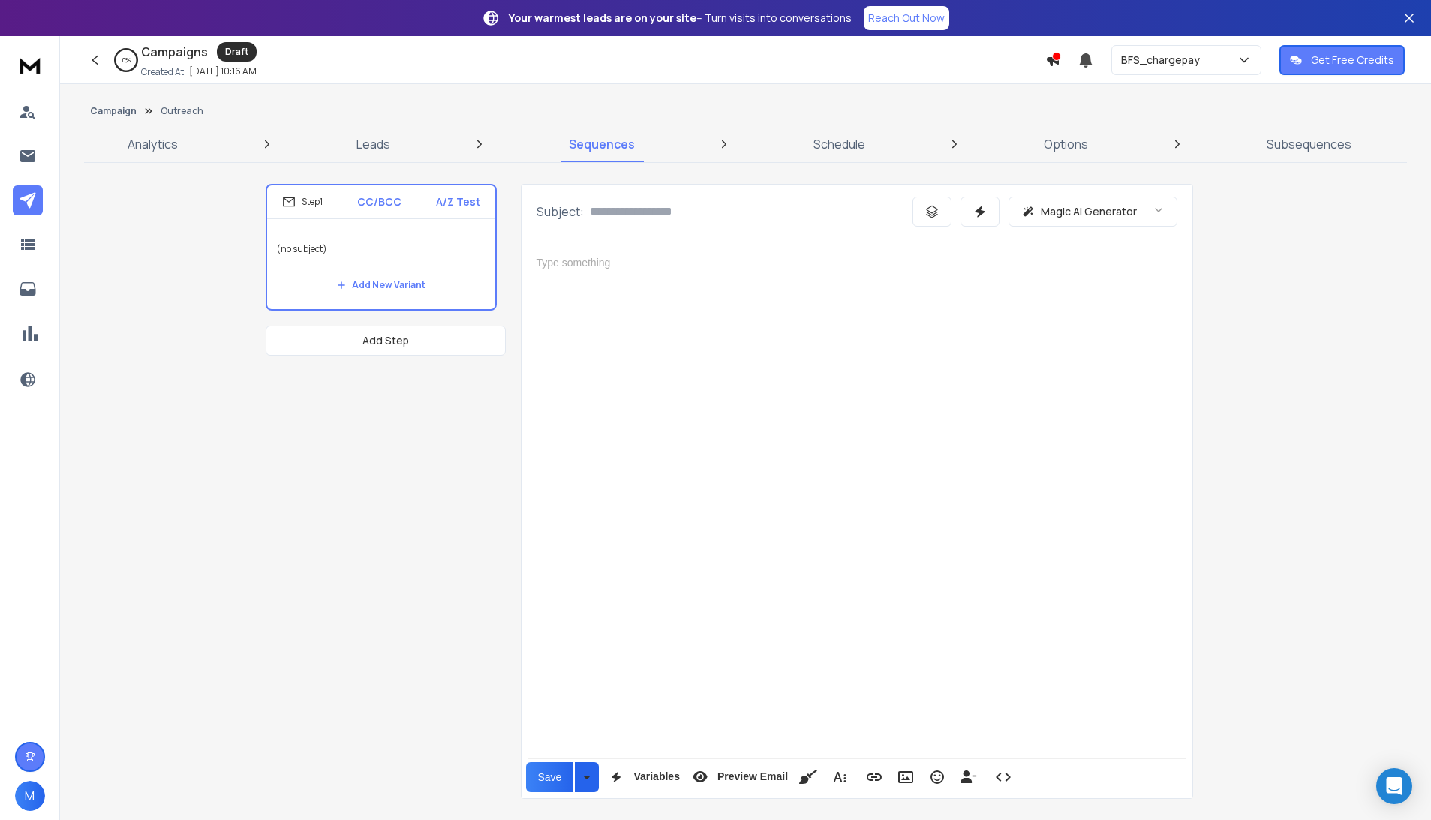
click at [709, 312] on div at bounding box center [856, 497] width 671 height 516
click at [781, 224] on div "Subject: Magic AI Generator" at bounding box center [856, 212] width 671 height 55
click at [697, 217] on input at bounding box center [744, 212] width 308 height 18
click at [588, 779] on icon "button" at bounding box center [587, 777] width 18 height 9
click at [746, 539] on div at bounding box center [856, 497] width 671 height 516
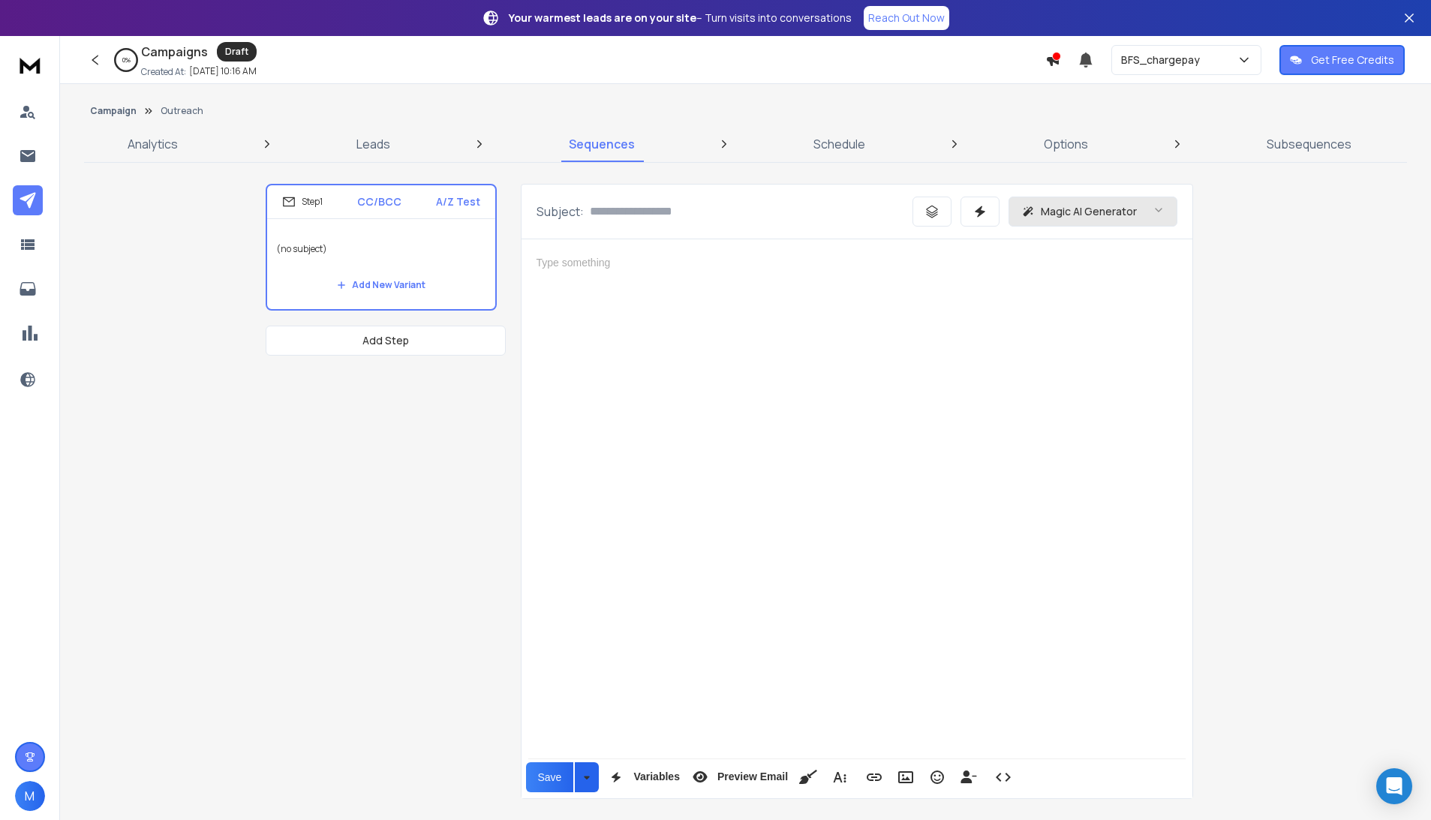
click at [1150, 212] on div "Magic AI Generator" at bounding box center [1092, 211] width 143 height 15
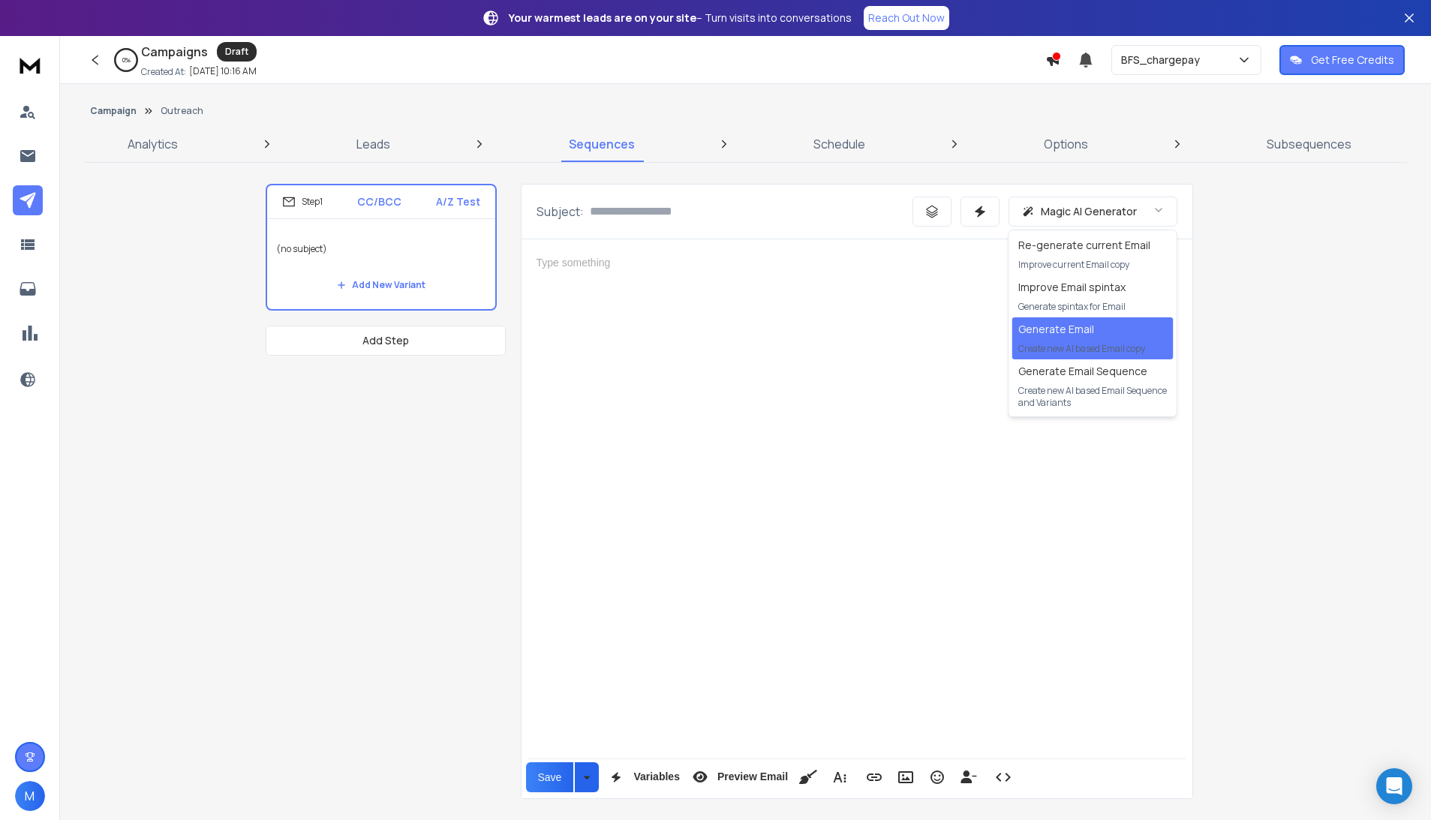
click at [785, 377] on div at bounding box center [856, 497] width 671 height 516
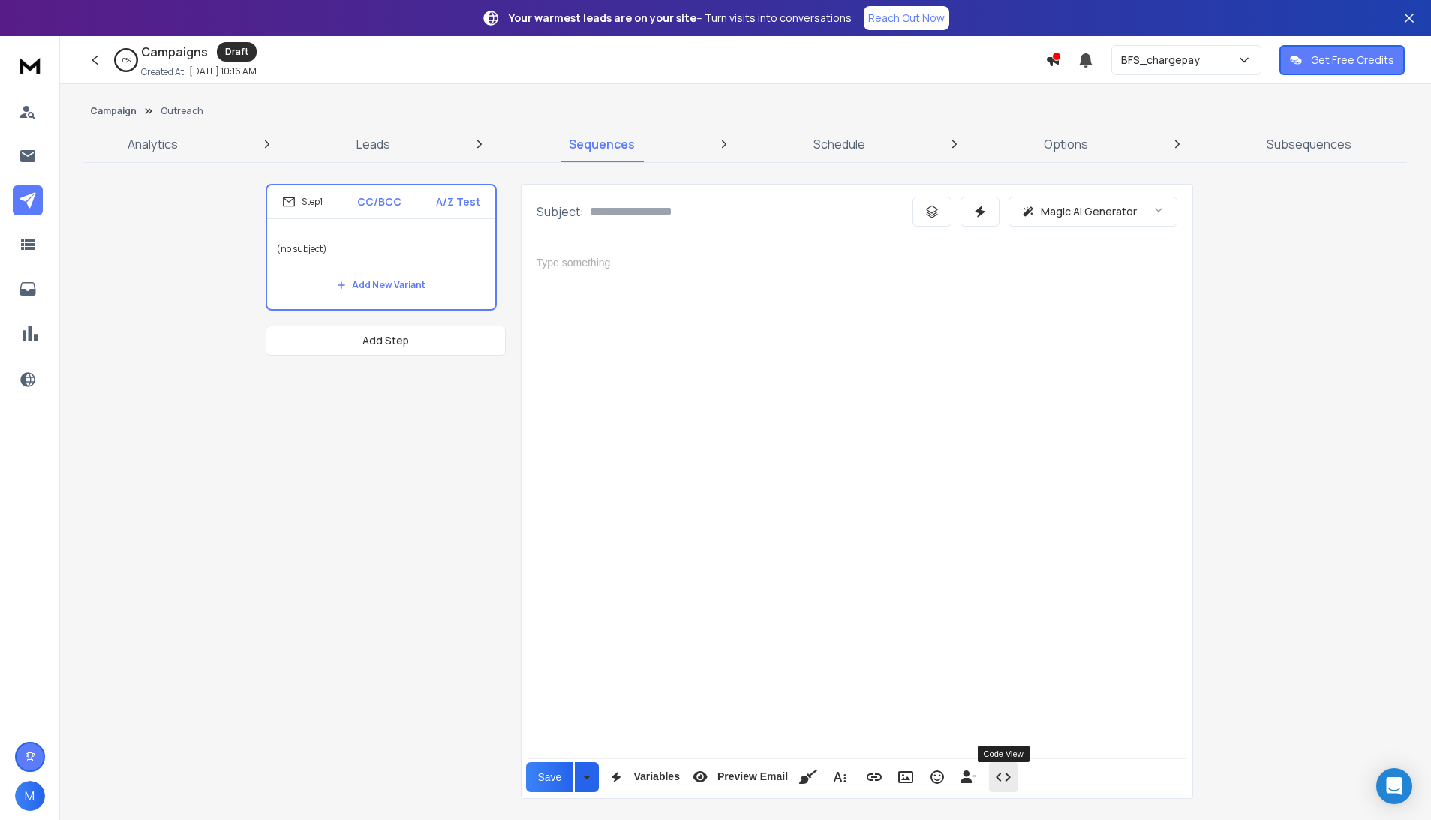
click at [1004, 775] on icon "button" at bounding box center [1003, 777] width 18 height 18
